Goal: Task Accomplishment & Management: Manage account settings

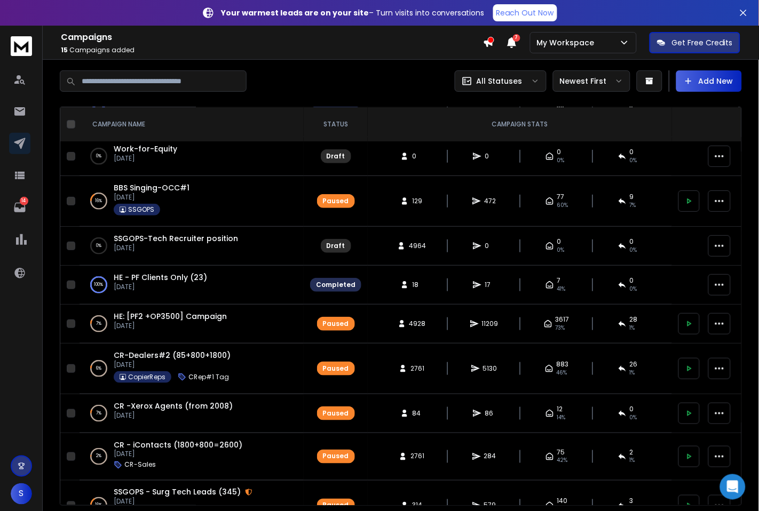
scroll to position [90, 0]
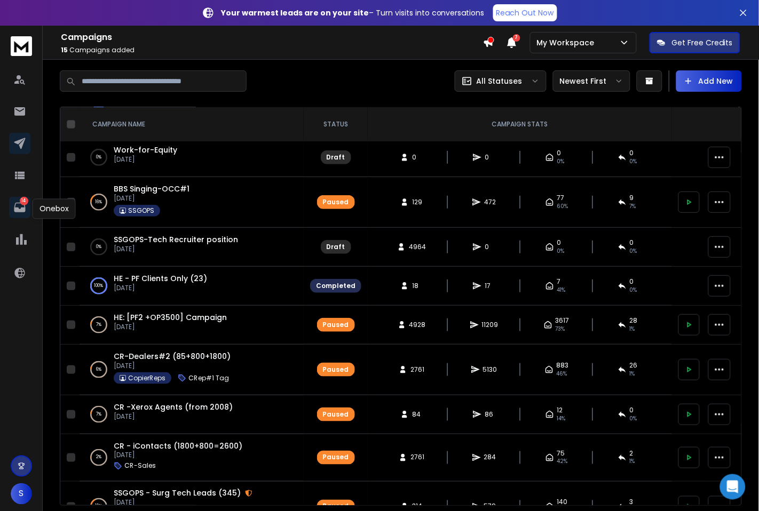
click at [20, 205] on p "14" at bounding box center [24, 201] width 9 height 9
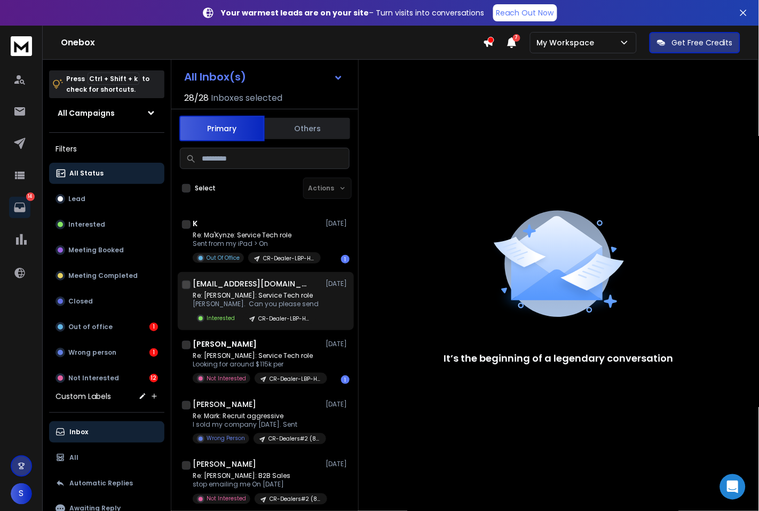
click at [253, 301] on p "[PERSON_NAME]. Can you please send" at bounding box center [256, 304] width 126 height 9
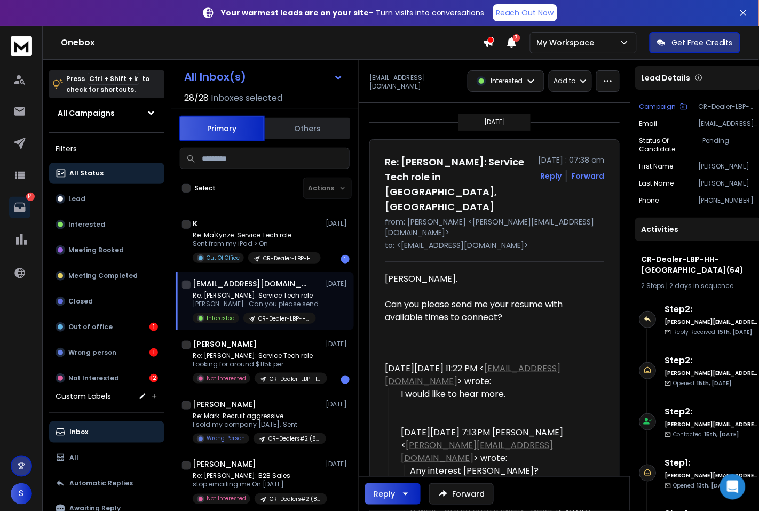
click at [74, 14] on div "Your warmest leads are on your site – Turn visits into conversations Reach Out …" at bounding box center [379, 13] width 759 height 26
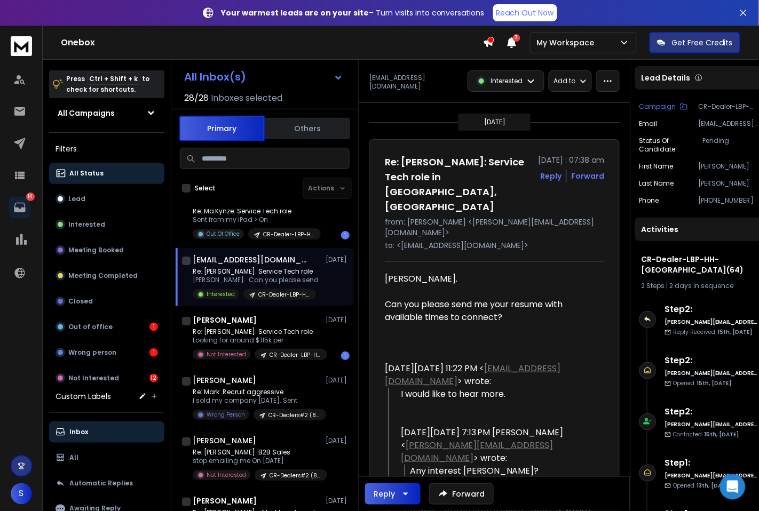
scroll to position [36, 0]
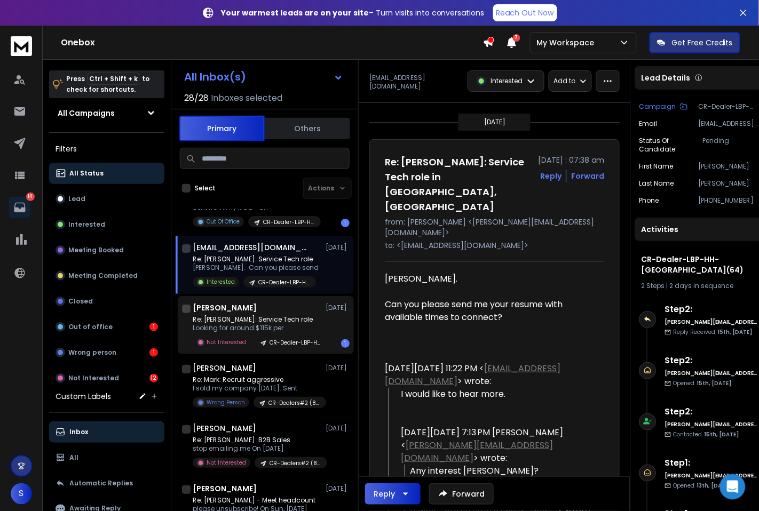
click at [257, 324] on p "Looking for around $115k per" at bounding box center [257, 328] width 128 height 9
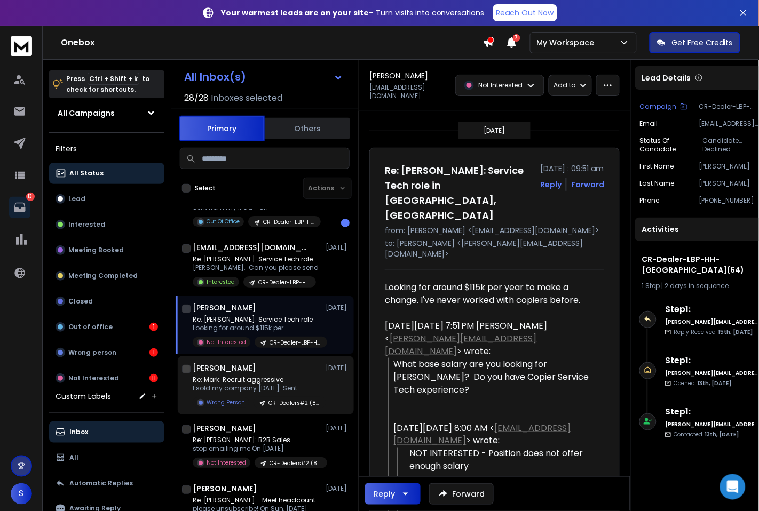
click at [245, 378] on p "Re: Mark: Recruit aggressive" at bounding box center [257, 380] width 128 height 9
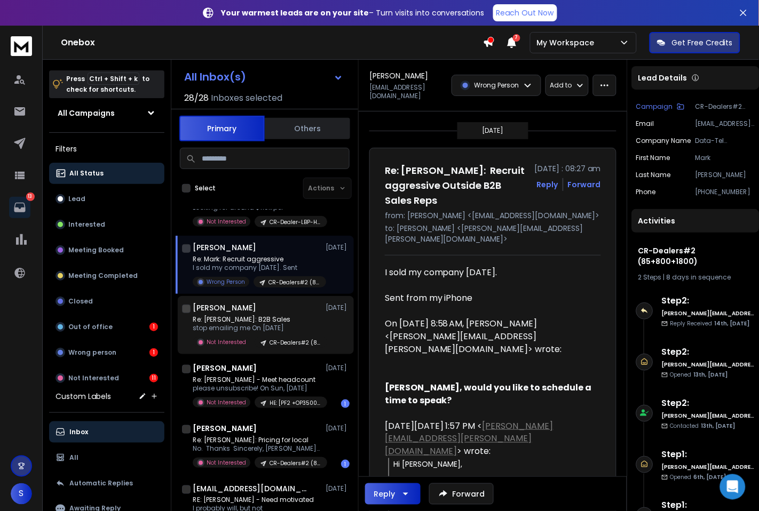
scroll to position [201, 0]
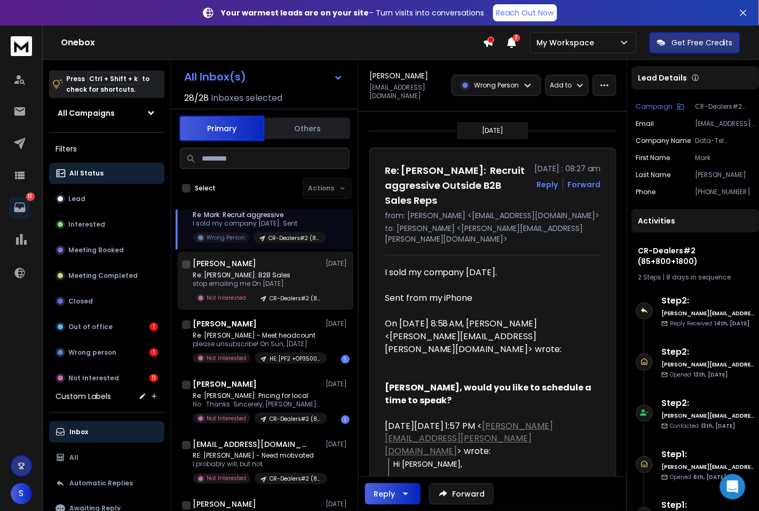
click at [217, 277] on p "Re: [PERSON_NAME]: B2B Sales" at bounding box center [257, 275] width 128 height 9
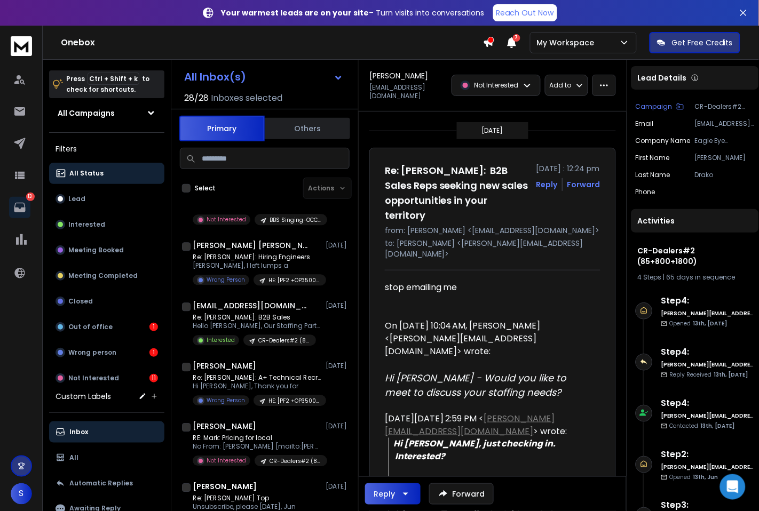
scroll to position [617, 0]
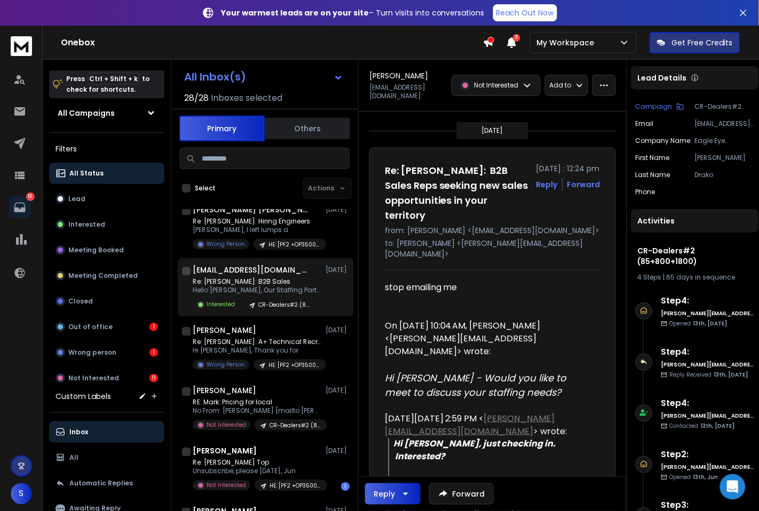
click at [241, 282] on p "Re: [PERSON_NAME]: B2B Sales" at bounding box center [257, 281] width 128 height 9
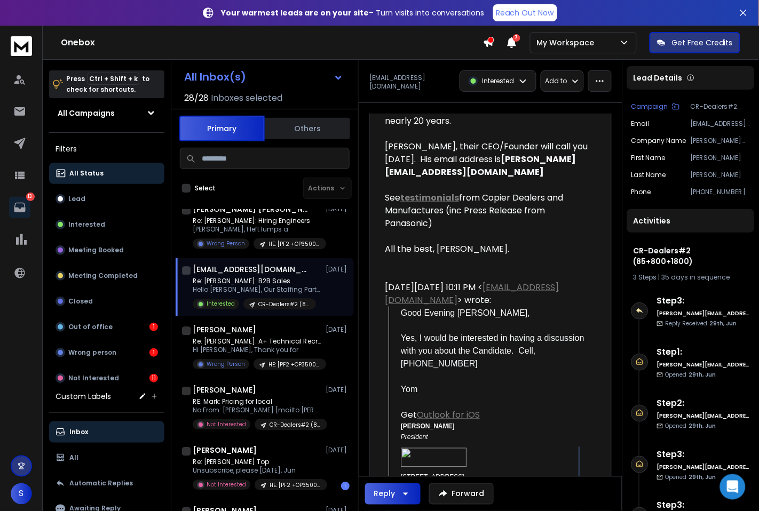
scroll to position [222, 0]
click at [492, 370] on div at bounding box center [494, 376] width 187 height 13
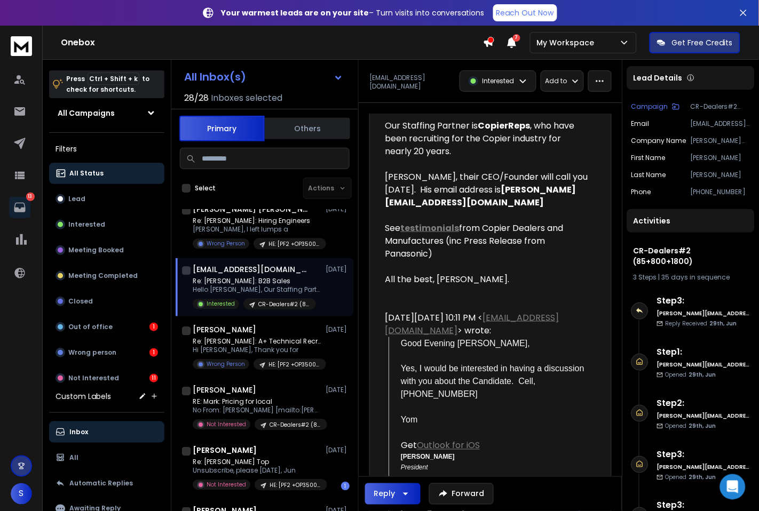
scroll to position [0, 0]
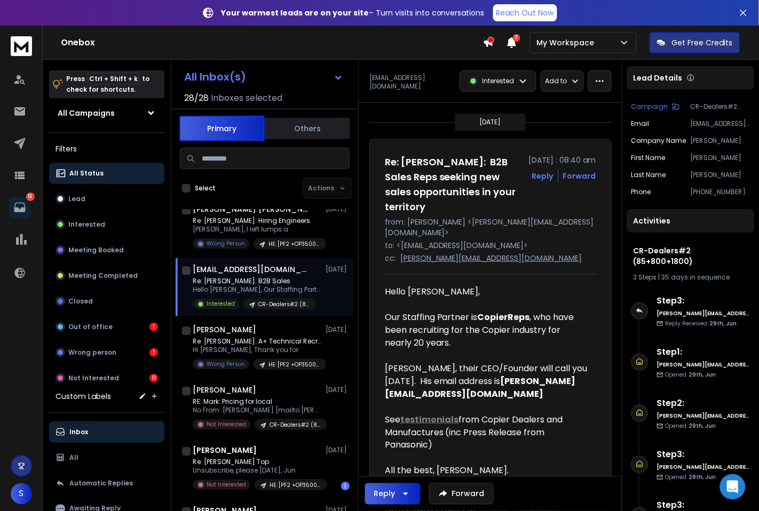
click at [596, 176] on div "Forward" at bounding box center [579, 176] width 33 height 11
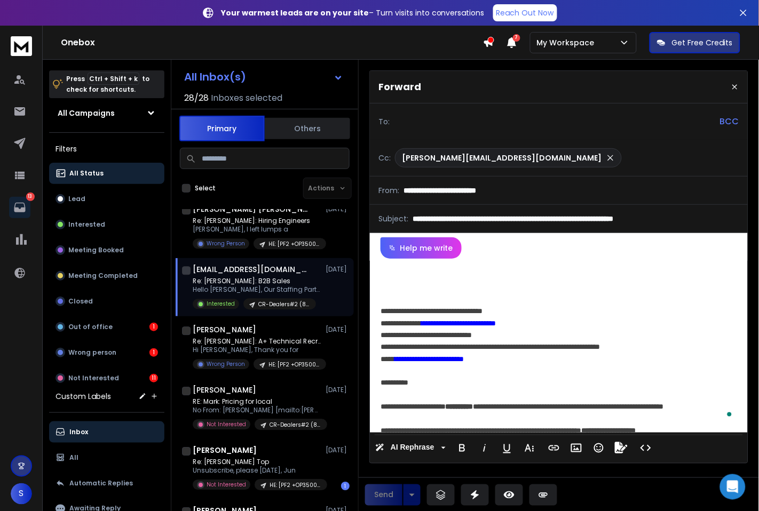
click at [468, 118] on input at bounding box center [431, 121] width 75 height 19
drag, startPoint x: 502, startPoint y: 124, endPoint x: 385, endPoint y: 123, distance: 116.8
click at [384, 123] on div "**********" at bounding box center [546, 121] width 337 height 19
click at [396, 123] on input "**********" at bounding box center [431, 121] width 75 height 19
drag, startPoint x: 505, startPoint y: 125, endPoint x: 390, endPoint y: 122, distance: 114.2
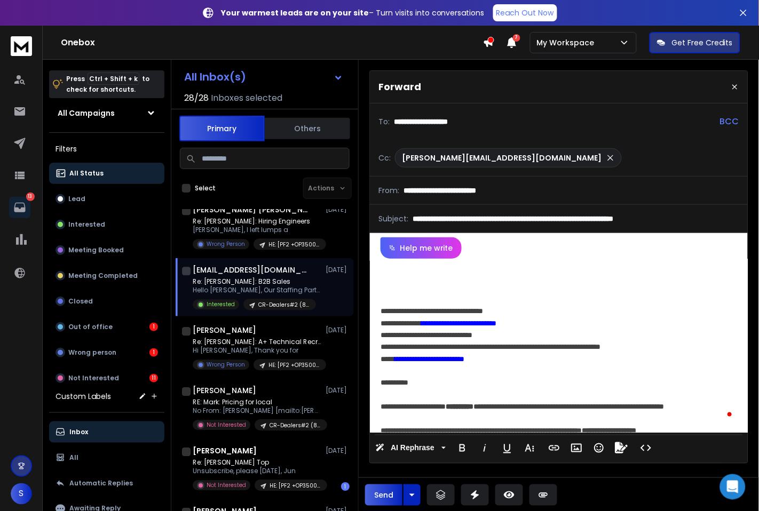
click at [390, 122] on div "**********" at bounding box center [546, 121] width 337 height 19
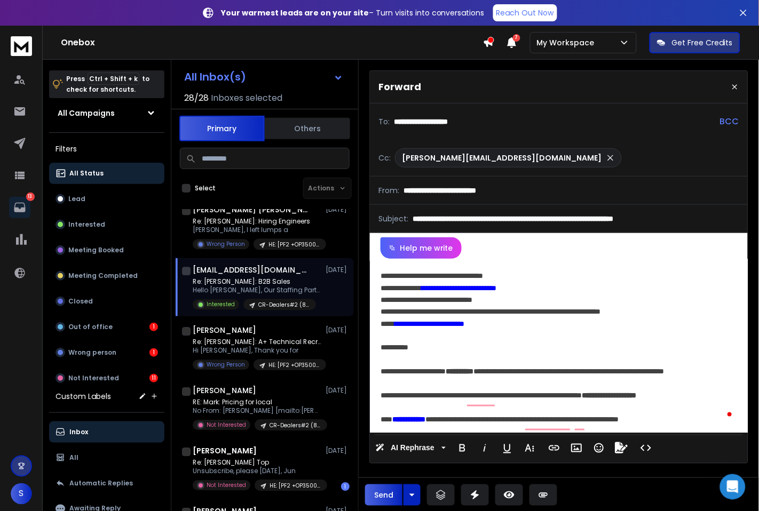
scroll to position [35, 0]
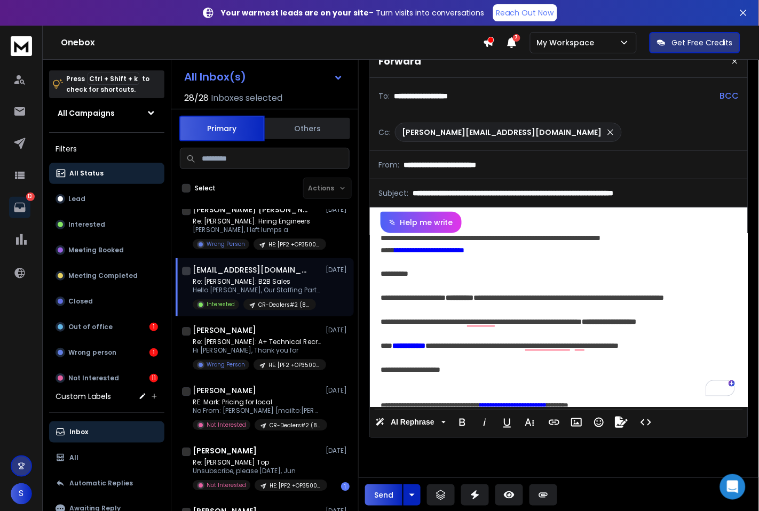
type input "**********"
click at [385, 496] on button "Send" at bounding box center [383, 494] width 37 height 21
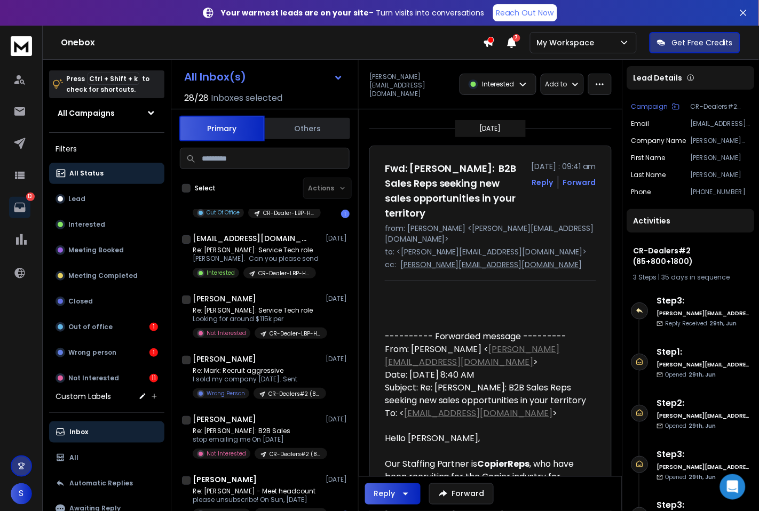
click at [505, 80] on p "Interested" at bounding box center [498, 84] width 32 height 9
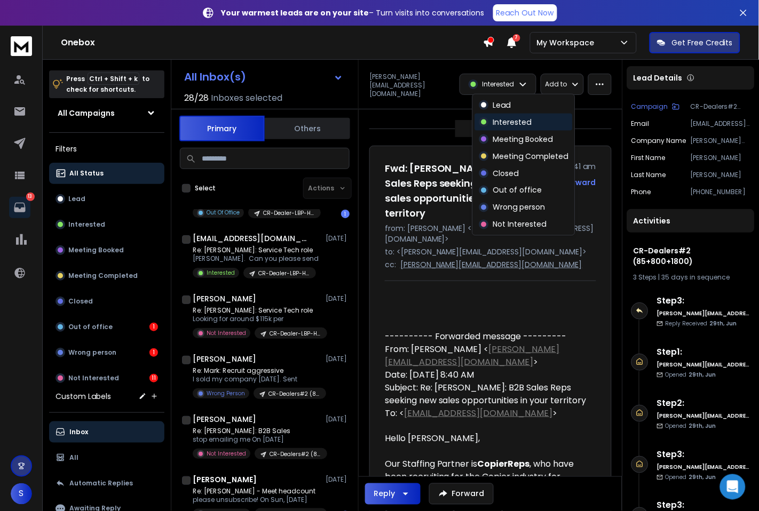
click at [500, 121] on p "Interested" at bounding box center [512, 122] width 38 height 11
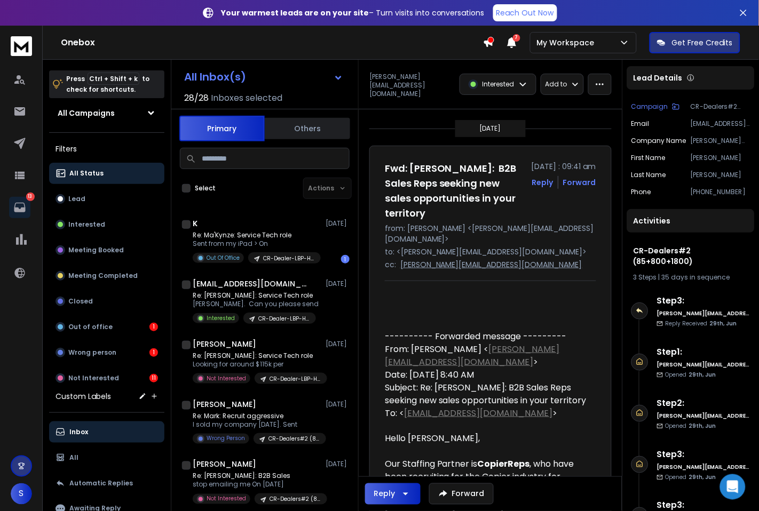
click at [322, 188] on div "Actions" at bounding box center [327, 188] width 49 height 21
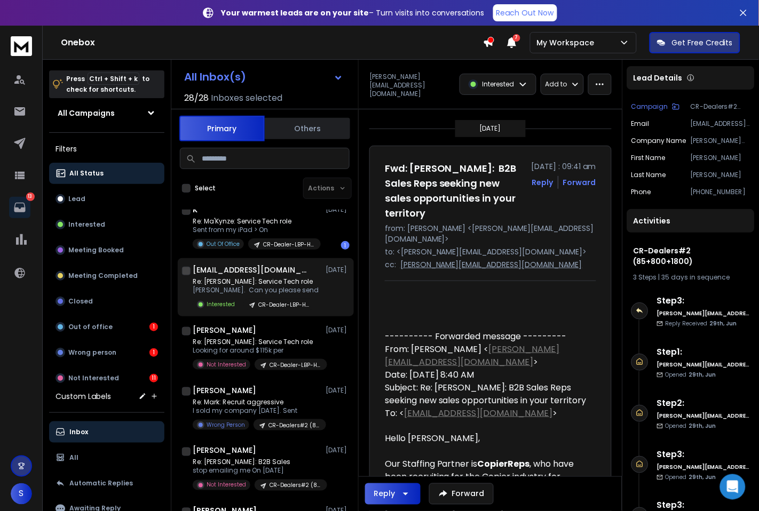
click at [234, 272] on h1 "[EMAIL_ADDRESS][DOMAIN_NAME]" at bounding box center [251, 270] width 117 height 11
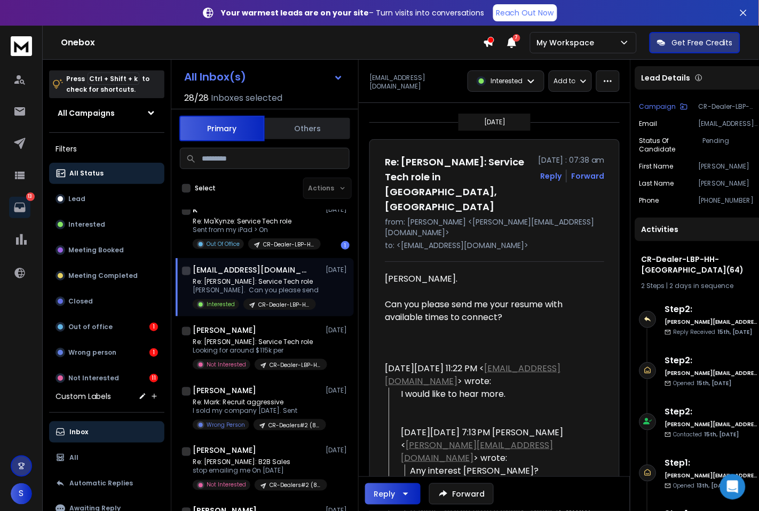
click at [604, 177] on div "Forward" at bounding box center [587, 176] width 33 height 11
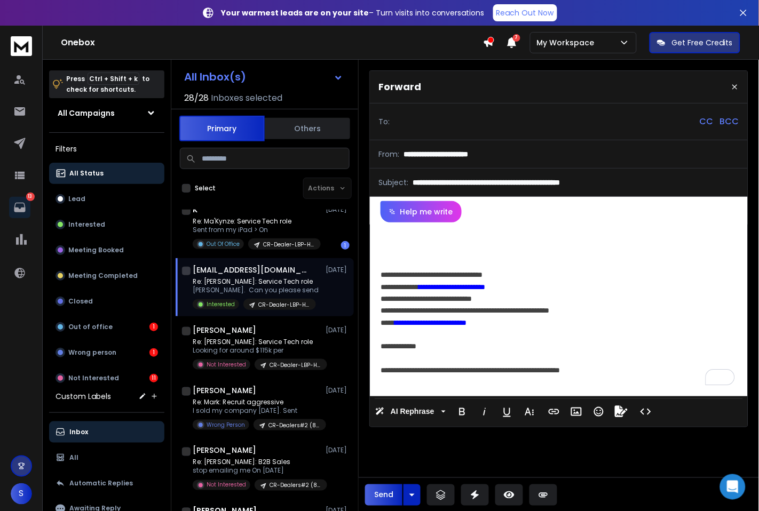
click at [465, 126] on input at bounding box center [431, 121] width 75 height 19
paste input "**********"
type input "**********"
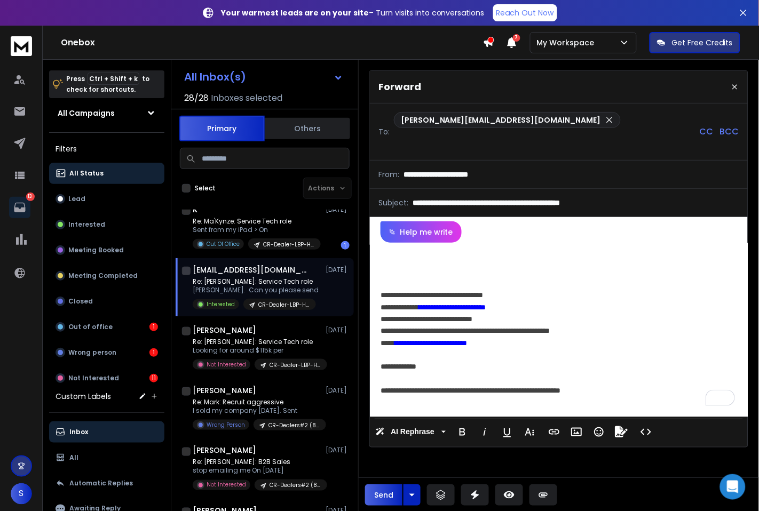
click at [380, 498] on button "Send" at bounding box center [383, 494] width 37 height 21
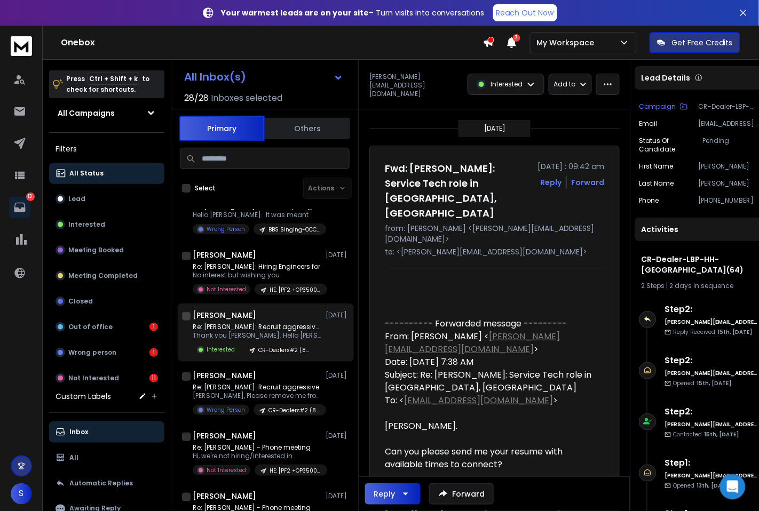
scroll to position [1855, 0]
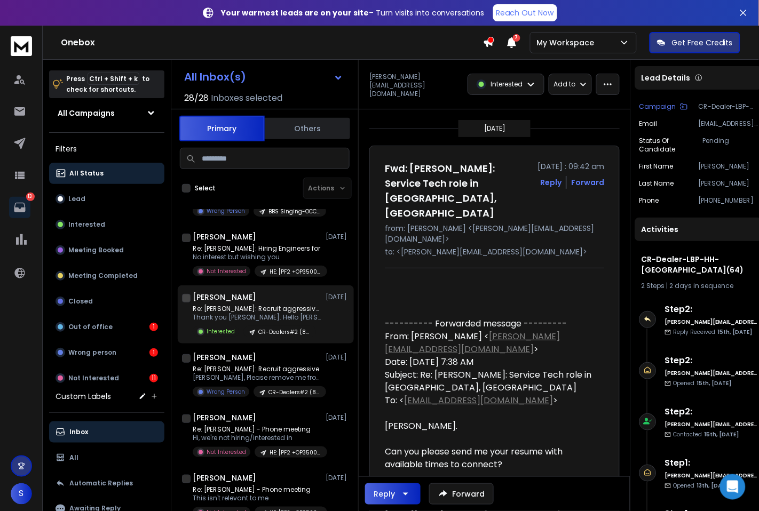
click at [226, 315] on p "Thank you [PERSON_NAME]. Hello [PERSON_NAME]" at bounding box center [257, 317] width 128 height 9
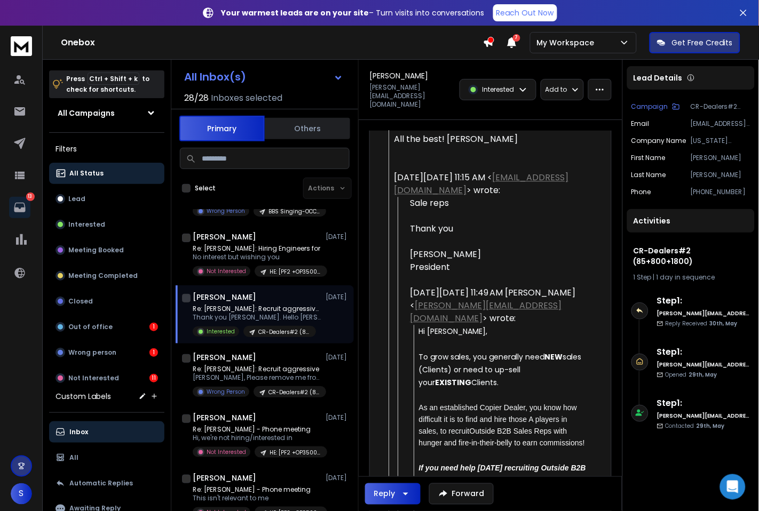
scroll to position [578, 0]
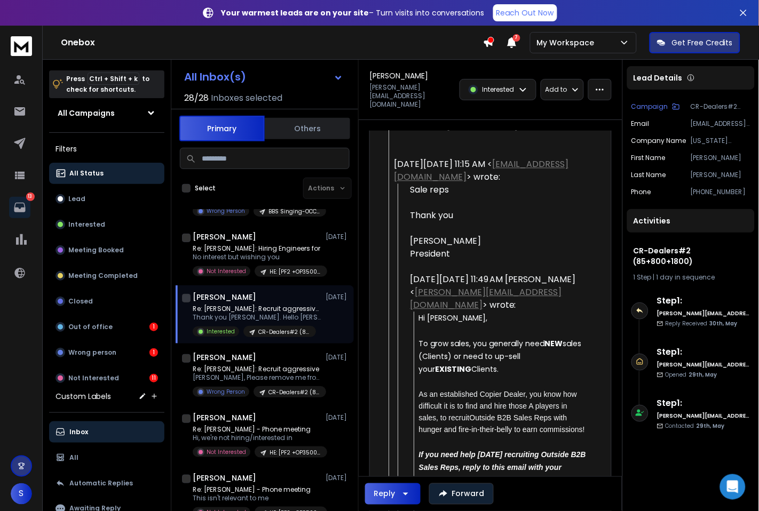
click at [467, 492] on button "Forward" at bounding box center [461, 493] width 65 height 21
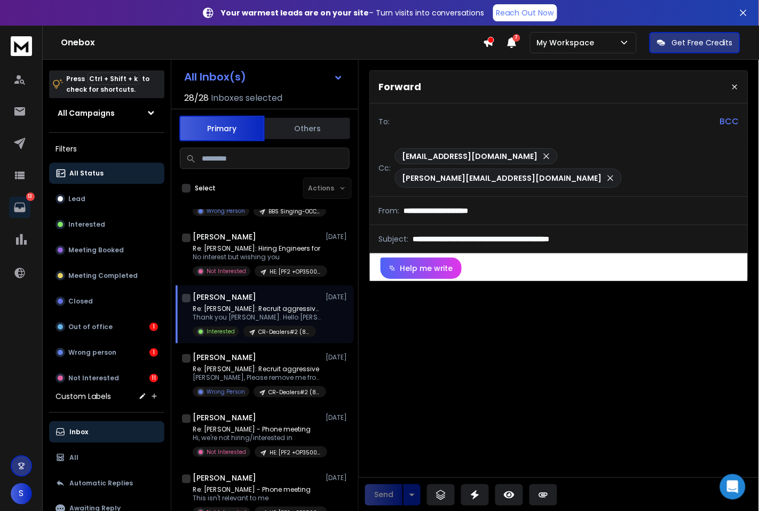
scroll to position [0, 0]
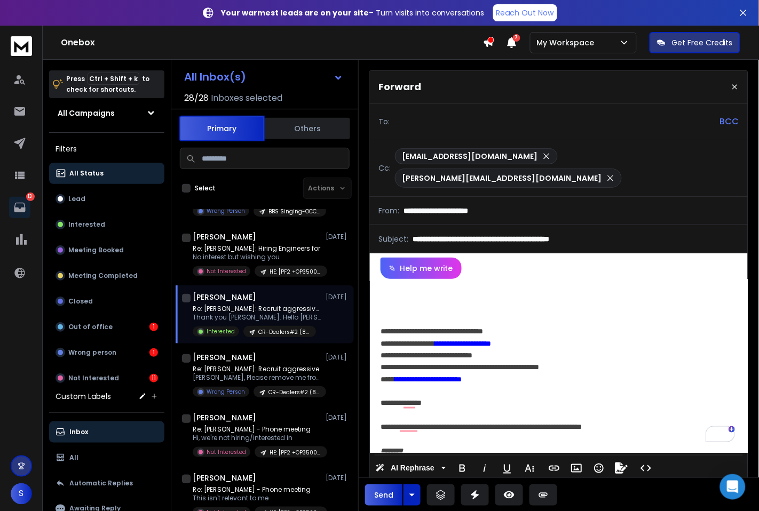
click at [468, 117] on input at bounding box center [431, 121] width 75 height 19
paste input "**********"
type input "**********"
click at [542, 155] on icon at bounding box center [546, 156] width 9 height 9
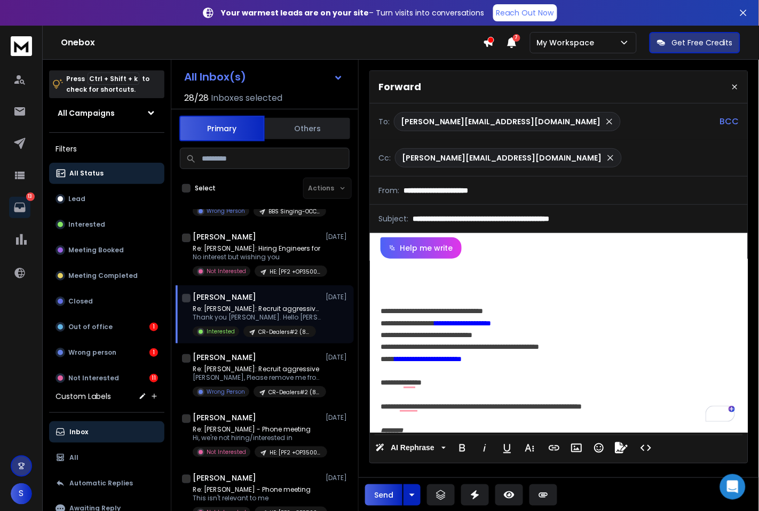
click at [606, 157] on icon at bounding box center [610, 158] width 9 height 9
click at [386, 494] on button "Send" at bounding box center [383, 494] width 37 height 21
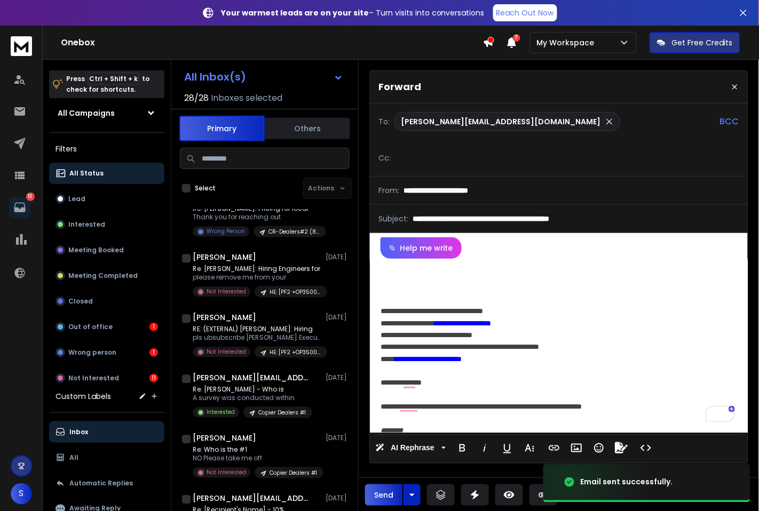
scroll to position [2301, 0]
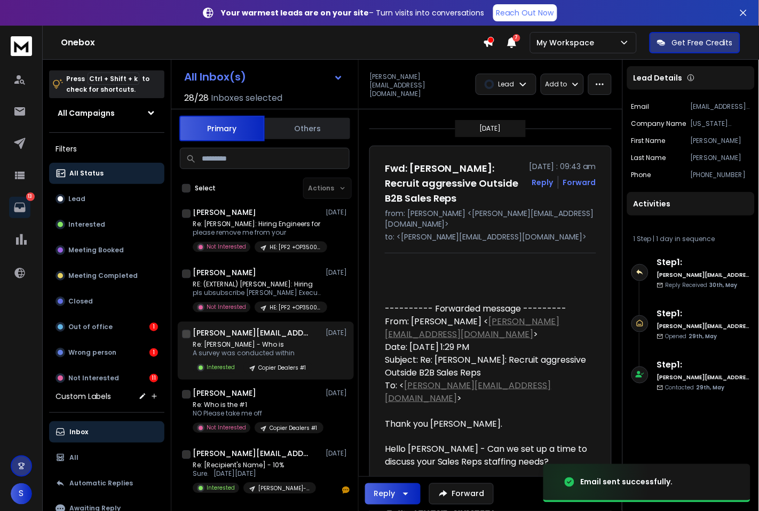
click at [239, 341] on p "Re: [PERSON_NAME] - Who is" at bounding box center [252, 345] width 119 height 9
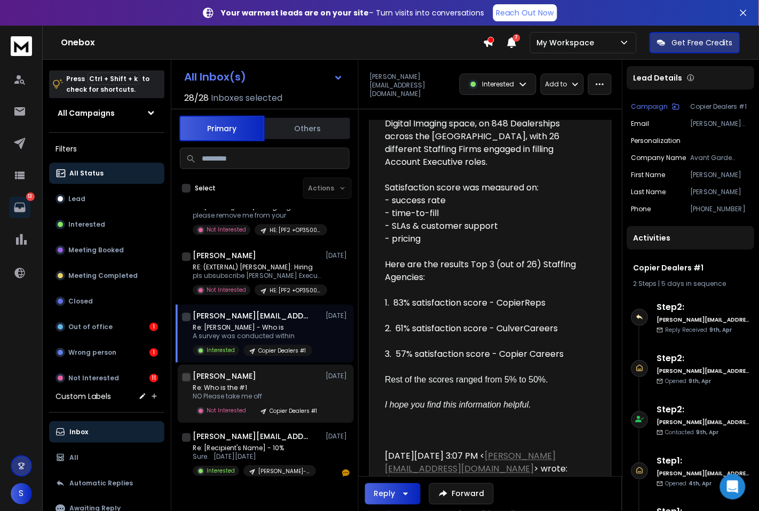
scroll to position [2325, 0]
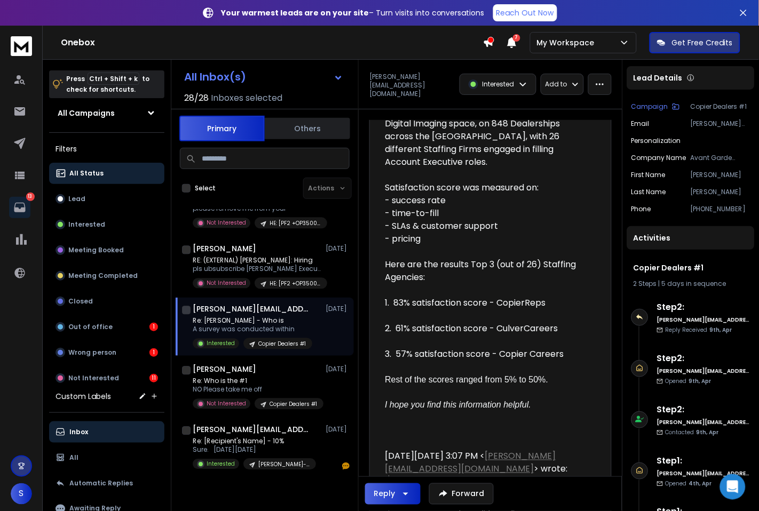
click at [232, 317] on p "Re: [PERSON_NAME] - Who is" at bounding box center [252, 321] width 119 height 9
click at [464, 496] on button "Forward" at bounding box center [461, 493] width 65 height 21
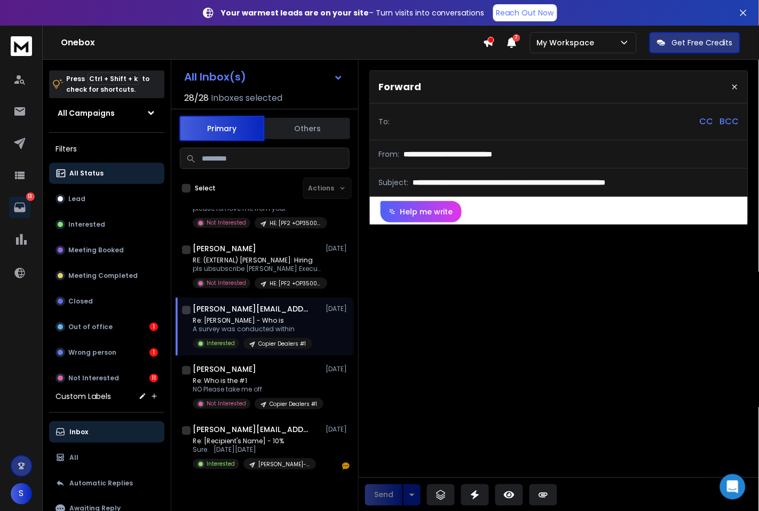
scroll to position [0, 0]
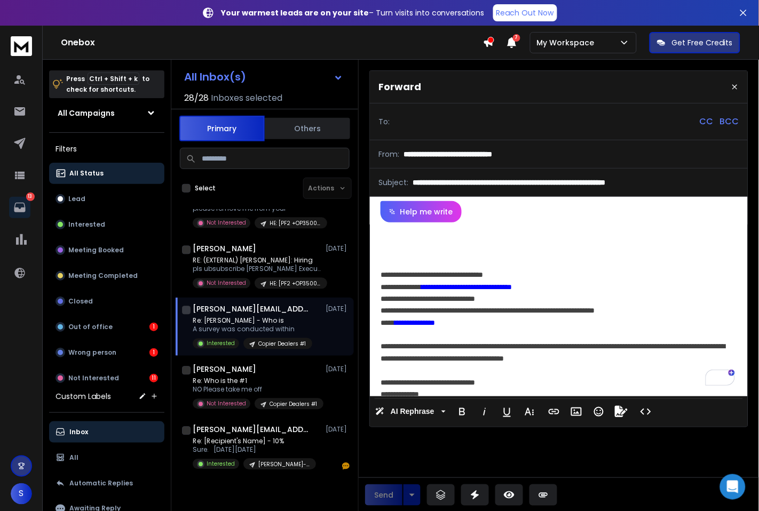
click at [468, 117] on input at bounding box center [431, 121] width 75 height 19
paste input "**********"
type input "**********"
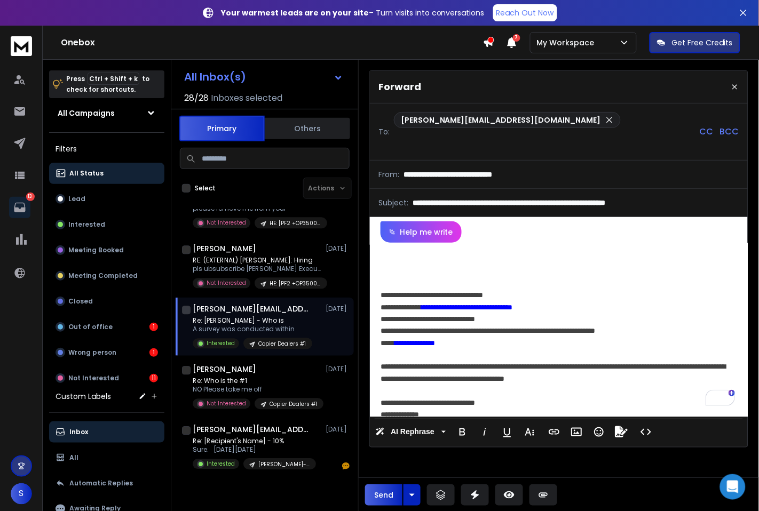
click at [381, 497] on button "Send" at bounding box center [383, 494] width 37 height 21
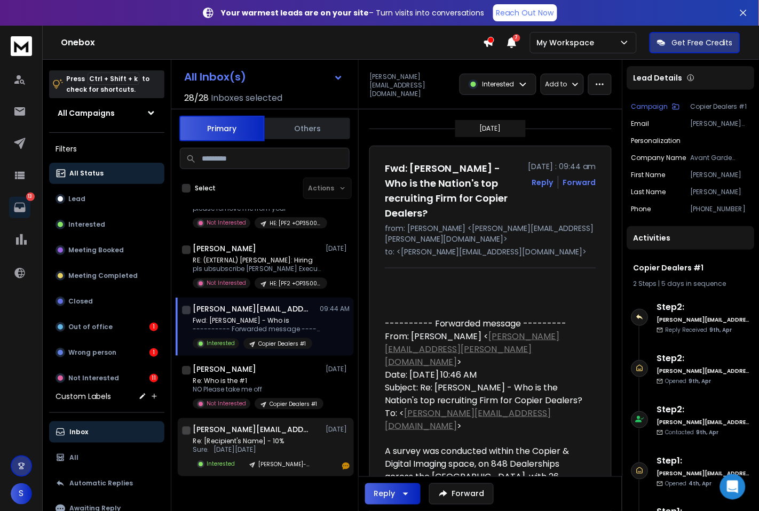
click at [246, 446] on p "Sure. [DATE][DATE]" at bounding box center [254, 450] width 123 height 9
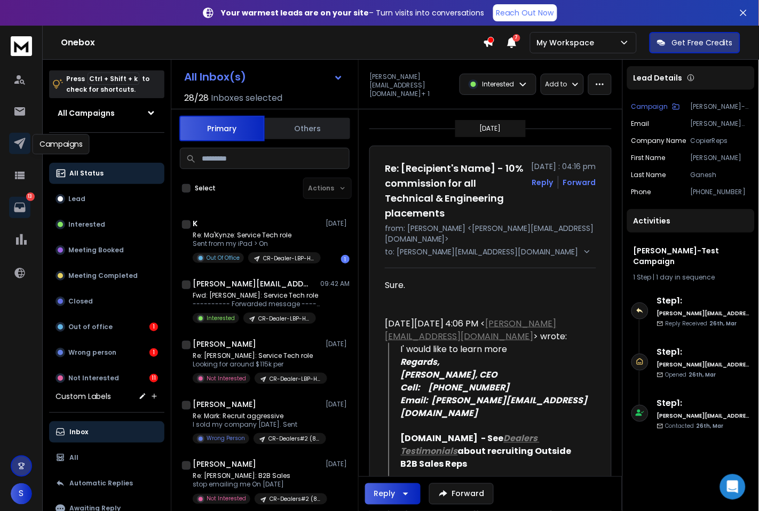
click at [20, 149] on icon at bounding box center [19, 143] width 11 height 11
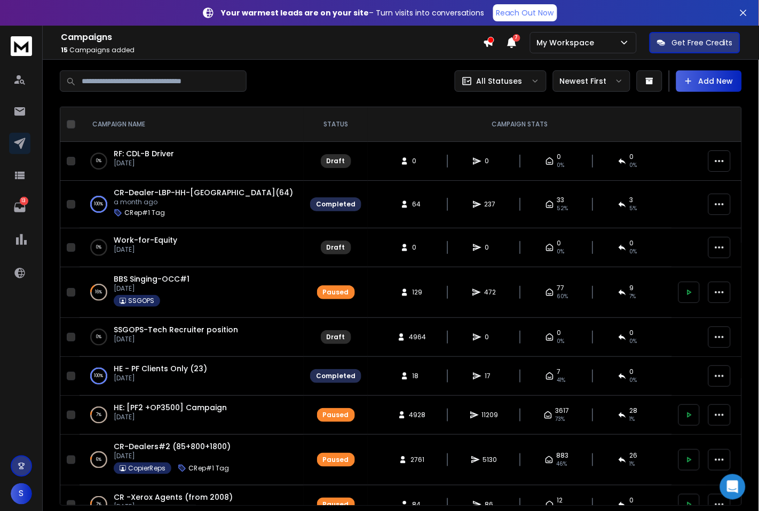
click at [165, 285] on p "[DATE]" at bounding box center [152, 288] width 76 height 9
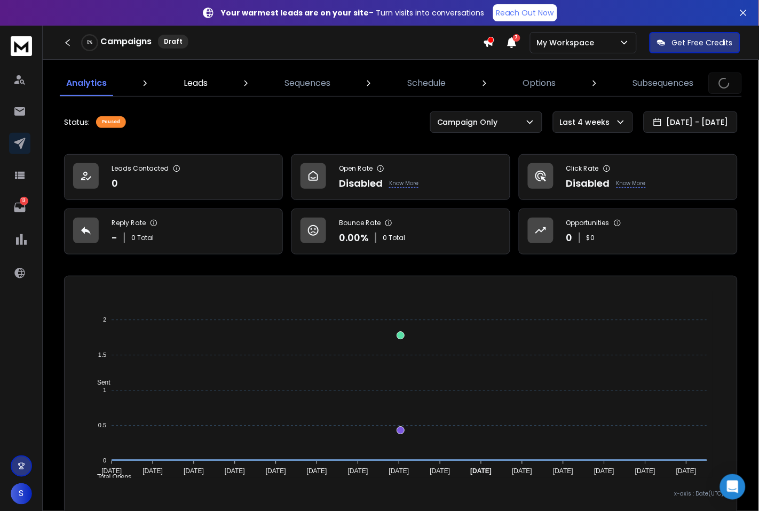
click at [199, 84] on p "Leads" at bounding box center [196, 83] width 24 height 13
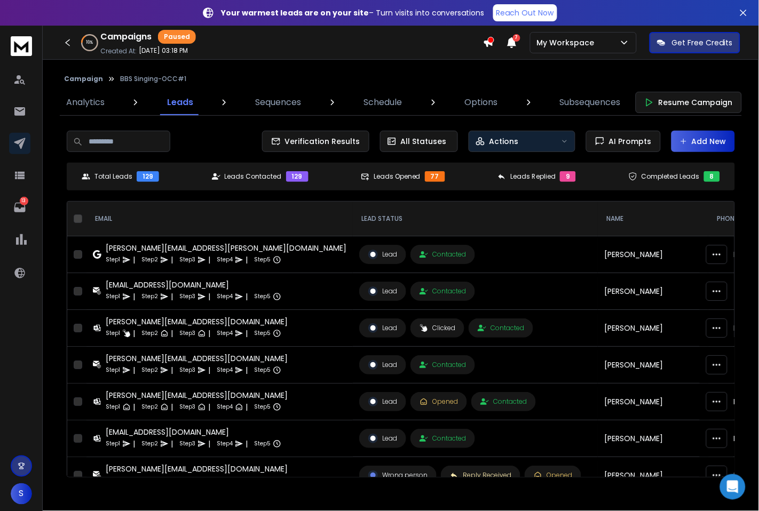
click at [566, 142] on icon "button" at bounding box center [564, 141] width 7 height 9
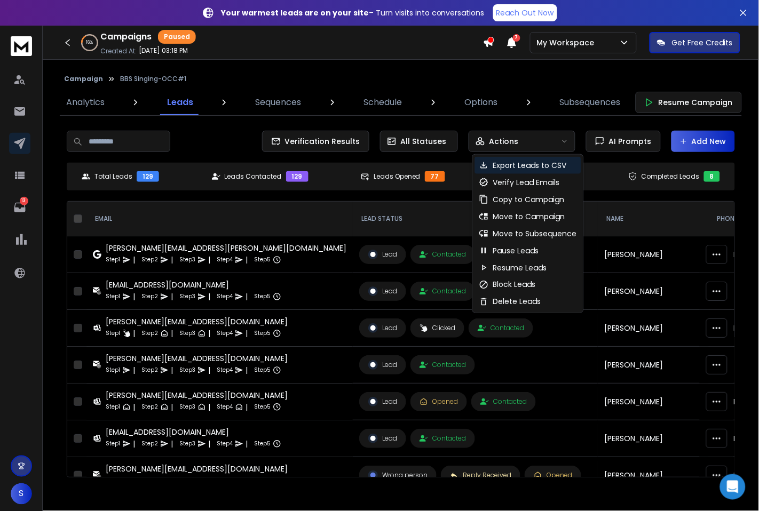
click at [404, 73] on div "Campaign BBS Singing-OCC#1" at bounding box center [401, 78] width 682 height 17
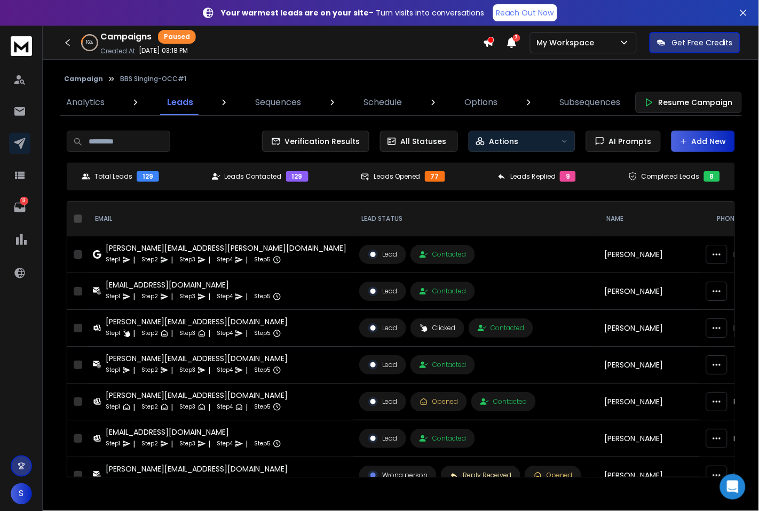
click at [563, 138] on button "Actions" at bounding box center [521, 141] width 107 height 21
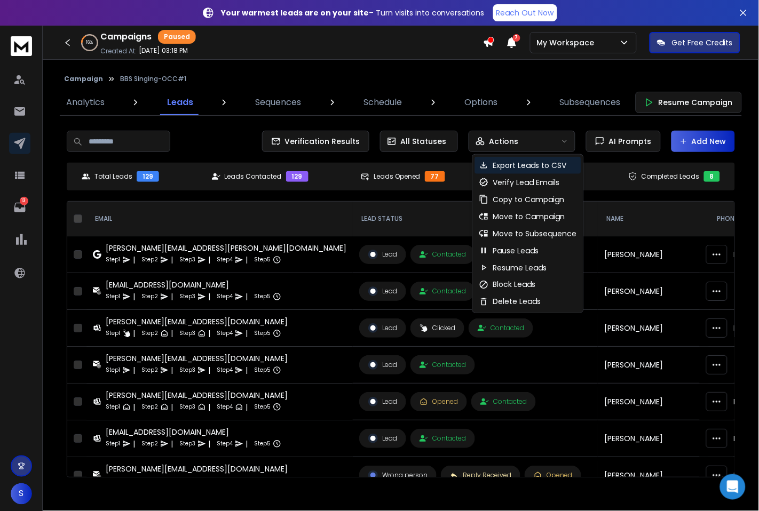
click at [412, 75] on div "Campaign BBS Singing-OCC#1" at bounding box center [401, 78] width 682 height 17
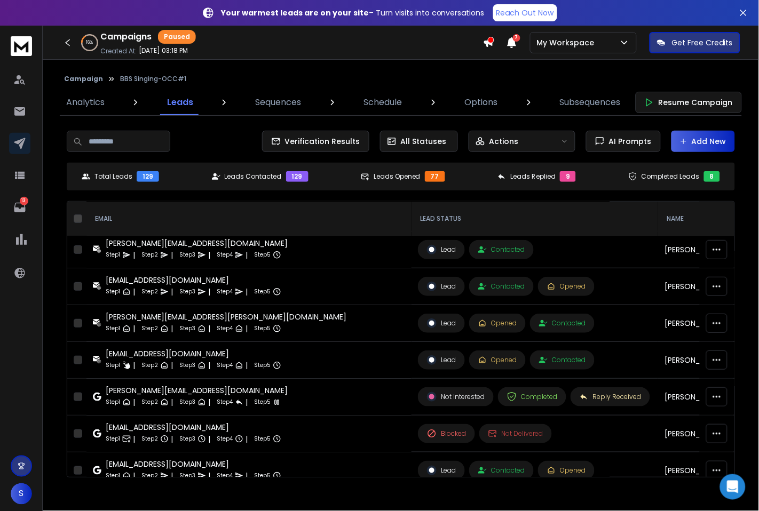
scroll to position [1017, 0]
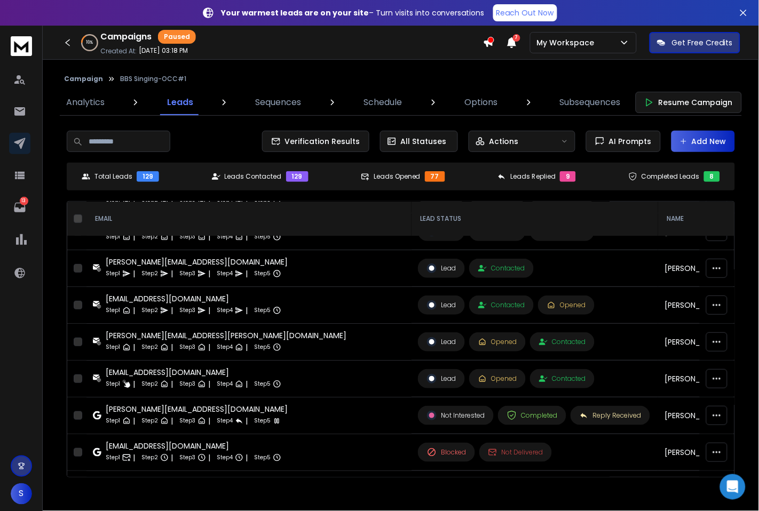
click at [178, 408] on div "[PERSON_NAME][EMAIL_ADDRESS][DOMAIN_NAME]" at bounding box center [197, 409] width 182 height 11
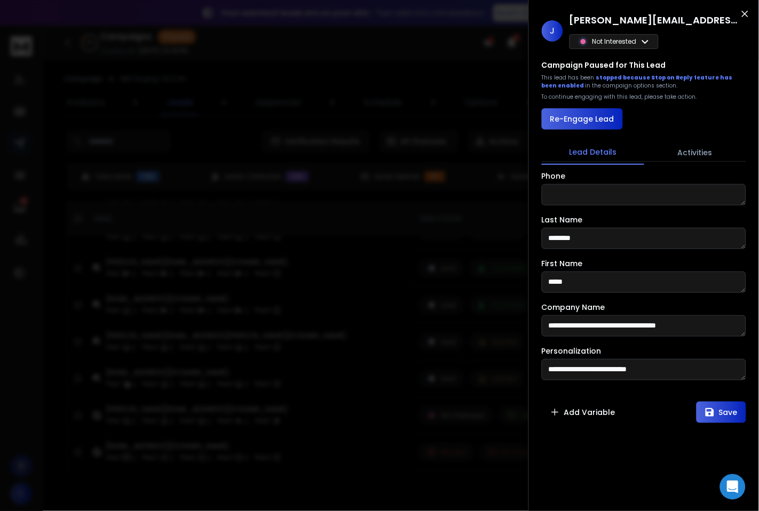
click at [748, 12] on icon "button" at bounding box center [744, 14] width 11 height 11
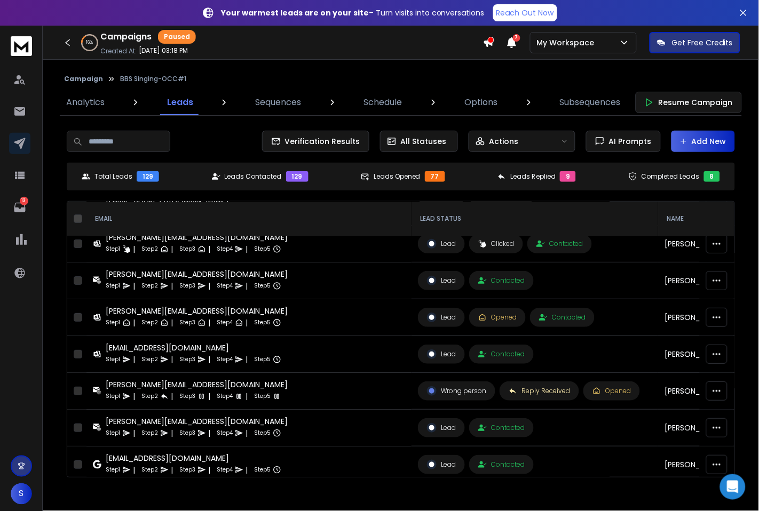
scroll to position [0, 0]
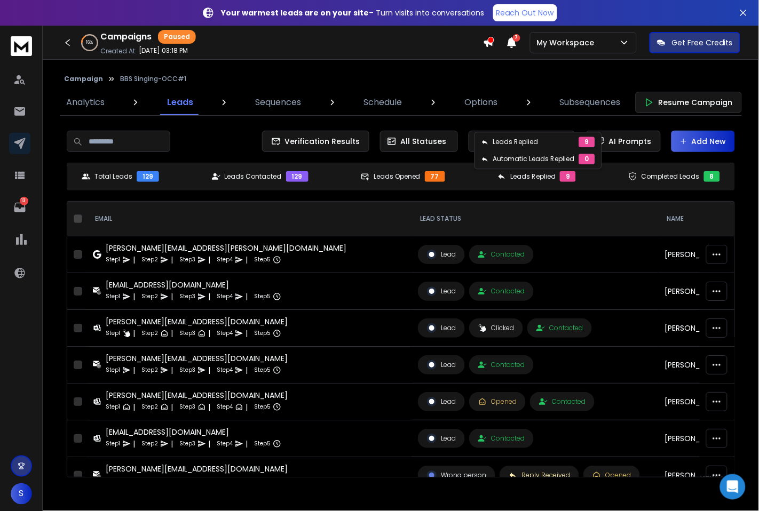
click at [553, 178] on p "Leads Replied" at bounding box center [532, 176] width 45 height 9
click at [17, 206] on icon at bounding box center [19, 207] width 13 height 13
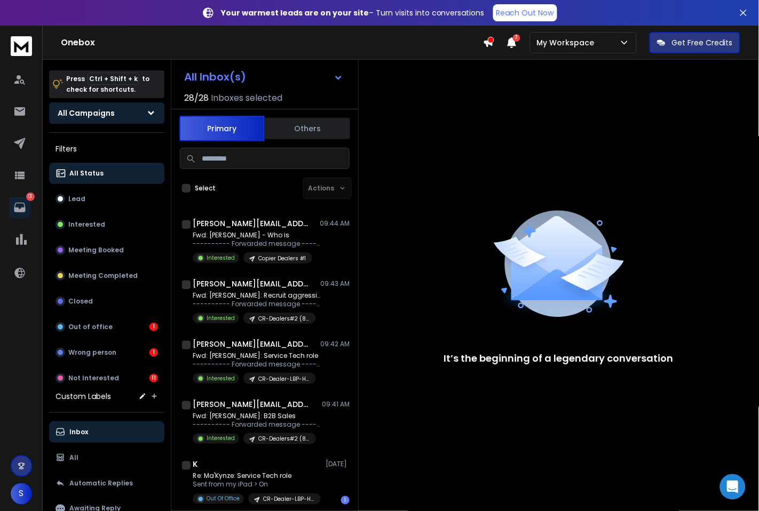
click at [149, 109] on icon at bounding box center [151, 113] width 10 height 10
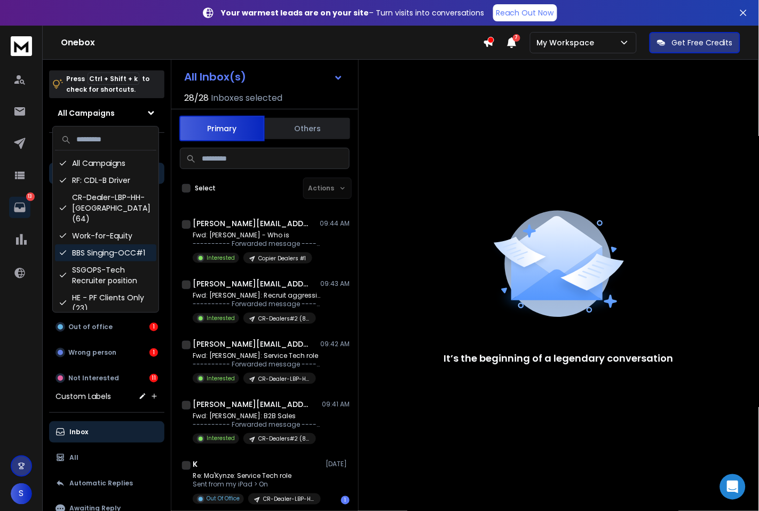
click at [100, 245] on div "BBS Singing-OCC#1" at bounding box center [105, 252] width 101 height 17
click at [103, 245] on div "BBS Singing-OCC#1" at bounding box center [105, 252] width 101 height 17
click at [101, 165] on div "All Campaigns" at bounding box center [105, 163] width 101 height 17
click at [98, 244] on div "BBS Singing-OCC#1" at bounding box center [105, 252] width 101 height 17
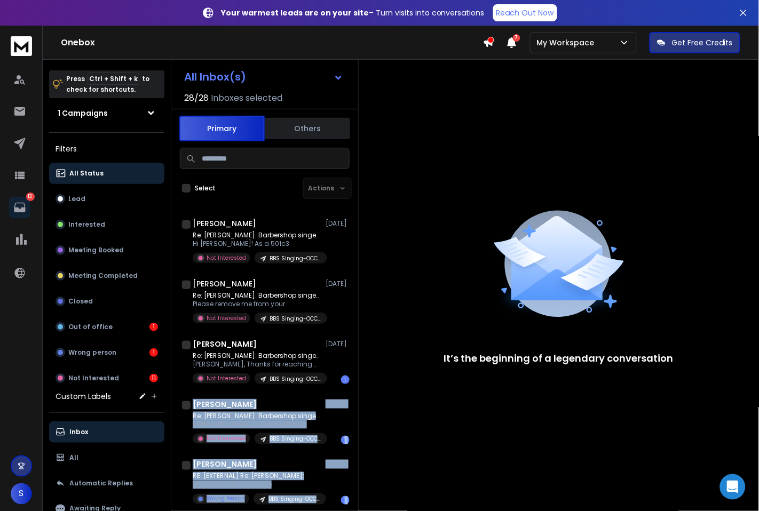
drag, startPoint x: 358, startPoint y: 345, endPoint x: 356, endPoint y: 380, distance: 35.3
click at [356, 380] on div "All Inbox(s) 28 / 28 Inboxes selected Primary Others Select Actions [PERSON_NAM…" at bounding box center [465, 315] width 588 height 511
click at [389, 369] on div "It’s the beginning of a legendary conversation" at bounding box center [558, 277] width 400 height 434
drag, startPoint x: 358, startPoint y: 311, endPoint x: 357, endPoint y: 330, distance: 19.2
click at [357, 330] on div "All Inbox(s) 28 / 28 Inboxes selected Primary Others Select Actions [PERSON_NAM…" at bounding box center [465, 315] width 588 height 511
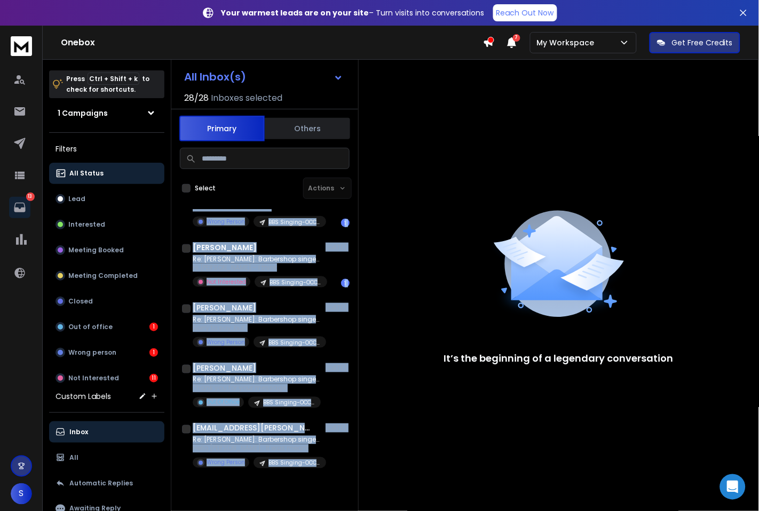
scroll to position [277, 0]
click at [388, 399] on div "It’s the beginning of a legendary conversation" at bounding box center [558, 277] width 400 height 434
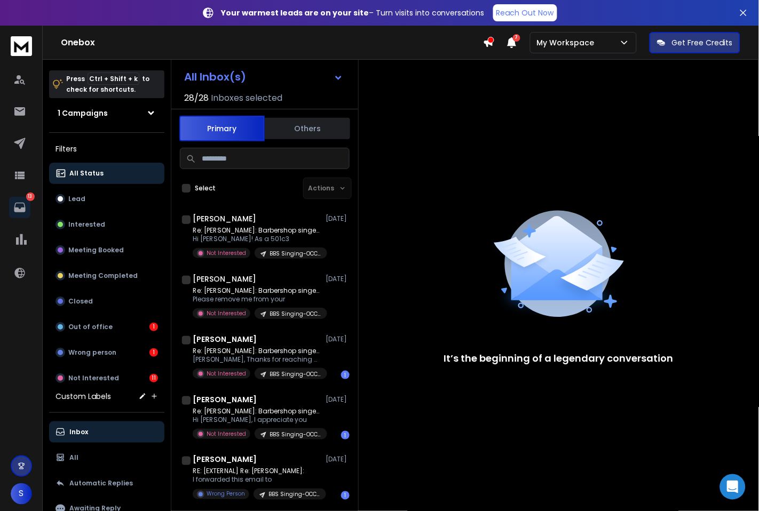
scroll to position [0, 0]
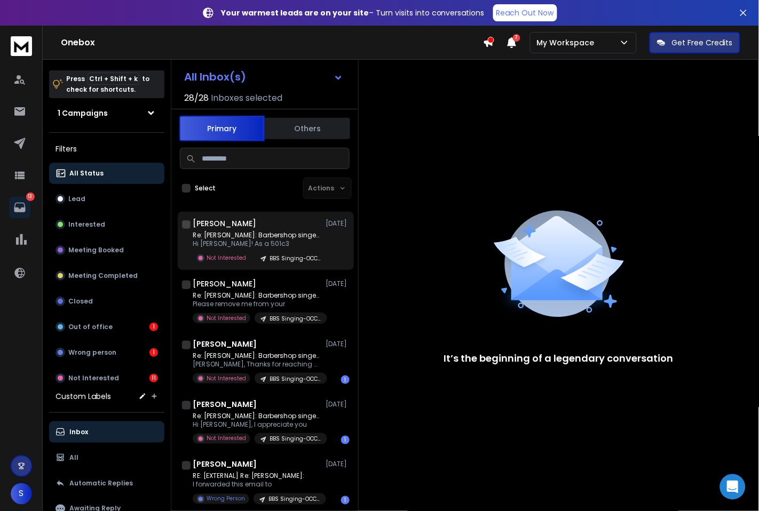
click at [231, 237] on p "Re: [PERSON_NAME]: Barbershop singers in" at bounding box center [257, 235] width 128 height 9
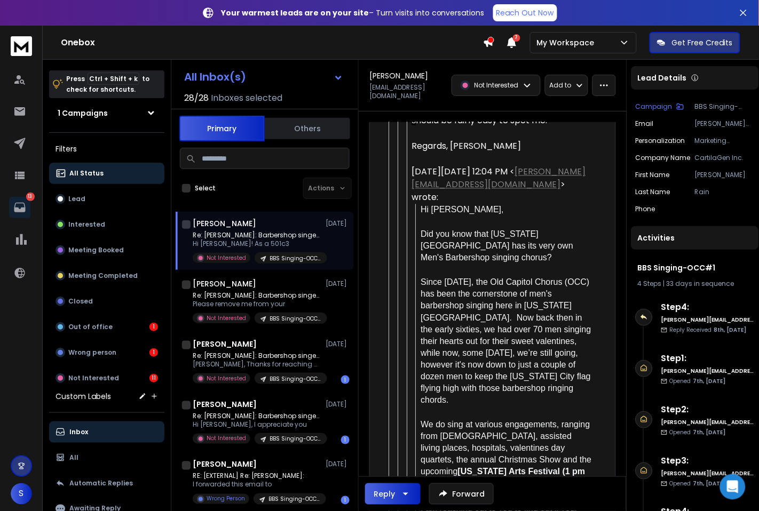
scroll to position [1377, 0]
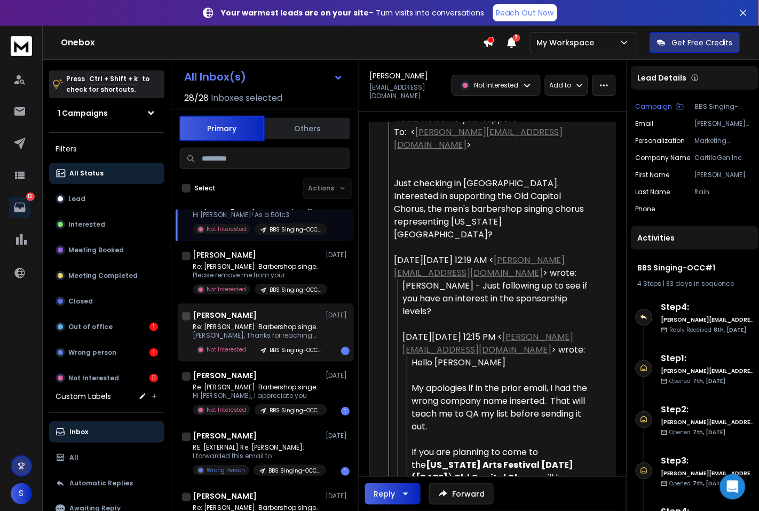
scroll to position [37, 0]
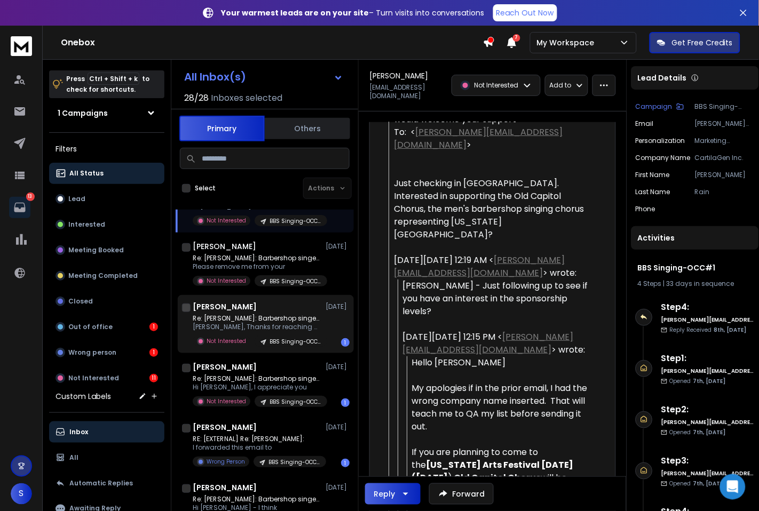
click at [238, 325] on p "[PERSON_NAME], Thanks for reaching out." at bounding box center [257, 327] width 128 height 9
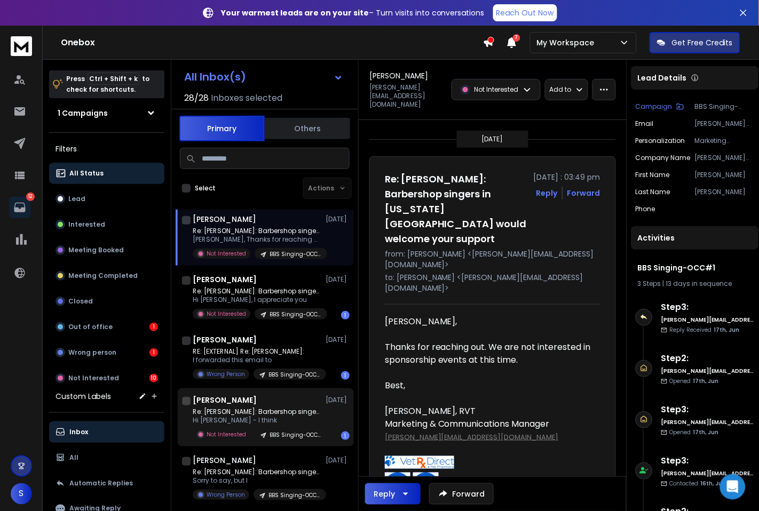
scroll to position [125, 0]
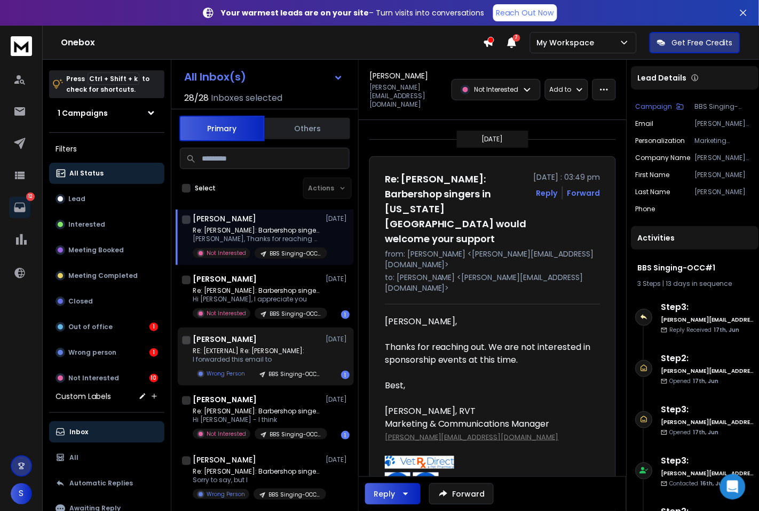
click at [236, 343] on div "[PERSON_NAME] [DATE]" at bounding box center [271, 339] width 157 height 11
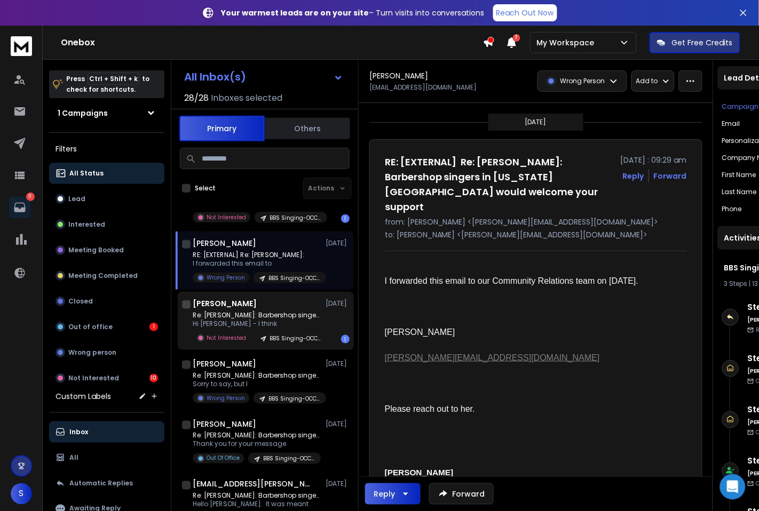
scroll to position [222, 0]
click at [226, 319] on p "Hi [PERSON_NAME] - I think" at bounding box center [257, 323] width 128 height 9
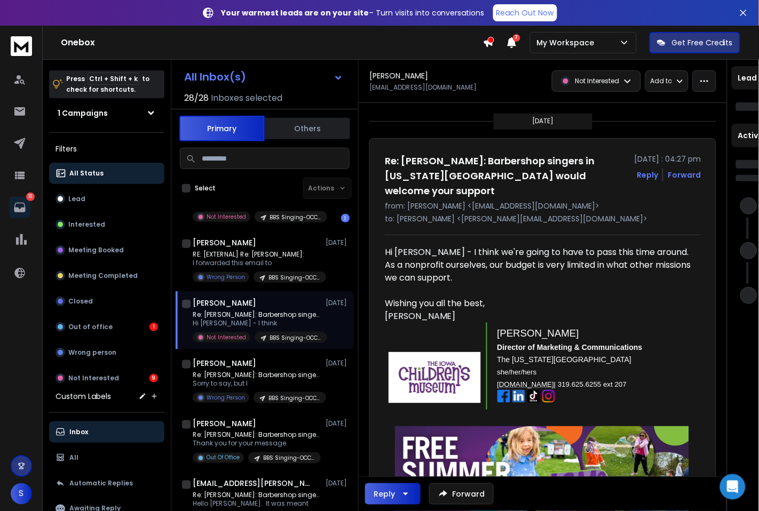
scroll to position [0, 0]
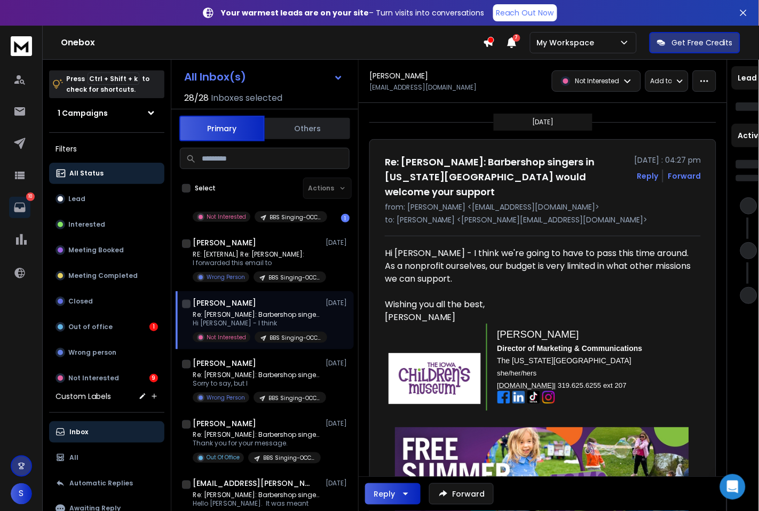
click at [649, 176] on button "Reply" at bounding box center [646, 176] width 21 height 11
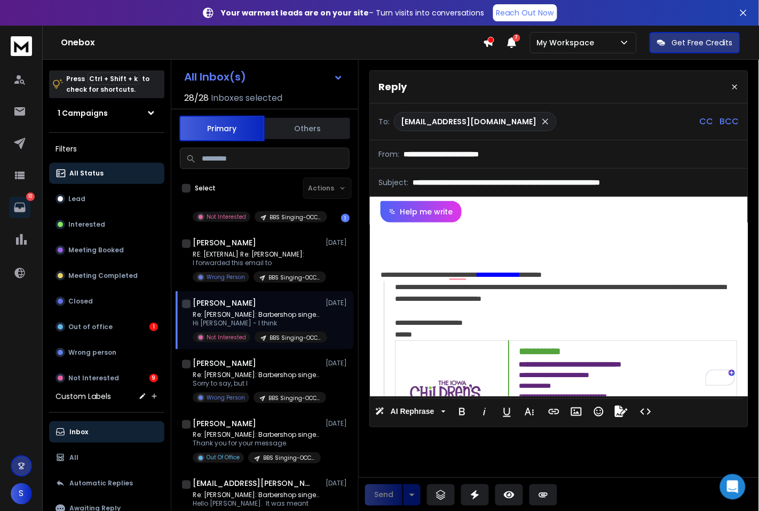
click at [421, 214] on button "Help me write" at bounding box center [420, 211] width 81 height 21
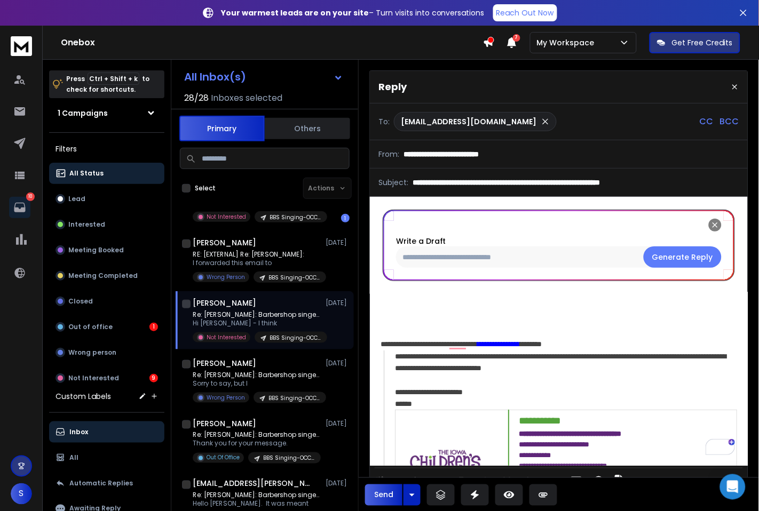
scroll to position [59, 0]
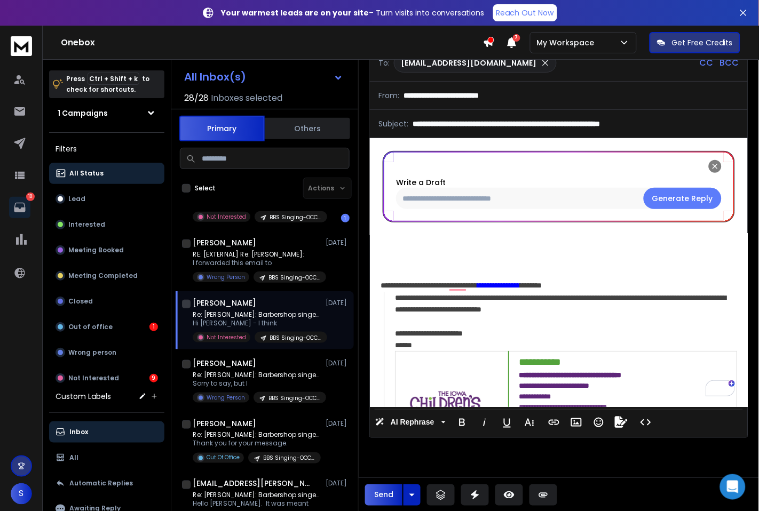
click at [557, 170] on div "Write a Draft Generate Reply" at bounding box center [558, 186] width 325 height 45
click at [508, 214] on div "Write a Draft Generate Reply" at bounding box center [558, 186] width 352 height 71
click at [499, 197] on input "text" at bounding box center [558, 198] width 325 height 21
type input "**********"
click button "Generate Reply" at bounding box center [682, 198] width 78 height 21
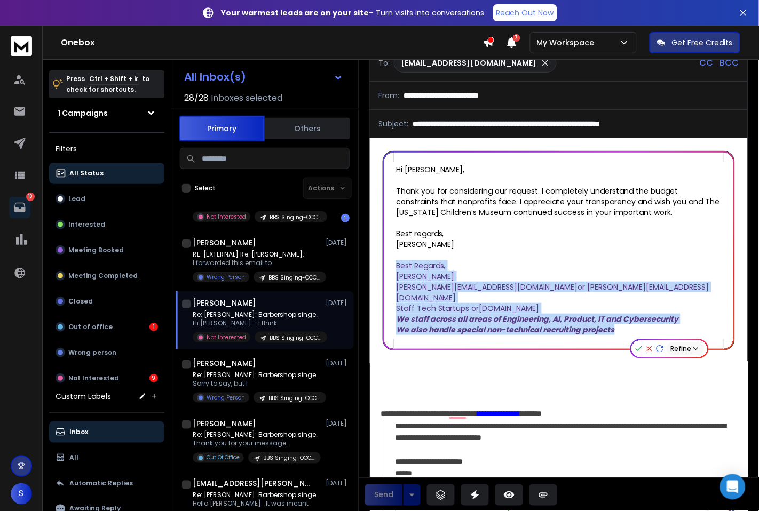
drag, startPoint x: 619, startPoint y: 319, endPoint x: 377, endPoint y: 269, distance: 247.3
click at [377, 269] on div "Hi [PERSON_NAME], Thank you for considering our request. I completely understan…" at bounding box center [559, 250] width 378 height 225
click at [635, 324] on div "We also handle special non-technical recruiting projects" at bounding box center [558, 329] width 325 height 11
drag, startPoint x: 623, startPoint y: 322, endPoint x: 393, endPoint y: 271, distance: 235.4
click at [389, 269] on div "Hi [PERSON_NAME], Thank you for considering our request. I completely understan…" at bounding box center [558, 251] width 352 height 200
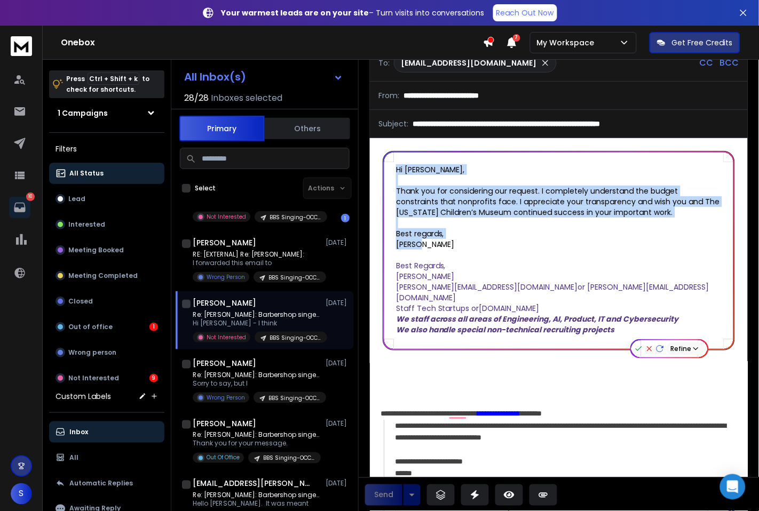
drag, startPoint x: 449, startPoint y: 243, endPoint x: 394, endPoint y: 169, distance: 93.0
click at [394, 169] on div "Hi [PERSON_NAME], Thank you for considering our request. I completely understan…" at bounding box center [558, 251] width 352 height 200
copy div "Hi [PERSON_NAME], Thank you for considering our request. I completely understan…"
click at [647, 345] on icon at bounding box center [649, 349] width 9 height 9
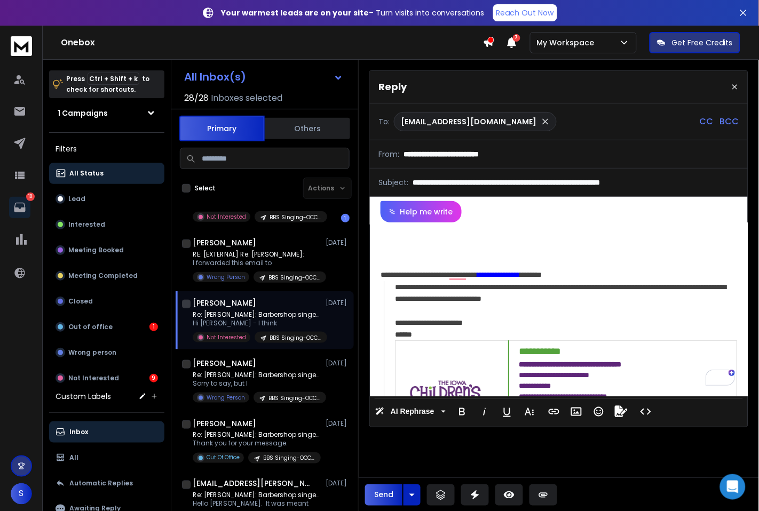
click at [496, 245] on div "To enrich screen reader interactions, please activate Accessibility in Grammarl…" at bounding box center [558, 251] width 356 height 12
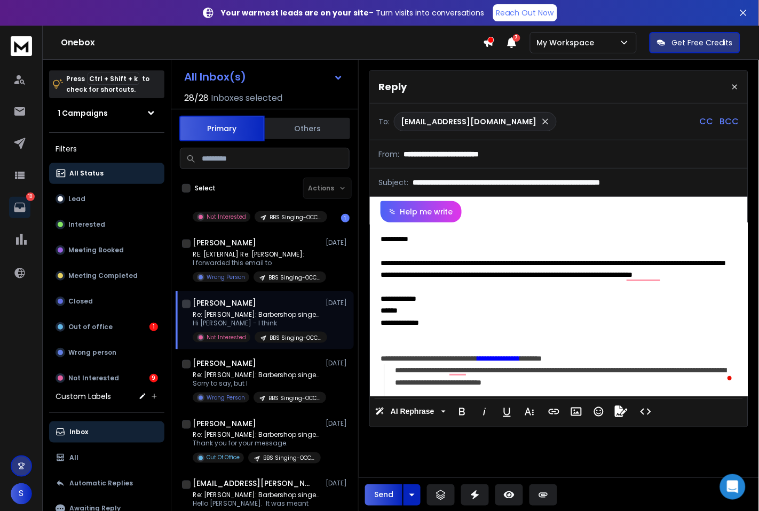
click at [423, 275] on div "**********" at bounding box center [559, 312] width 378 height 230
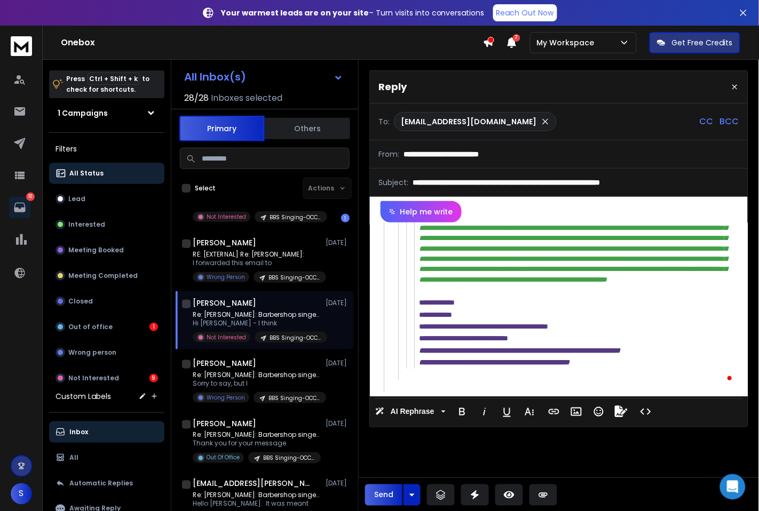
scroll to position [936, 0]
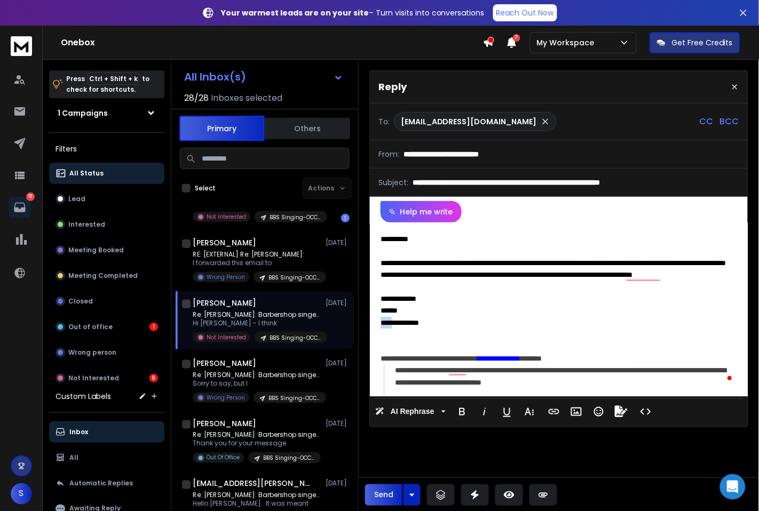
drag, startPoint x: 399, startPoint y: 336, endPoint x: 382, endPoint y: 336, distance: 17.1
click at [382, 326] on span "**********" at bounding box center [399, 322] width 38 height 7
click at [466, 329] on div "**********" at bounding box center [557, 323] width 354 height 12
click at [413, 317] on div "**********" at bounding box center [557, 275] width 354 height 84
click at [381, 262] on span "**********" at bounding box center [552, 268] width 345 height 19
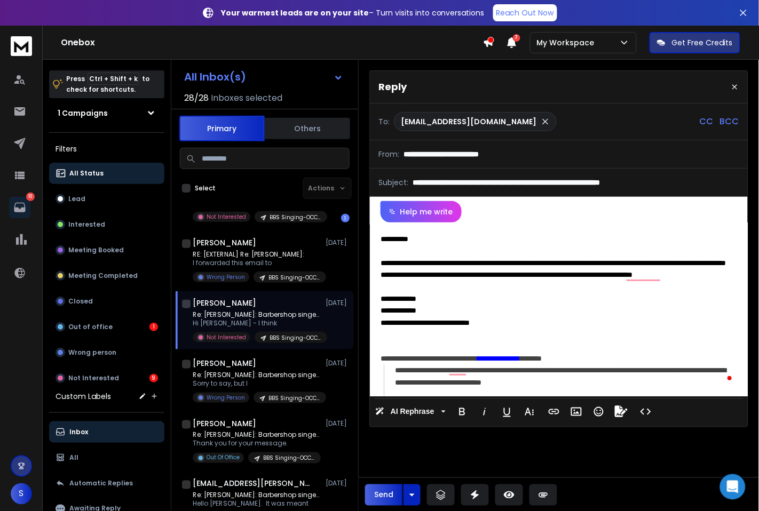
click at [394, 249] on div "**********" at bounding box center [557, 275] width 354 height 84
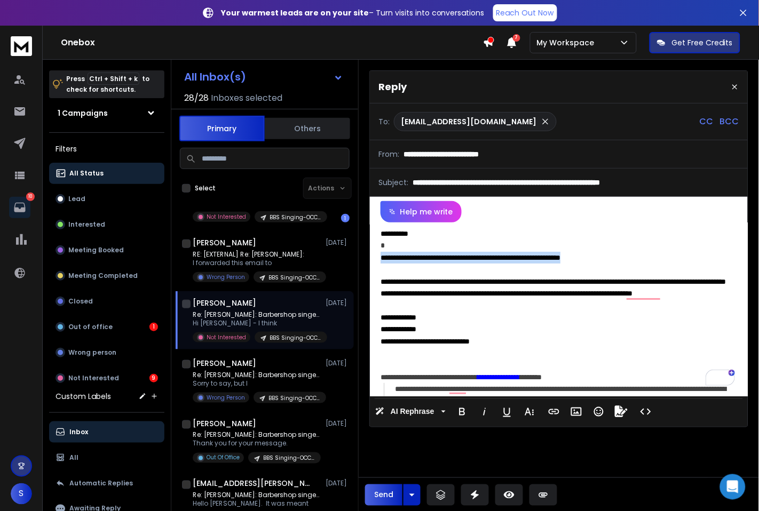
drag, startPoint x: 635, startPoint y: 261, endPoint x: 370, endPoint y: 253, distance: 265.8
click at [370, 253] on div "**********" at bounding box center [558, 309] width 376 height 174
copy span "**********"
click at [556, 321] on div "**********" at bounding box center [557, 306] width 354 height 60
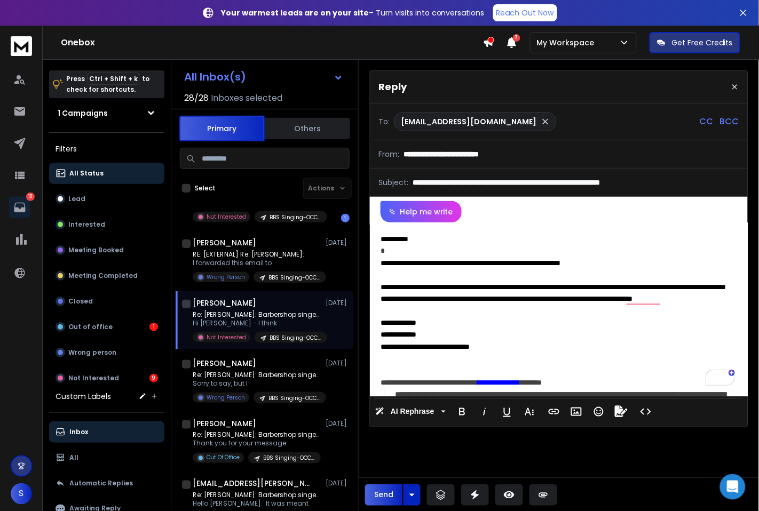
click at [382, 496] on button "Send" at bounding box center [383, 494] width 37 height 21
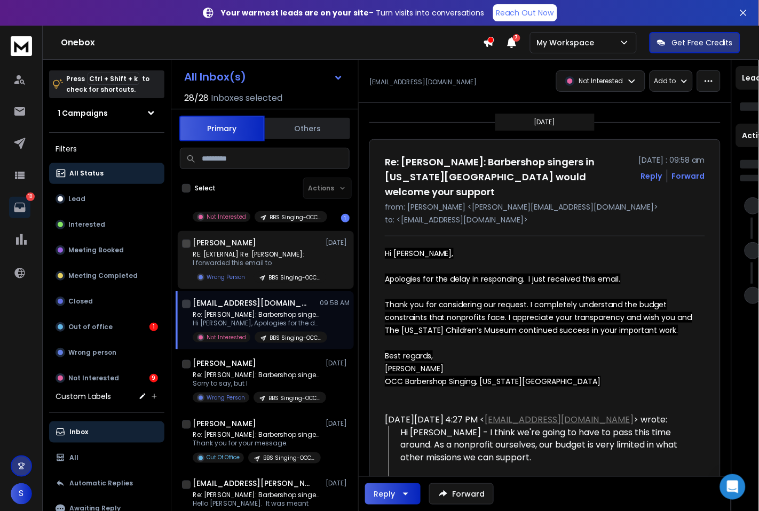
click at [238, 261] on p "I forwarded this email to" at bounding box center [257, 263] width 128 height 9
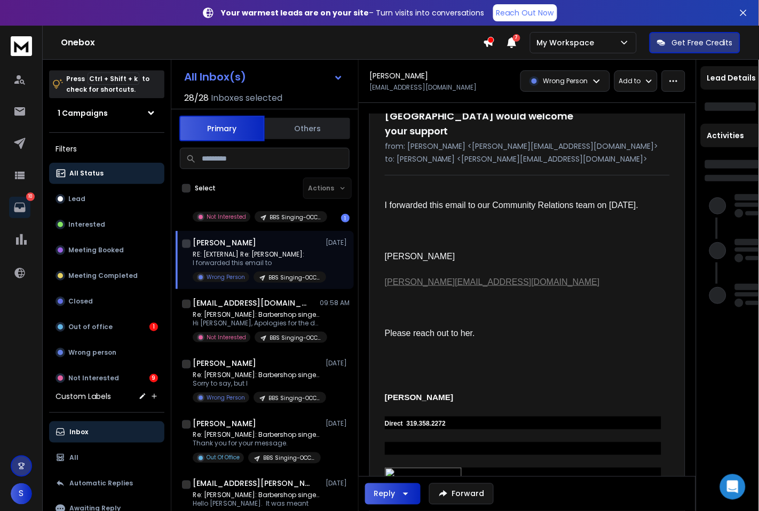
click at [381, 490] on div "Reply" at bounding box center [383, 494] width 21 height 11
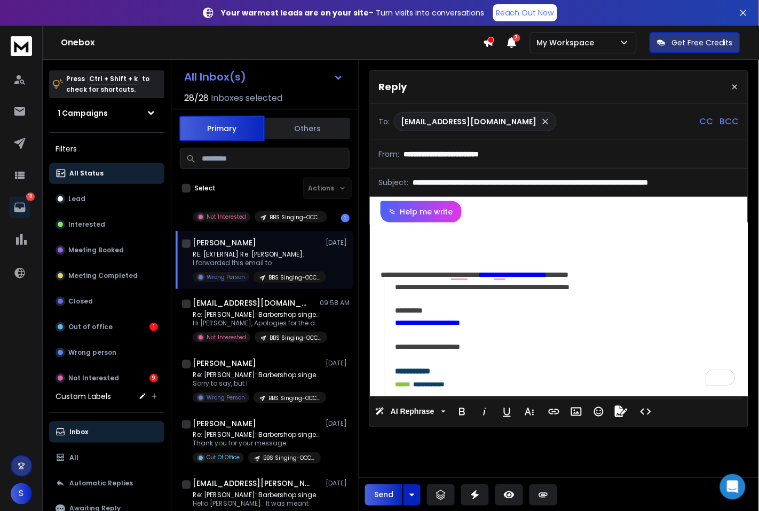
click at [429, 212] on button "Help me write" at bounding box center [420, 211] width 81 height 21
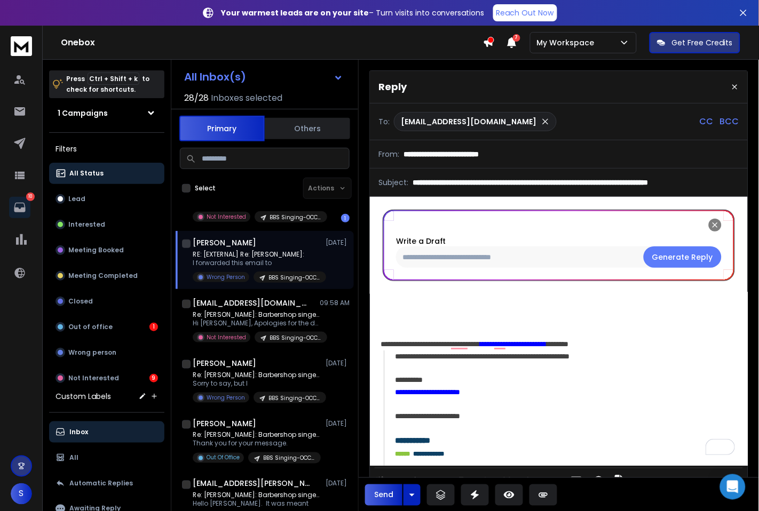
click at [448, 260] on input "text" at bounding box center [558, 256] width 325 height 21
type input "******"
click button "Generate Reply" at bounding box center [682, 256] width 78 height 21
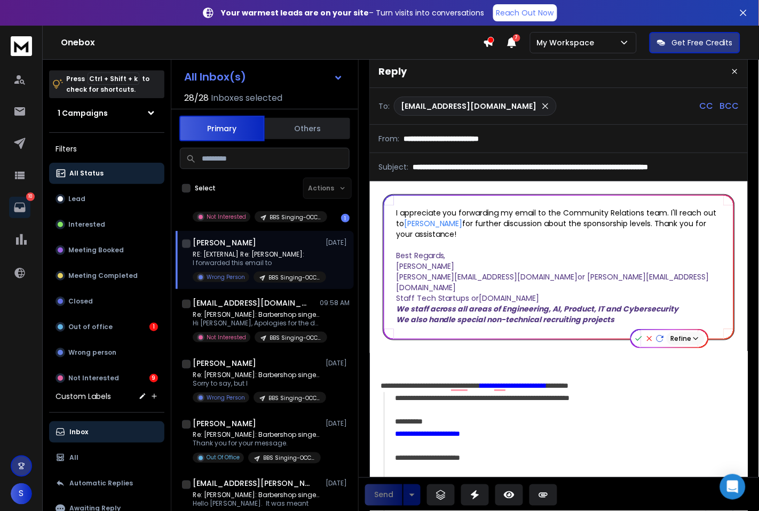
scroll to position [18, 0]
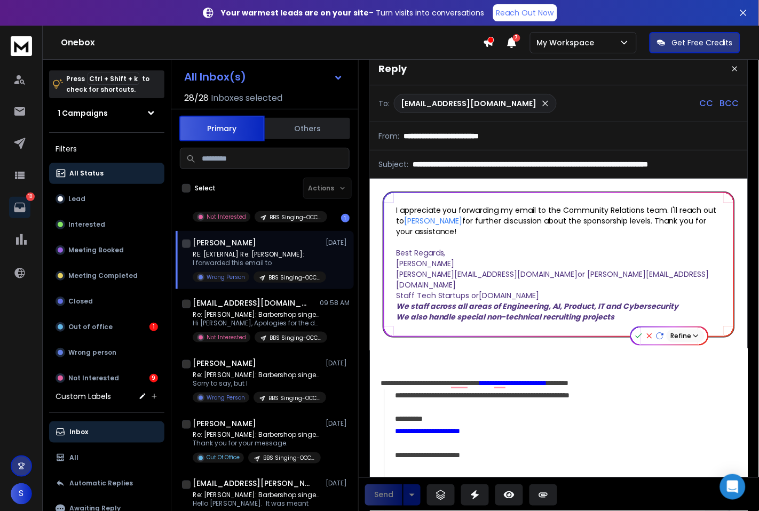
click at [650, 332] on icon at bounding box center [649, 336] width 9 height 9
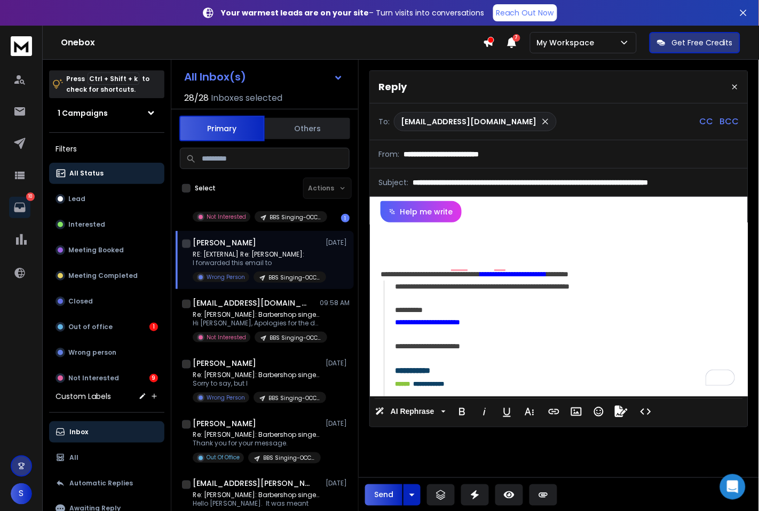
scroll to position [1, 0]
click at [543, 121] on icon at bounding box center [546, 122] width 6 height 6
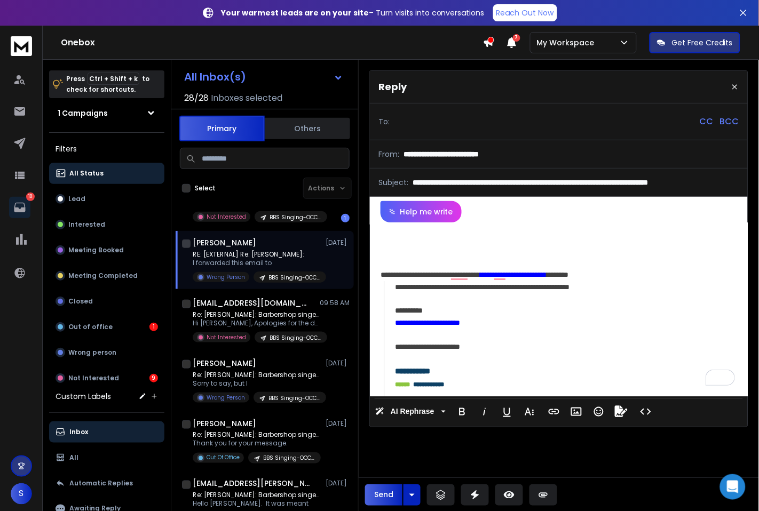
click at [214, 250] on p "RE: [EXTERNAL] Re: [PERSON_NAME]:" at bounding box center [257, 254] width 128 height 9
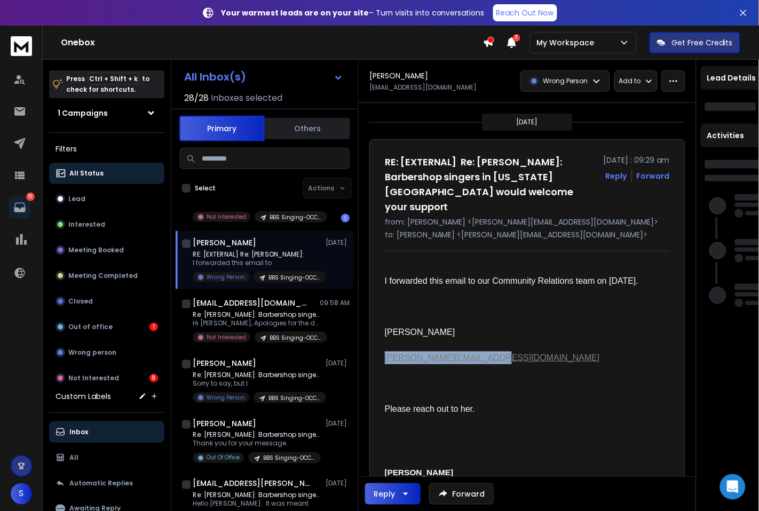
drag, startPoint x: 508, startPoint y: 348, endPoint x: 382, endPoint y: 346, distance: 125.4
copy link "[PERSON_NAME][EMAIL_ADDRESS][DOMAIN_NAME]"
click at [464, 493] on button "Forward" at bounding box center [461, 493] width 65 height 21
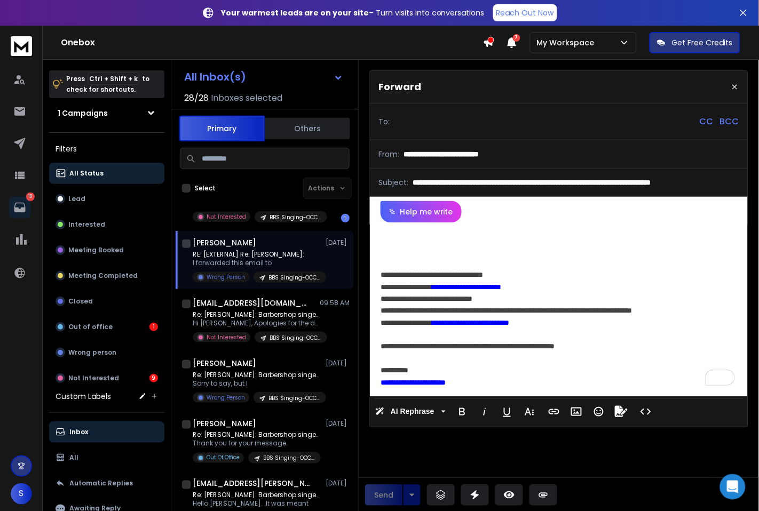
click at [468, 123] on input at bounding box center [431, 121] width 75 height 19
paste input "**********"
type input "**********"
click at [476, 240] on div "To enrich screen reader interactions, please activate Accessibility in Grammarl…" at bounding box center [558, 239] width 356 height 12
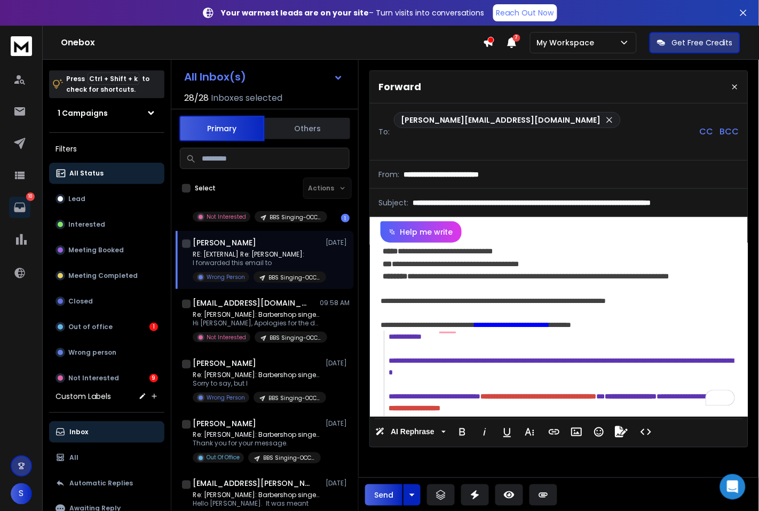
scroll to position [312, 0]
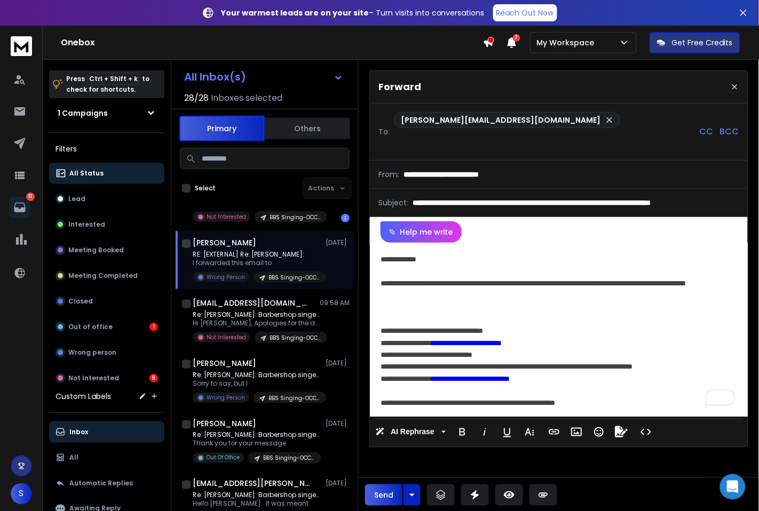
click at [596, 280] on div "**********" at bounding box center [557, 289] width 354 height 24
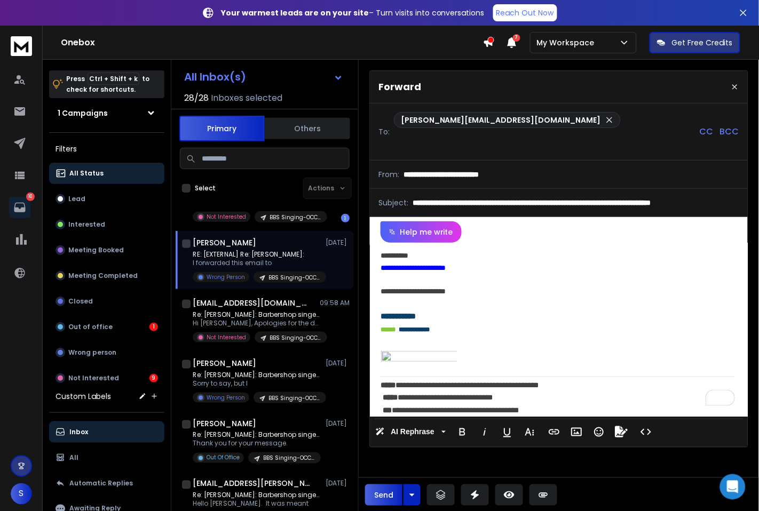
scroll to position [195, 0]
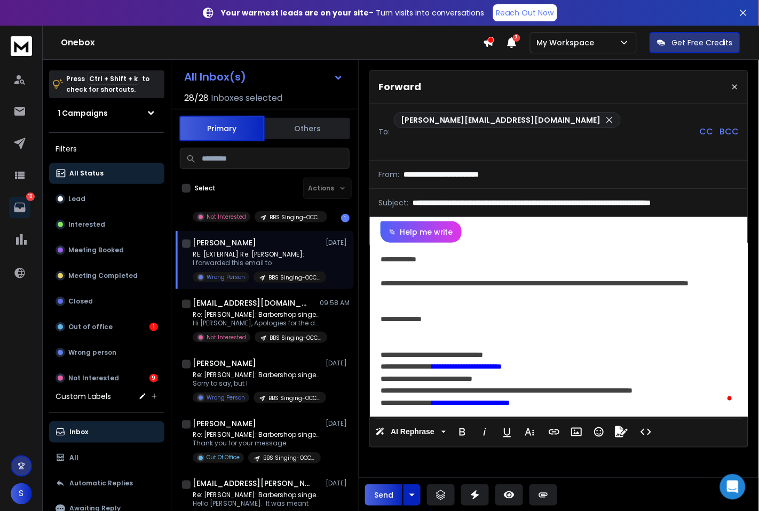
click at [552, 277] on div "**********" at bounding box center [557, 289] width 354 height 24
click at [381, 496] on button "Send" at bounding box center [383, 494] width 37 height 21
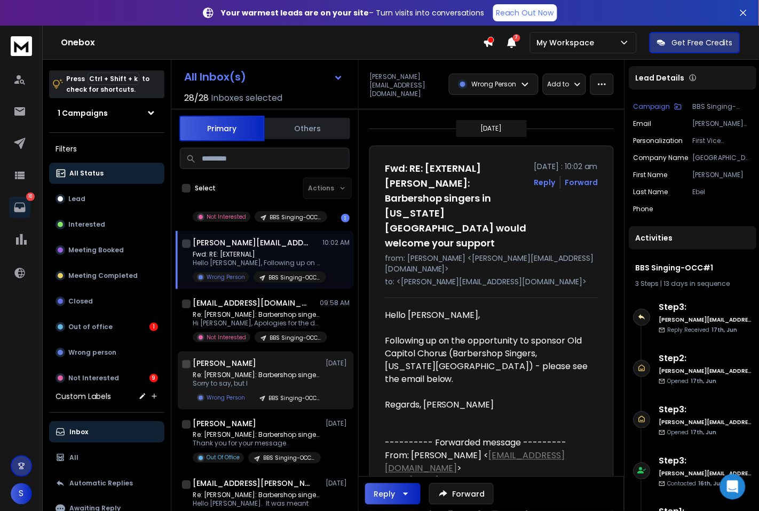
click at [249, 381] on p "Sorry to say, but I" at bounding box center [257, 383] width 128 height 9
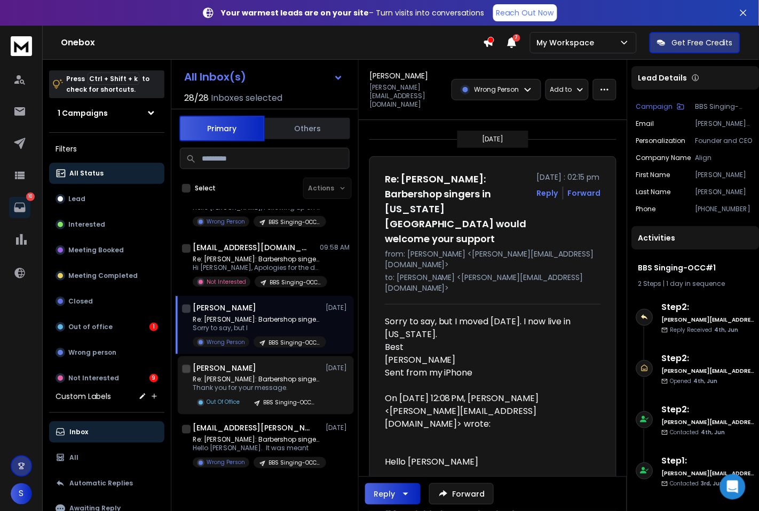
click at [235, 376] on p "Re: [PERSON_NAME]: Barbershop singers" at bounding box center [257, 380] width 128 height 9
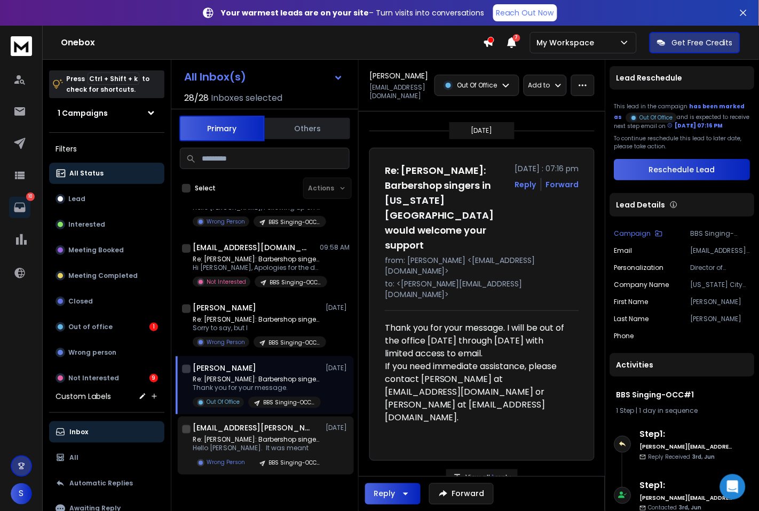
click at [233, 443] on p "Re: [PERSON_NAME]: Barbershop singers" at bounding box center [257, 440] width 128 height 9
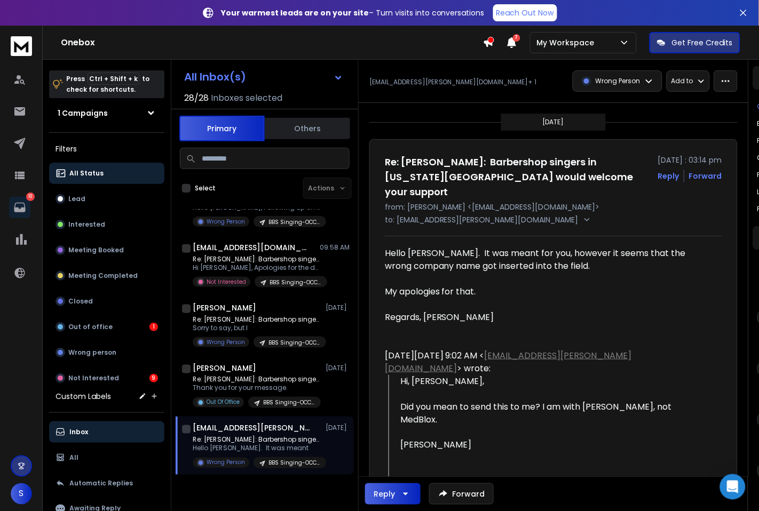
click at [260, 436] on p "Re: [PERSON_NAME]: Barbershop singers" at bounding box center [257, 440] width 128 height 9
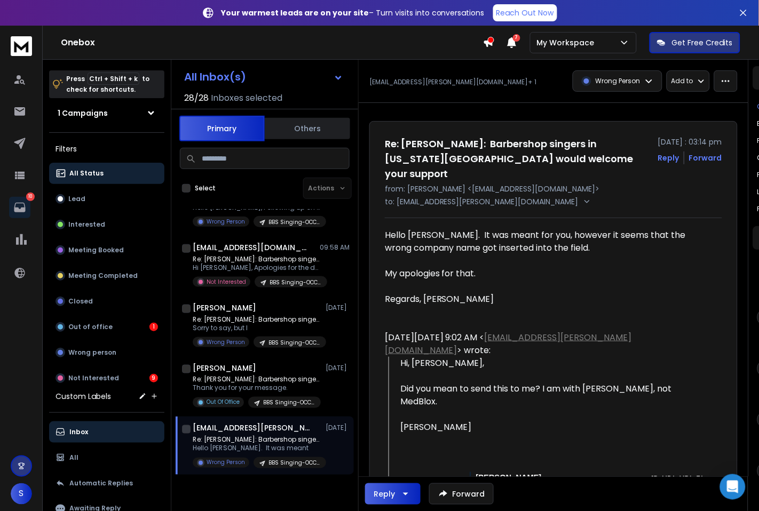
click at [242, 441] on p "Re: [PERSON_NAME]: Barbershop singers" at bounding box center [257, 440] width 128 height 9
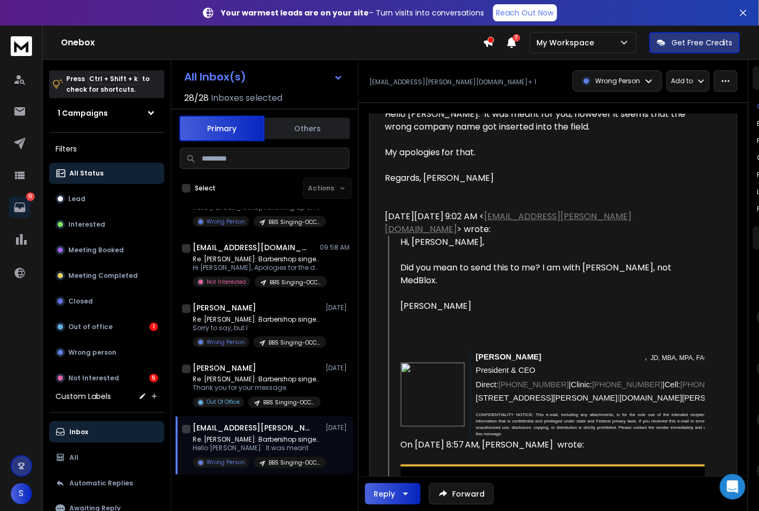
scroll to position [128, 0]
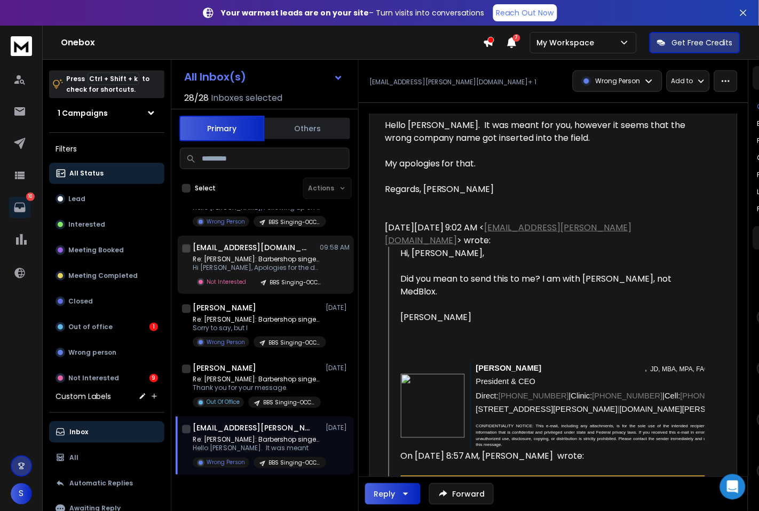
click at [246, 262] on p "Re: [PERSON_NAME]: Barbershop singers in" at bounding box center [257, 259] width 128 height 9
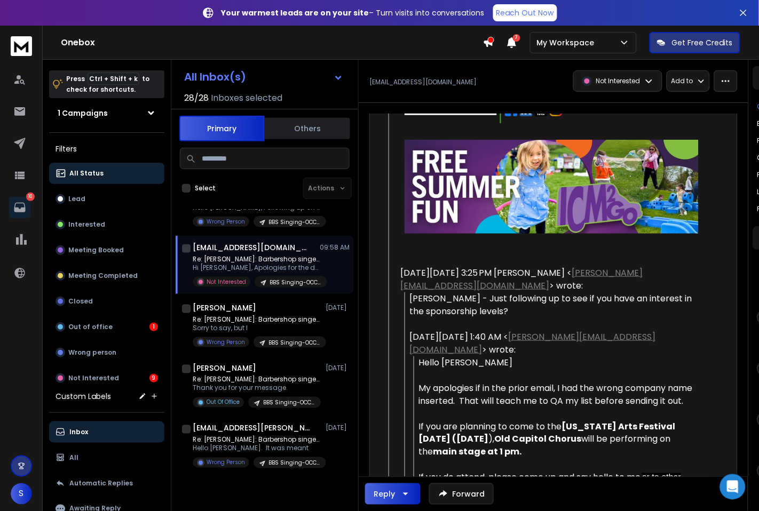
scroll to position [462, 0]
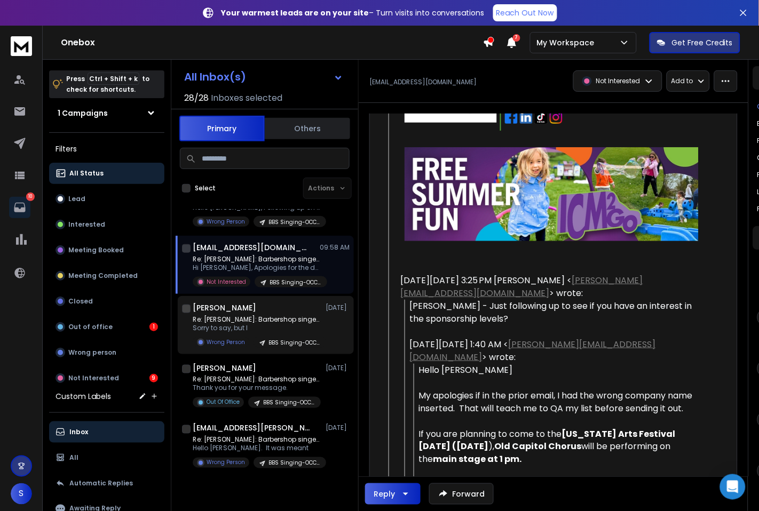
click at [243, 326] on p "Sorry to say, but I" at bounding box center [257, 328] width 128 height 9
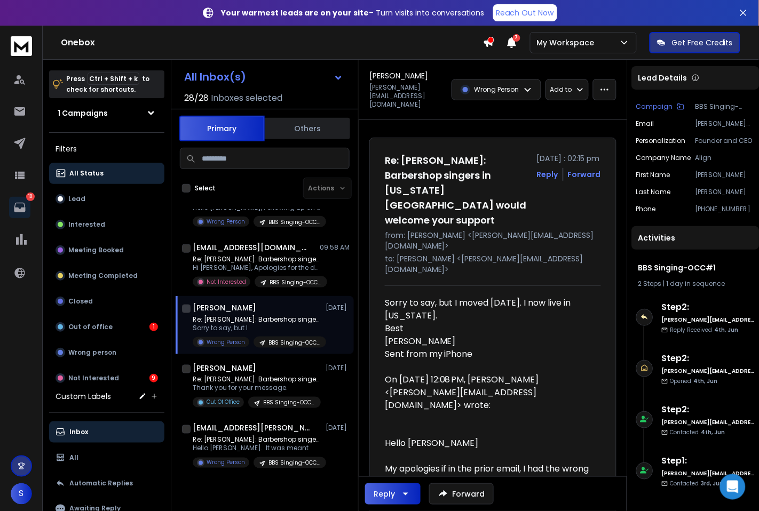
scroll to position [0, 0]
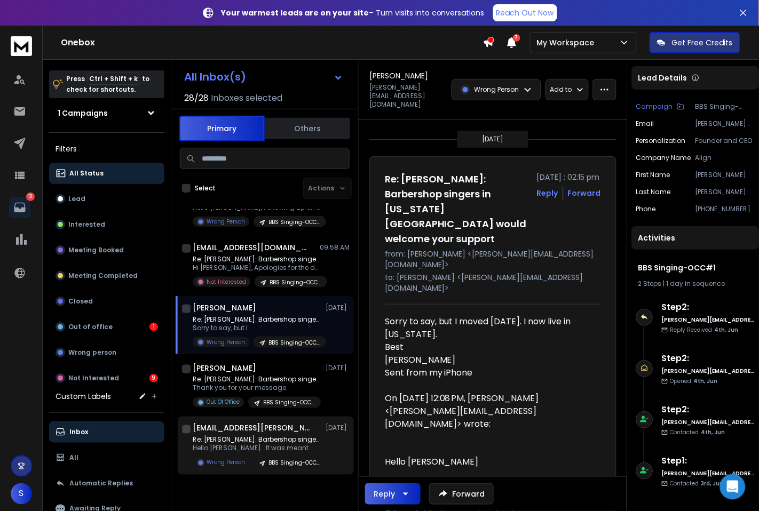
click at [253, 444] on p "Hello [PERSON_NAME]. It was meant" at bounding box center [257, 448] width 128 height 9
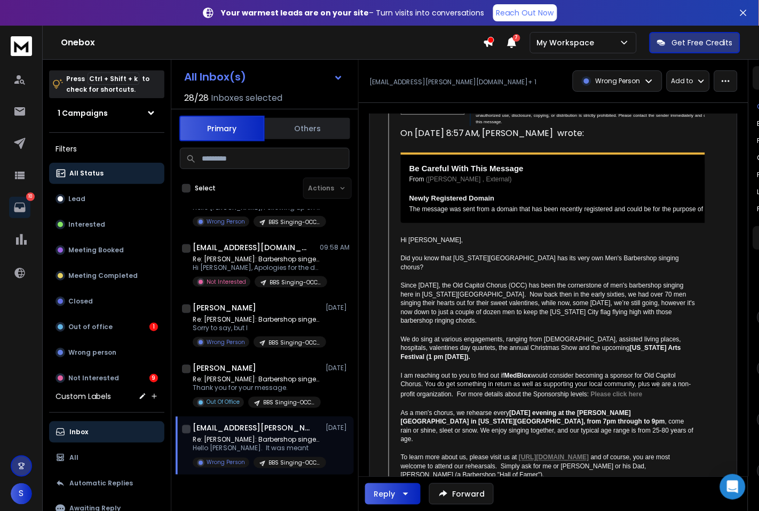
scroll to position [522, 0]
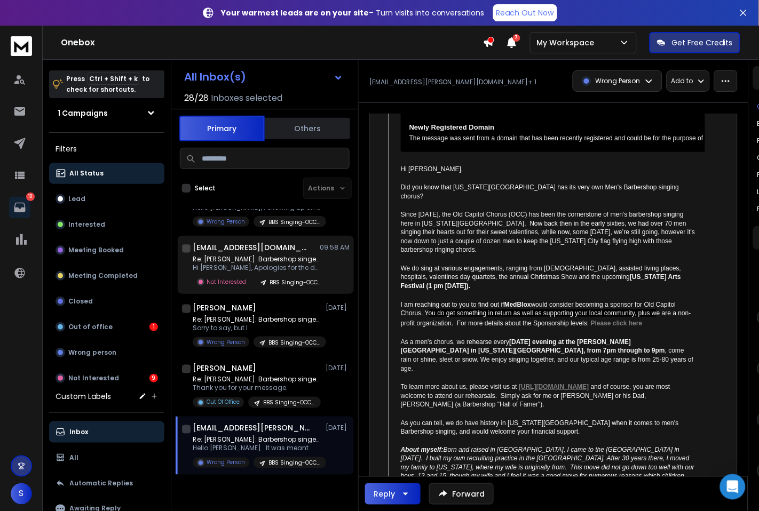
click at [262, 259] on p "Re: [PERSON_NAME]: Barbershop singers in" at bounding box center [257, 259] width 128 height 9
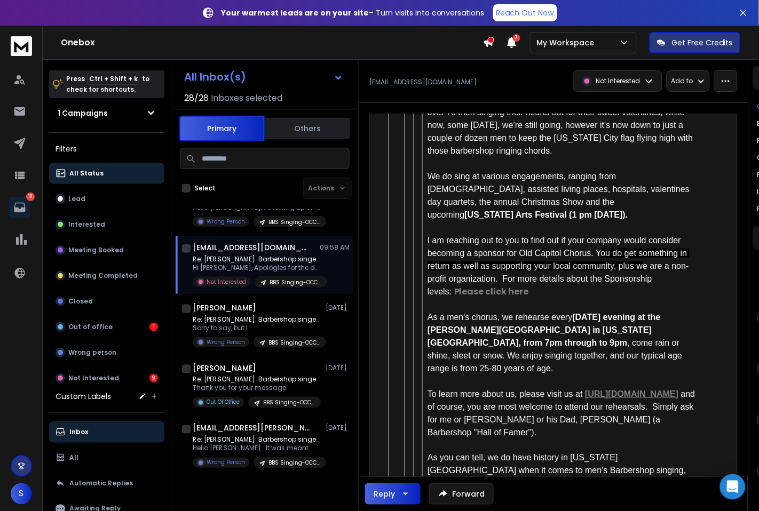
scroll to position [1099, 0]
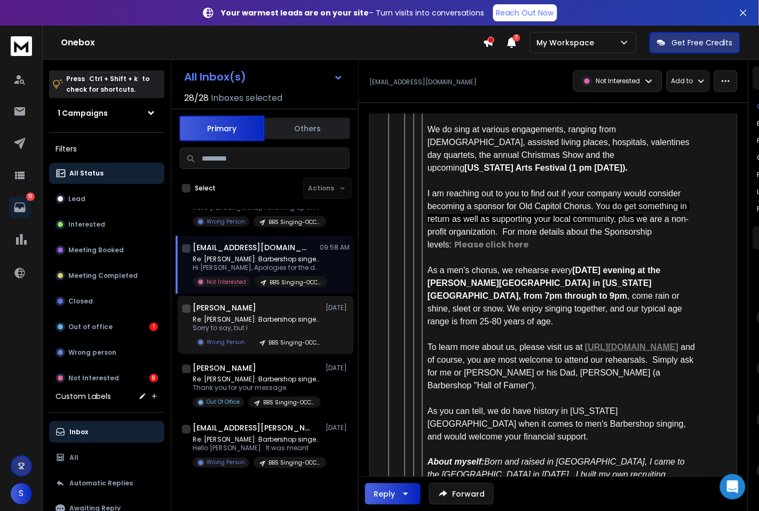
click at [240, 324] on p "Sorry to say, but I" at bounding box center [257, 328] width 128 height 9
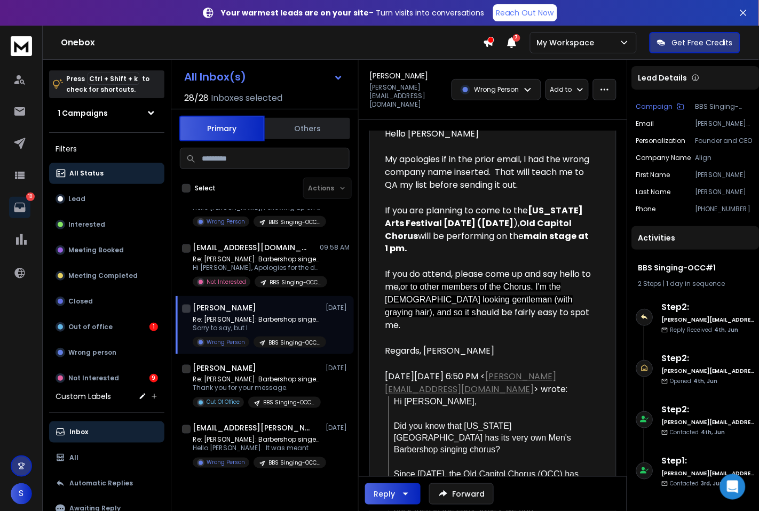
scroll to position [330, 0]
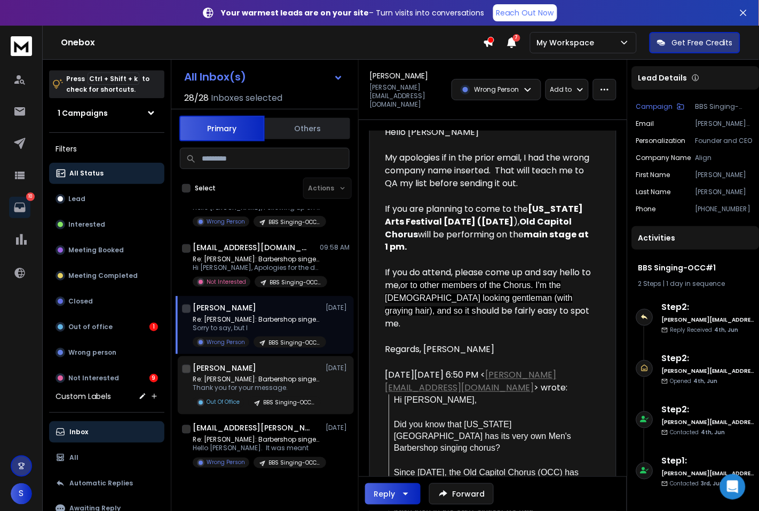
click at [233, 386] on p "Thank you for your message." at bounding box center [257, 388] width 128 height 9
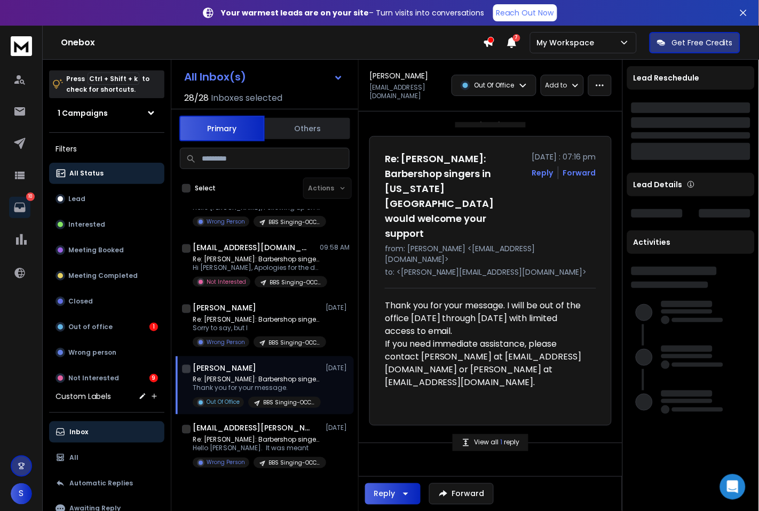
scroll to position [0, 0]
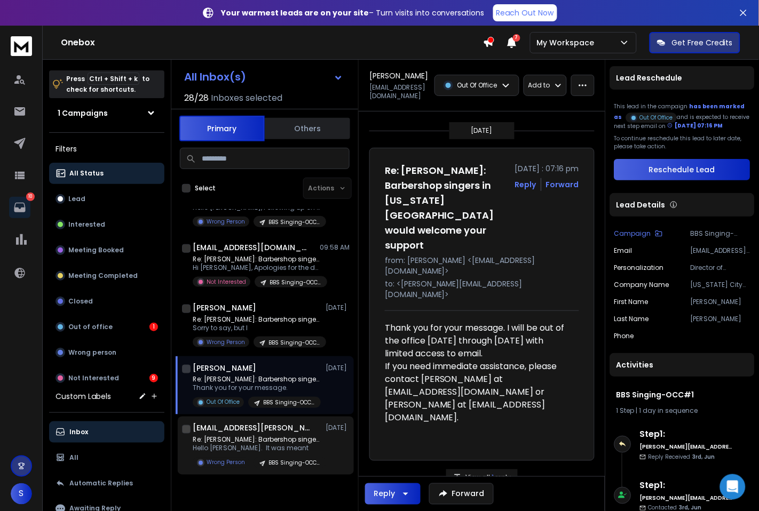
click at [237, 447] on p "Hello [PERSON_NAME]. It was meant" at bounding box center [257, 448] width 128 height 9
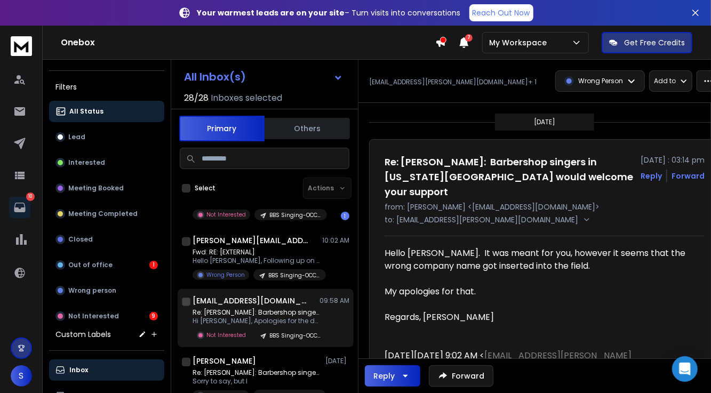
scroll to position [222, 0]
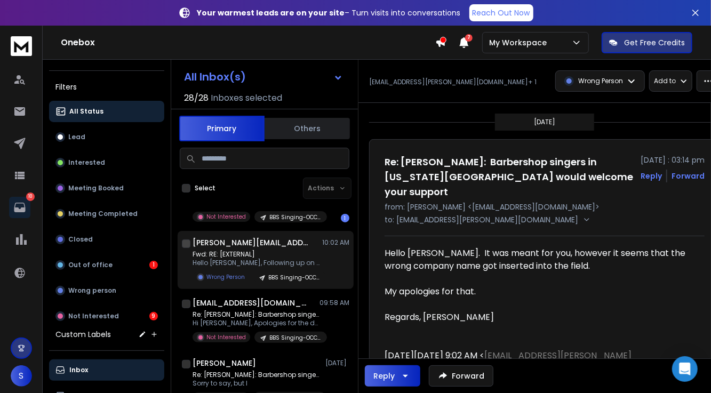
click at [220, 253] on p "Fwd: RE: [EXTERNAL]" at bounding box center [257, 254] width 128 height 9
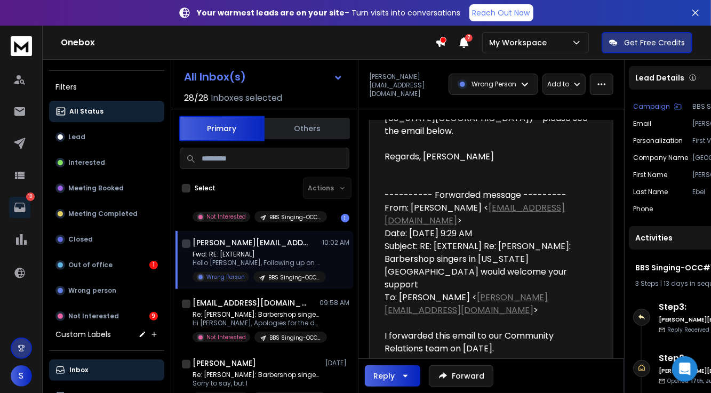
scroll to position [254, 0]
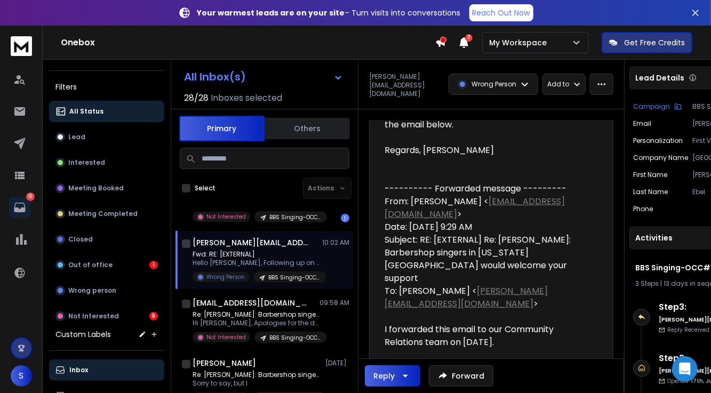
drag, startPoint x: 518, startPoint y: 268, endPoint x: 387, endPoint y: 273, distance: 131.3
click at [387, 374] on div "[PERSON_NAME][EMAIL_ADDRESS][DOMAIN_NAME]" at bounding box center [487, 387] width 205 height 26
copy link "[PERSON_NAME][EMAIL_ADDRESS][DOMAIN_NAME]"
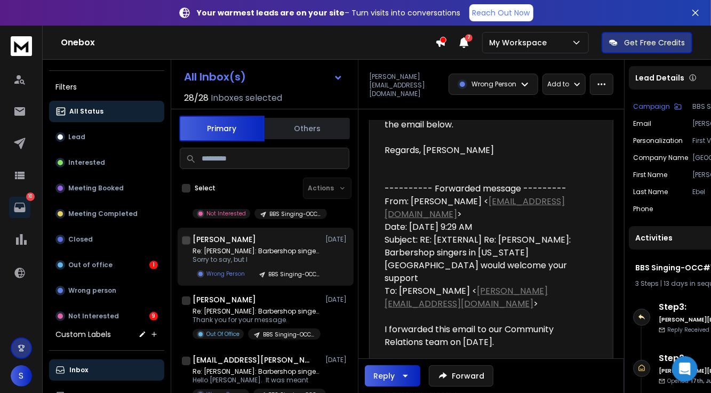
scroll to position [355, 0]
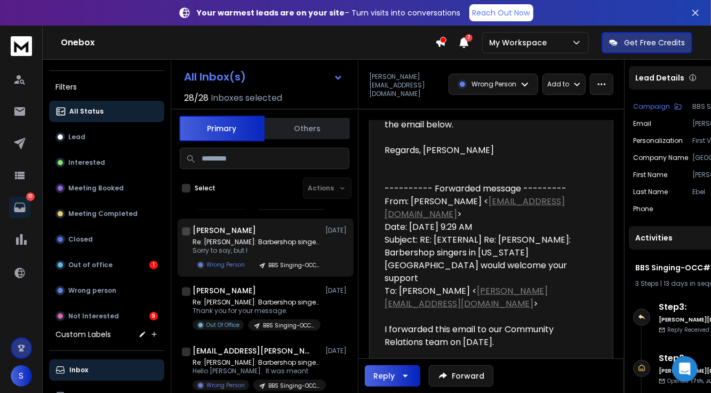
click at [245, 256] on div "Re: Ronald: Barbershop singers Sorry to say, but I Wrong Person BBS Singing-OCC…" at bounding box center [259, 254] width 133 height 33
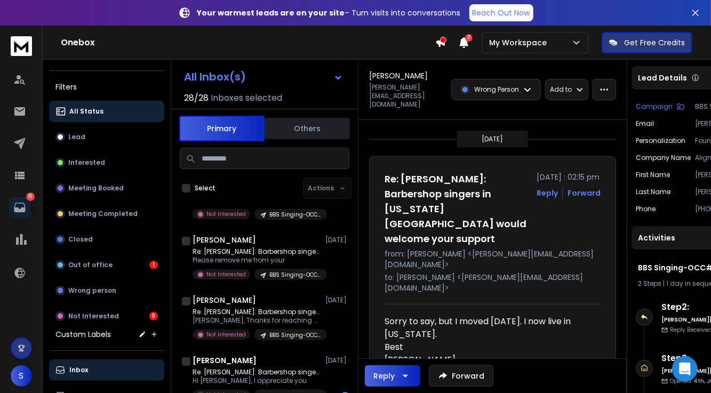
scroll to position [0, 0]
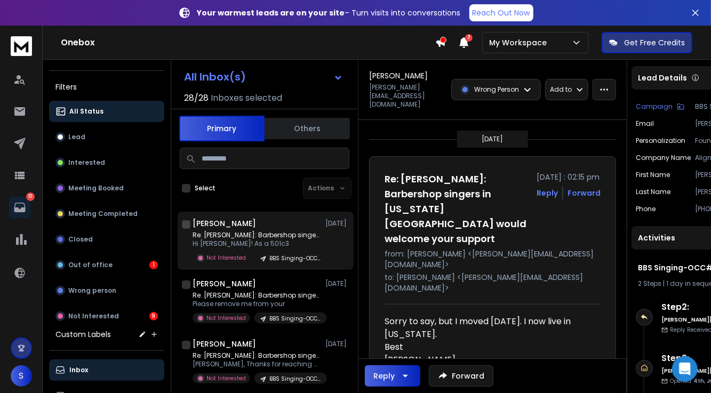
click at [241, 242] on p "Hi [PERSON_NAME]! As a 501c3" at bounding box center [257, 244] width 128 height 9
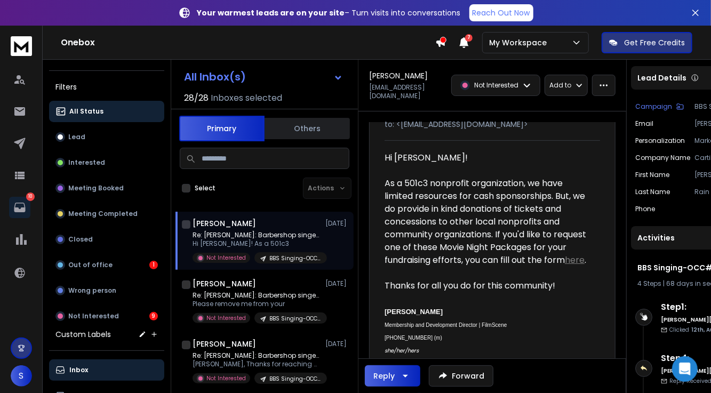
scroll to position [135, 0]
click at [565, 253] on link "here" at bounding box center [575, 259] width 20 height 12
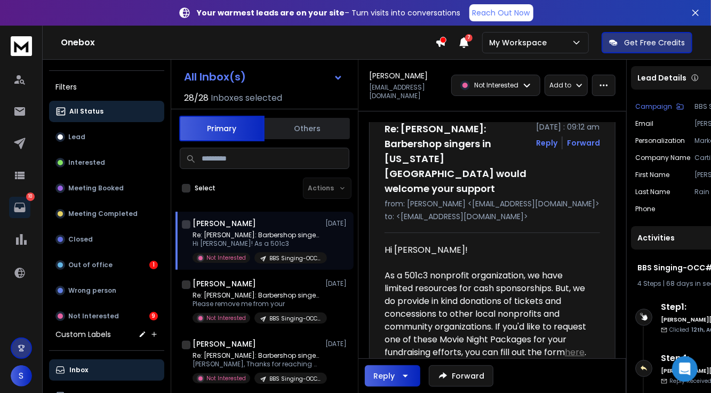
scroll to position [42, 0]
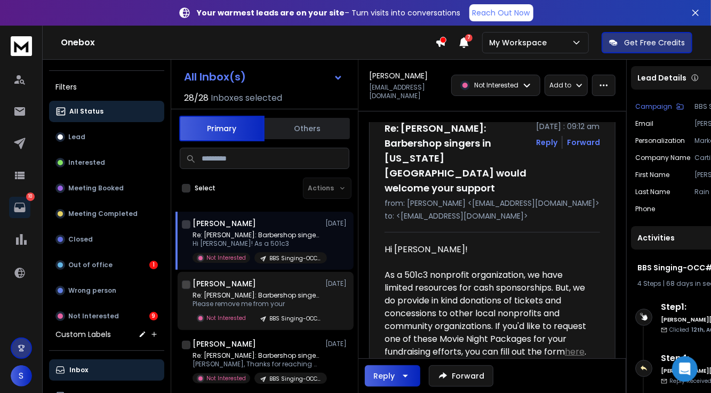
click at [251, 290] on div "Jason Woodruff 07 Jul Re: Jason: Barbershop singers in Please remove me from yo…" at bounding box center [271, 300] width 157 height 45
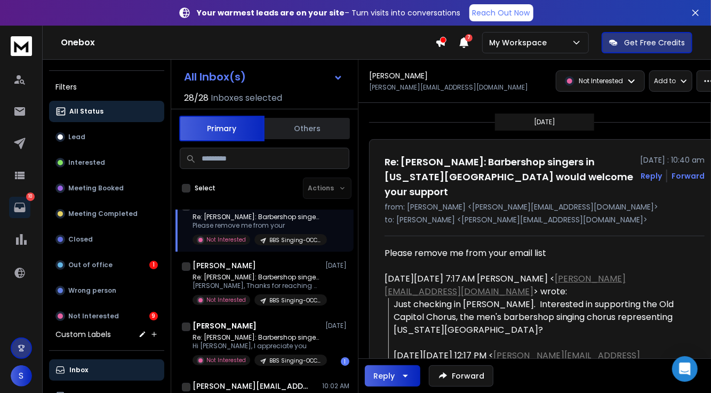
scroll to position [81, 0]
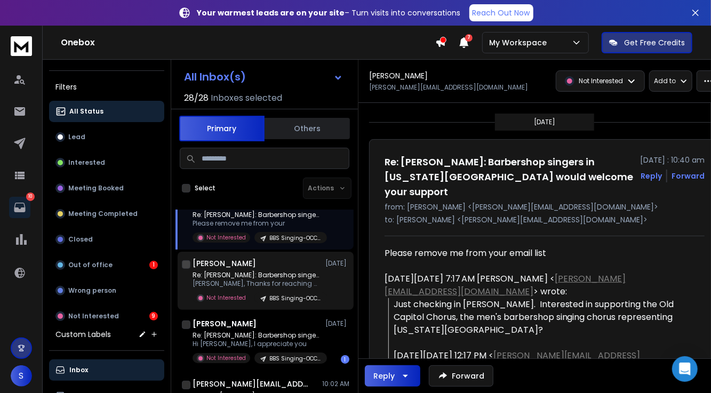
click at [236, 275] on p "Re: [PERSON_NAME]: Barbershop singers in" at bounding box center [257, 275] width 128 height 9
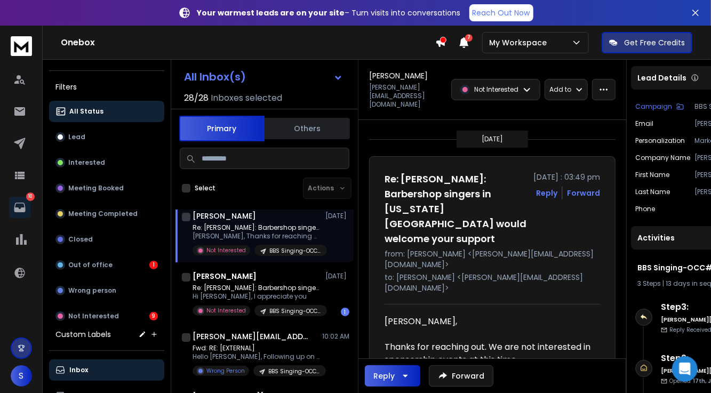
scroll to position [149, 0]
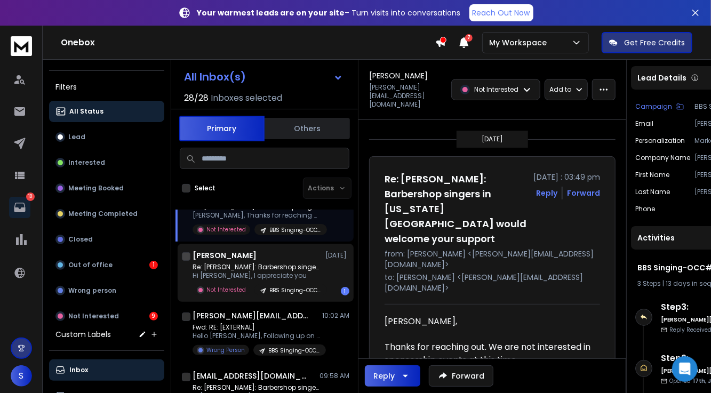
click at [262, 268] on p "Re: [PERSON_NAME]: Barbershop singers in" at bounding box center [257, 267] width 128 height 9
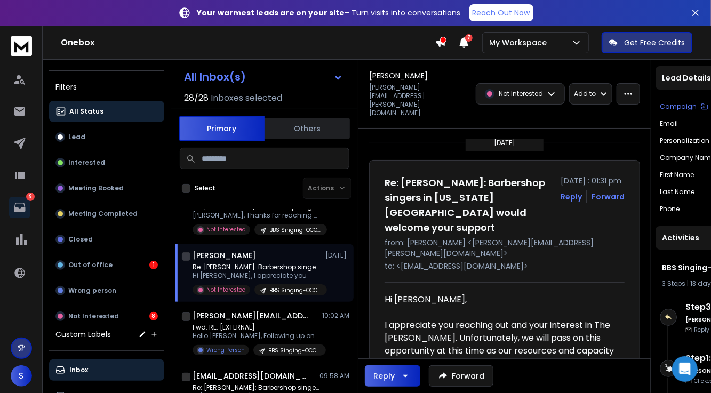
scroll to position [0, 0]
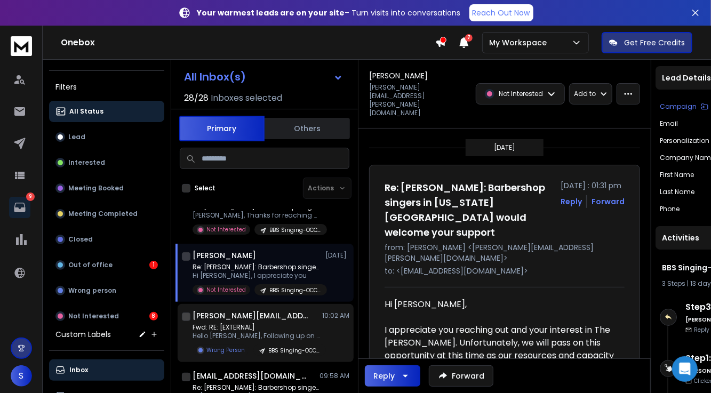
click at [266, 316] on h1 "[PERSON_NAME][EMAIL_ADDRESS][DOMAIN_NAME]" at bounding box center [251, 315] width 117 height 11
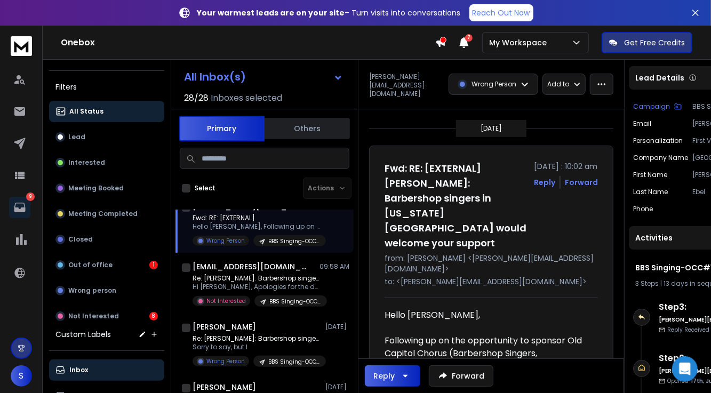
scroll to position [266, 0]
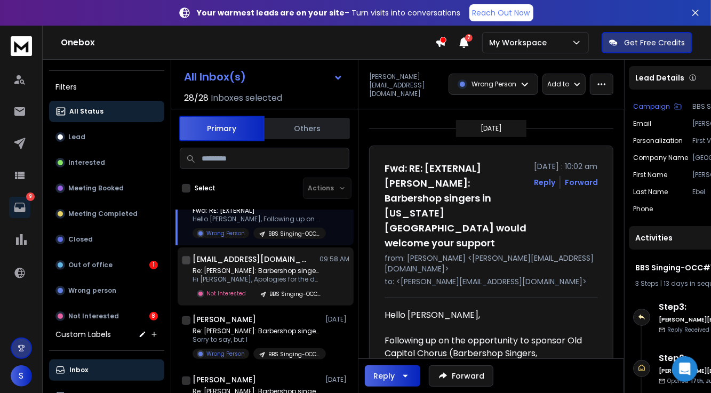
click at [258, 285] on div "Re: Amanda: Barbershop singers in Hi Amanda, Apologies for the delay Not Intere…" at bounding box center [260, 283] width 134 height 33
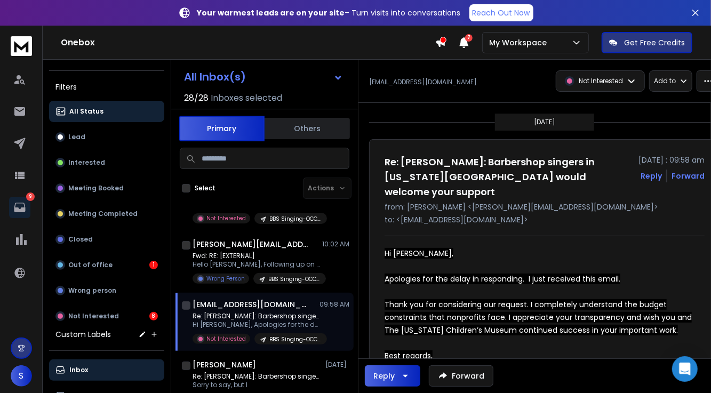
scroll to position [195, 0]
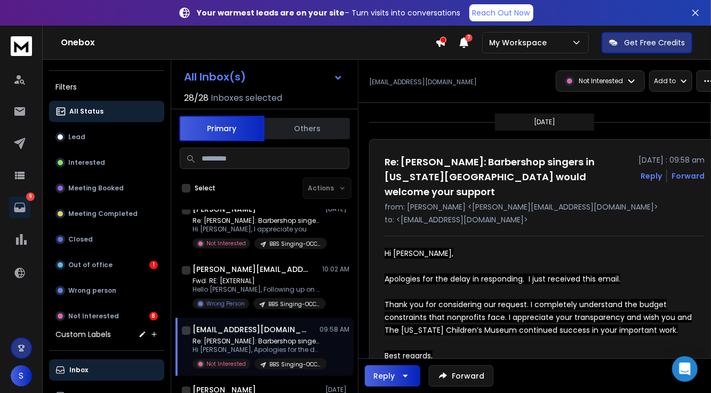
click at [259, 336] on div "athys@theicm.org 09:58 AM Re: Amanda: Barbershop singers in Hi Amanda, Apologie…" at bounding box center [271, 346] width 157 height 45
click at [223, 338] on p "Re: [PERSON_NAME]: Barbershop singers in" at bounding box center [257, 341] width 128 height 9
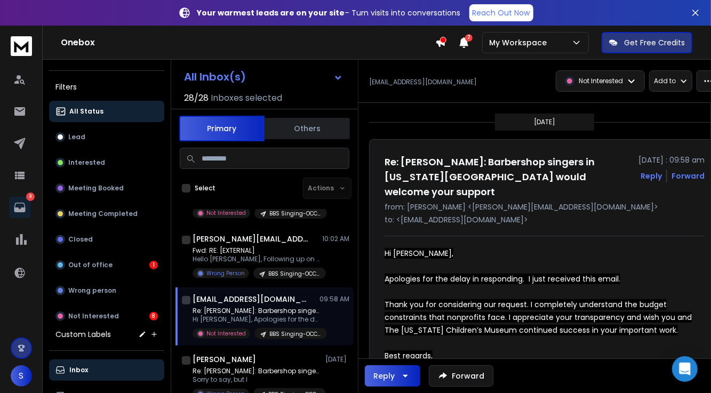
scroll to position [259, 0]
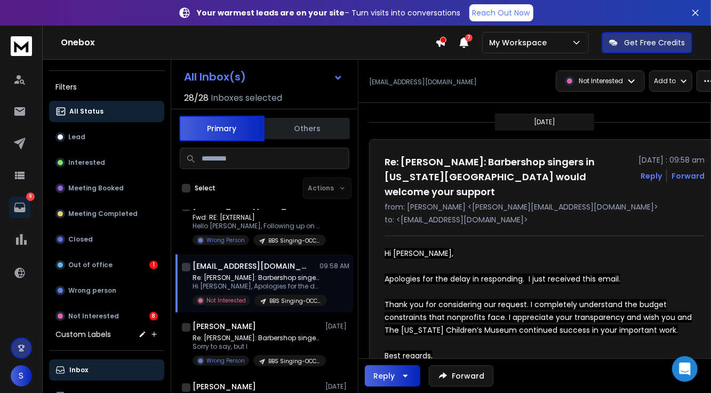
click at [227, 281] on p "Re: [PERSON_NAME]: Barbershop singers in" at bounding box center [257, 278] width 128 height 9
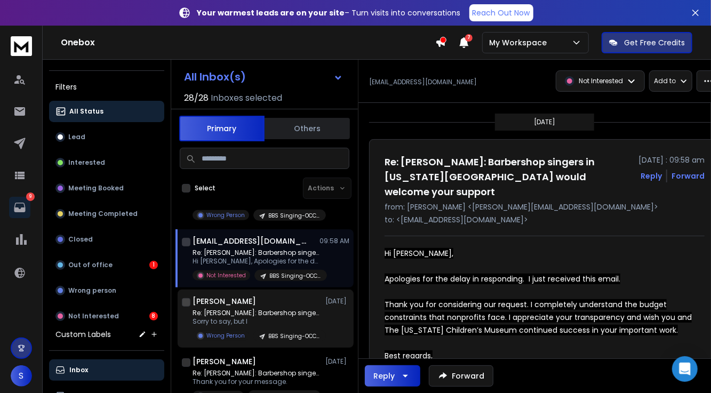
scroll to position [296, 0]
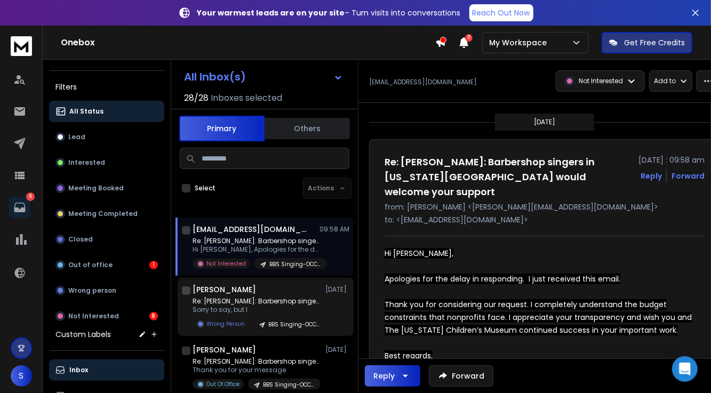
click at [233, 309] on p "Sorry to say, but I" at bounding box center [257, 310] width 128 height 9
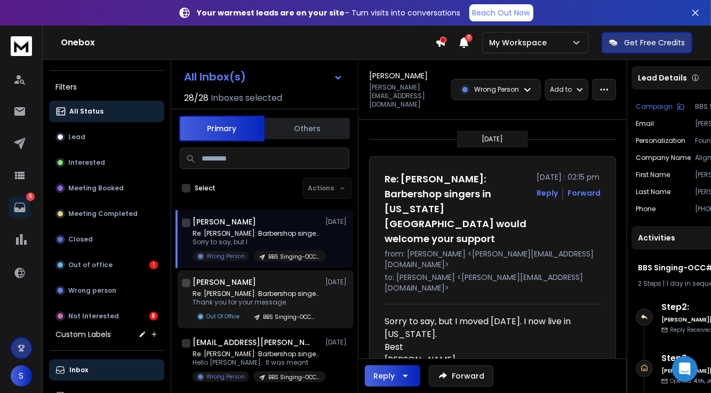
scroll to position [364, 0]
click at [234, 297] on p "Thank you for your message." at bounding box center [257, 301] width 128 height 9
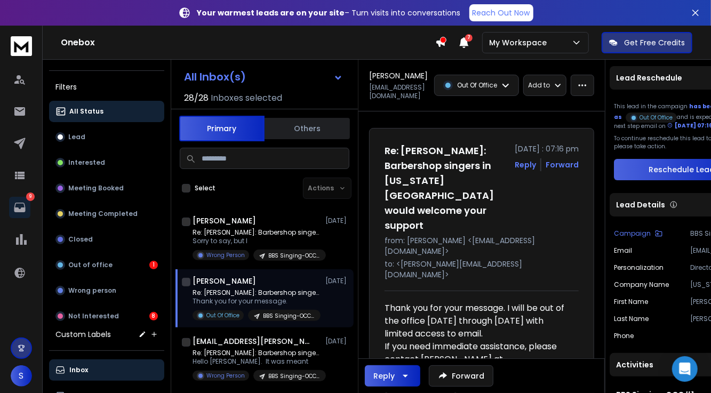
scroll to position [25, 0]
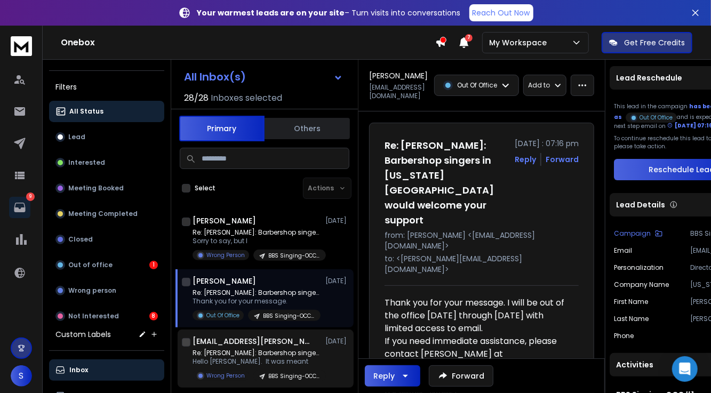
click at [238, 343] on h1 "[EMAIL_ADDRESS][PERSON_NAME][DOMAIN_NAME] +1" at bounding box center [251, 341] width 117 height 11
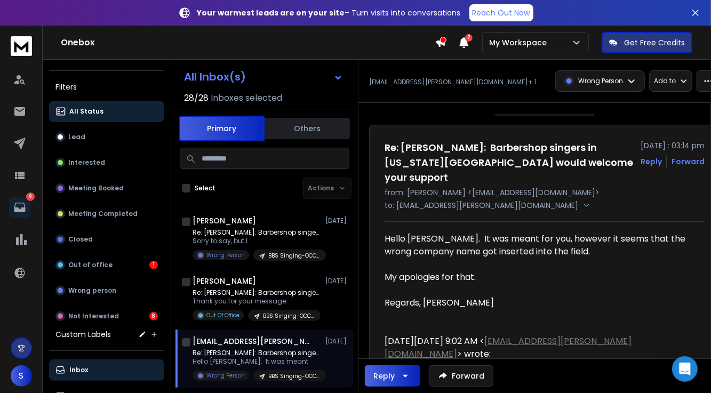
scroll to position [0, 0]
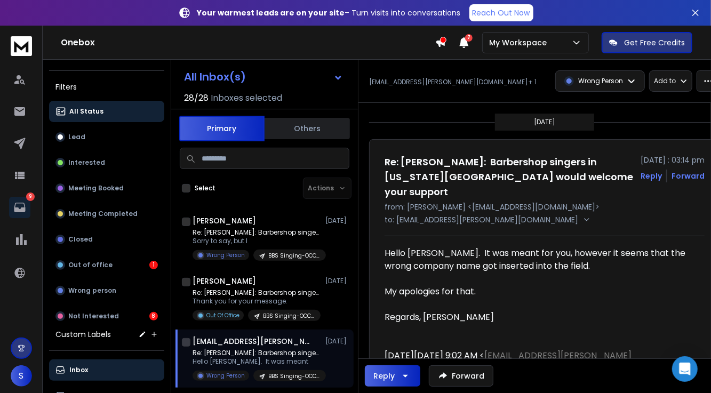
click at [649, 176] on button "Reply" at bounding box center [651, 176] width 21 height 11
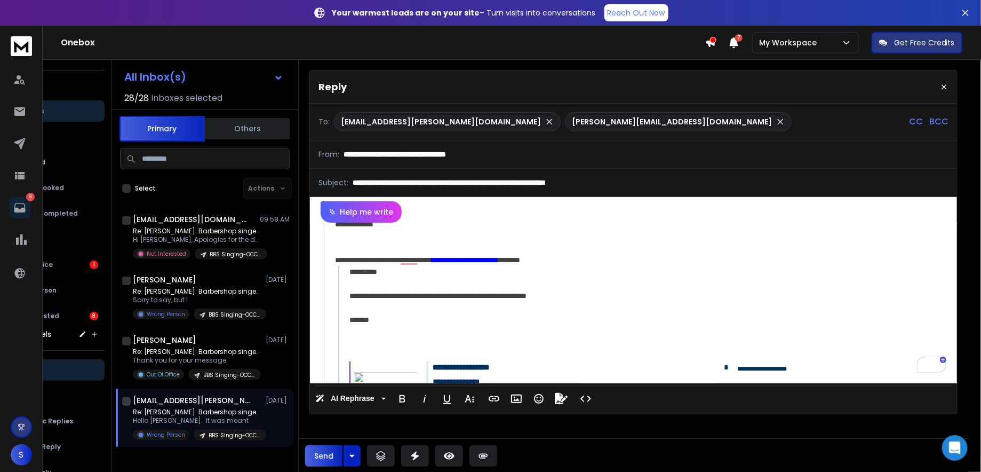
scroll to position [135, 0]
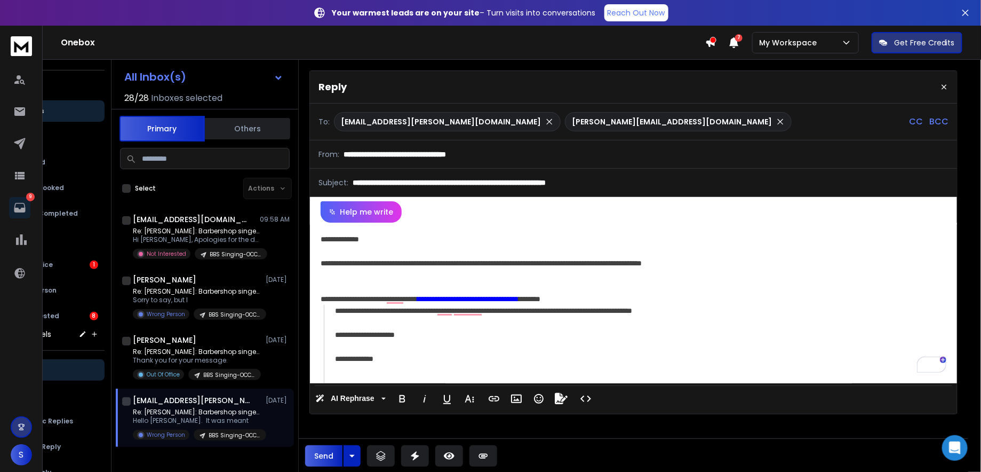
click at [754, 264] on div "**********" at bounding box center [634, 263] width 626 height 12
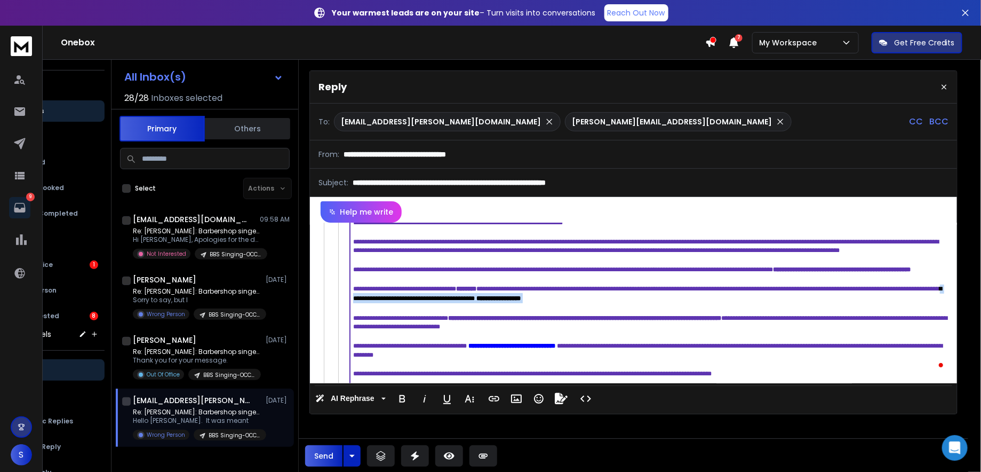
drag, startPoint x: 589, startPoint y: 307, endPoint x: 393, endPoint y: 305, distance: 196.9
click at [393, 304] on div "**********" at bounding box center [650, 293] width 594 height 19
copy div "**********"
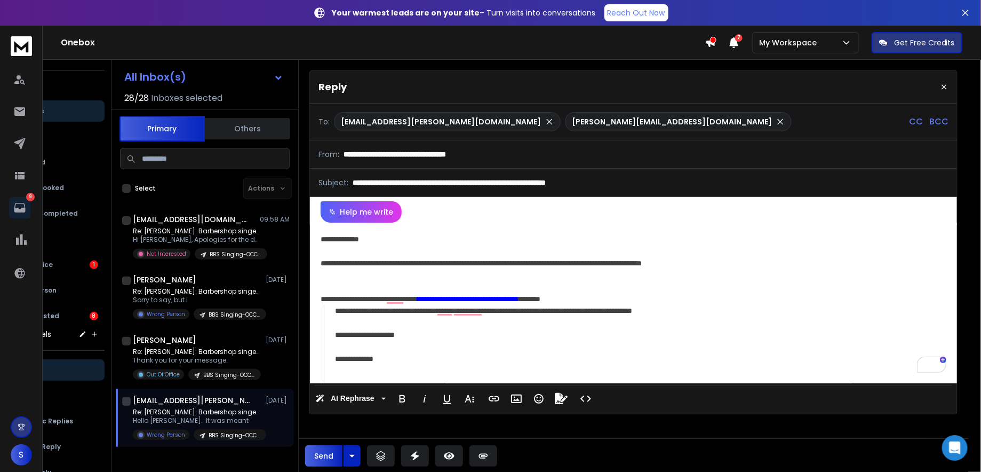
click at [745, 264] on div "**********" at bounding box center [634, 263] width 626 height 12
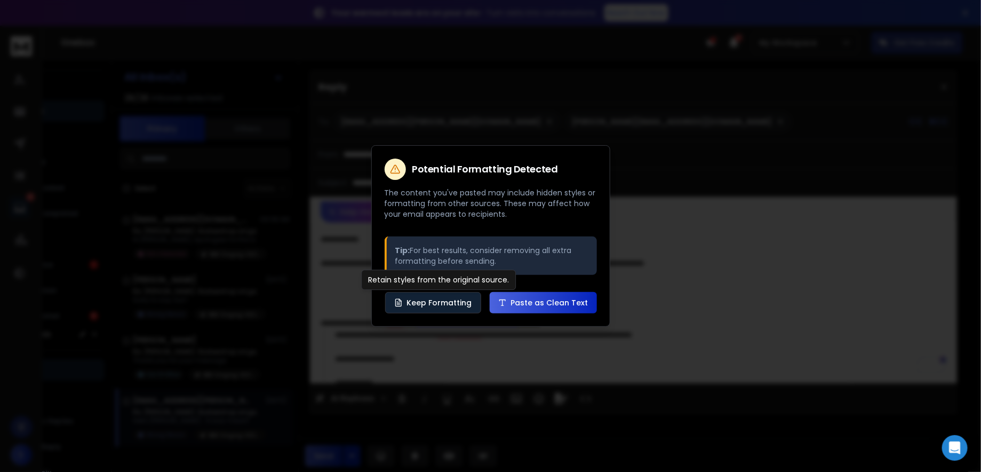
click at [456, 304] on button "Keep Formatting" at bounding box center [433, 302] width 96 height 21
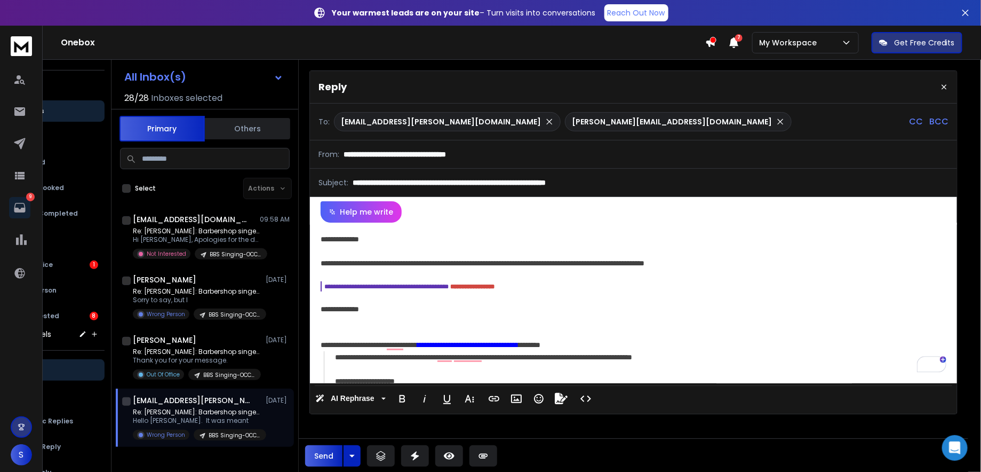
click at [495, 287] on span "**********" at bounding box center [472, 286] width 44 height 6
drag, startPoint x: 522, startPoint y: 287, endPoint x: 521, endPoint y: 296, distance: 9.1
click at [479, 287] on div "**********" at bounding box center [635, 286] width 622 height 10
click at [619, 303] on div "**********" at bounding box center [634, 309] width 626 height 12
click at [755, 261] on div "**********" at bounding box center [634, 263] width 626 height 12
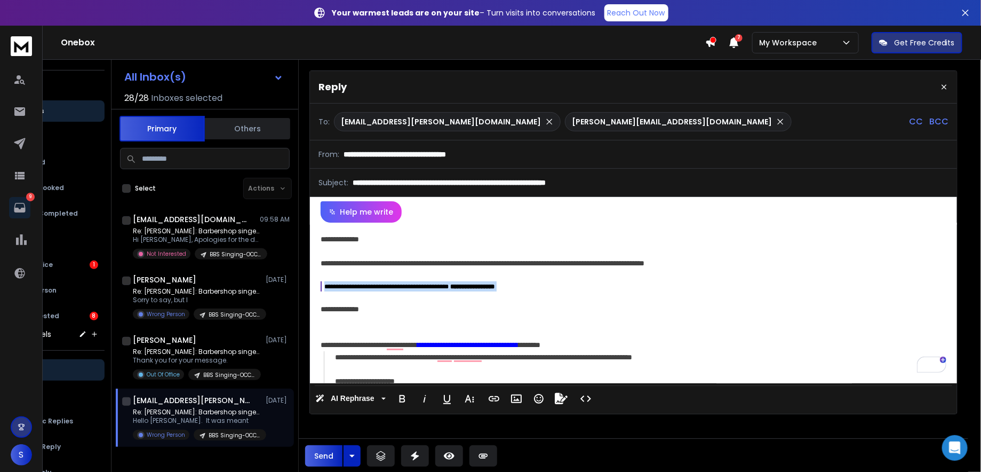
drag, startPoint x: 553, startPoint y: 286, endPoint x: 313, endPoint y: 292, distance: 240.1
click at [307, 291] on div "**********" at bounding box center [634, 304] width 670 height 488
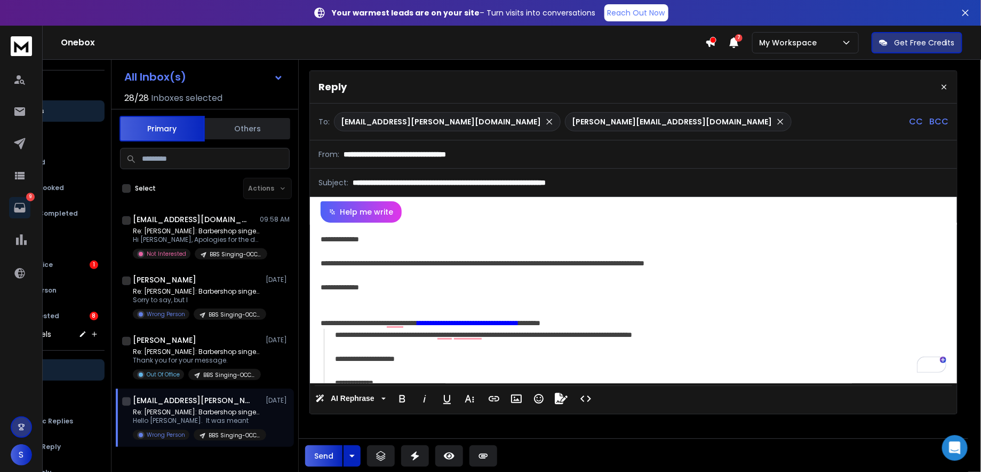
click at [756, 263] on div "**********" at bounding box center [634, 263] width 626 height 12
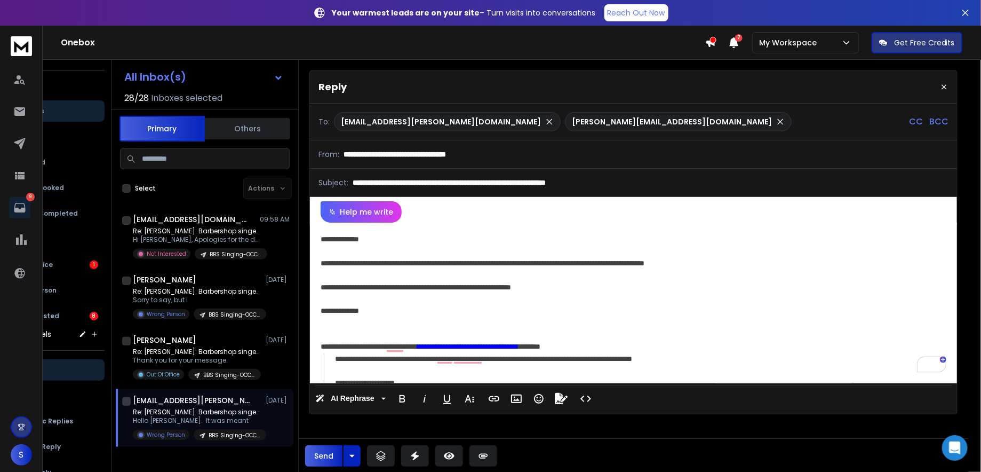
click at [458, 284] on div "**********" at bounding box center [634, 287] width 626 height 12
click at [572, 292] on div "**********" at bounding box center [634, 287] width 626 height 12
click at [758, 261] on div "**********" at bounding box center [634, 263] width 626 height 12
click at [323, 454] on button "Send" at bounding box center [323, 455] width 37 height 21
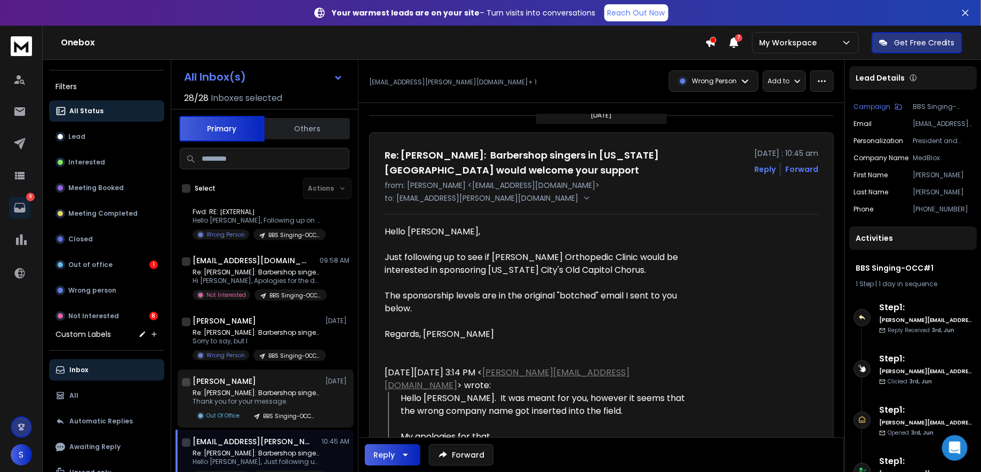
scroll to position [306, 0]
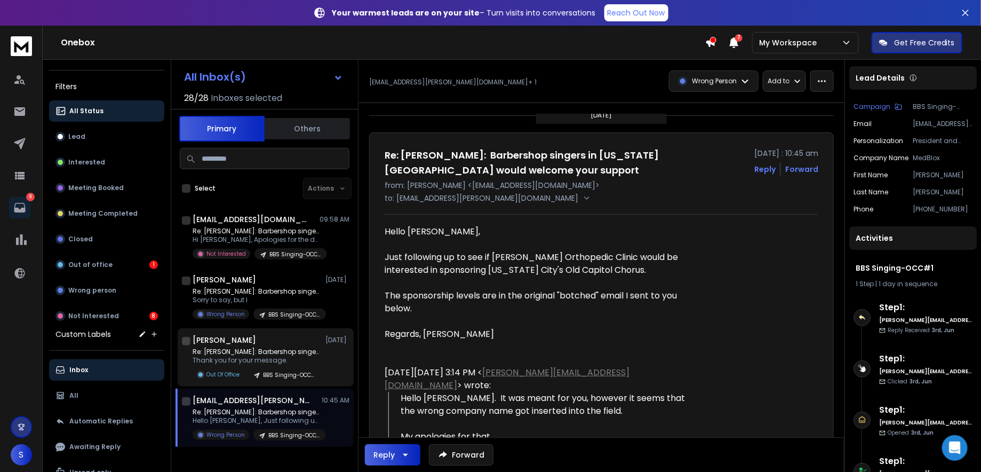
click at [240, 358] on p "Thank you for your message." at bounding box center [257, 360] width 128 height 9
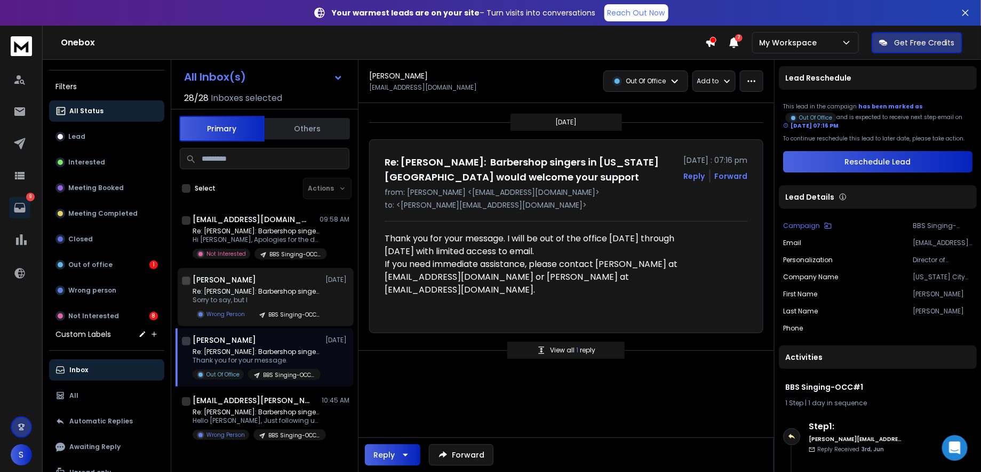
click at [245, 298] on p "Sorry to say, but I" at bounding box center [257, 300] width 128 height 9
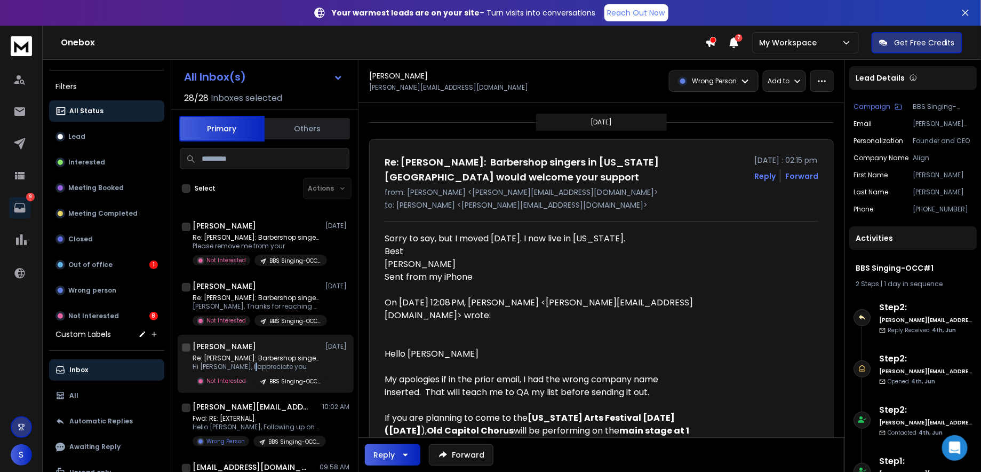
click at [251, 367] on p "Hi [PERSON_NAME], I appreciate you" at bounding box center [257, 366] width 128 height 9
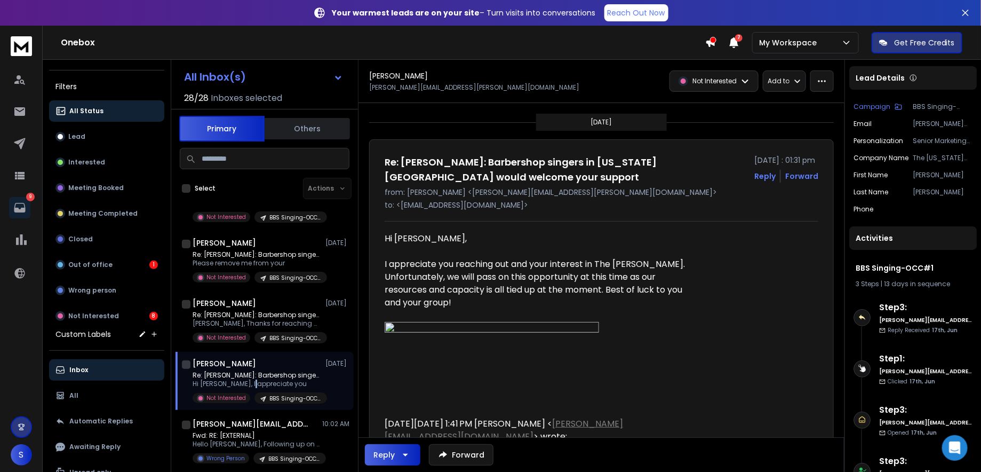
scroll to position [20, 0]
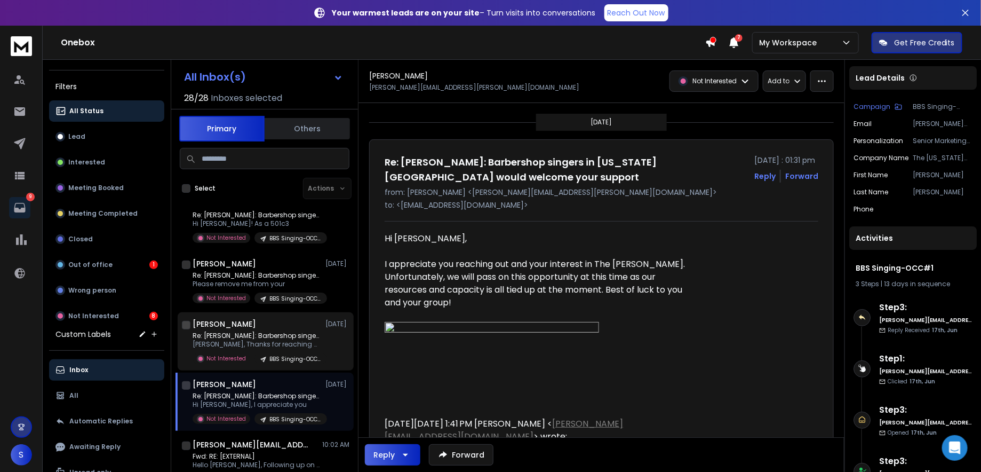
click at [254, 334] on p "Re: [PERSON_NAME]: Barbershop singers in" at bounding box center [257, 335] width 128 height 9
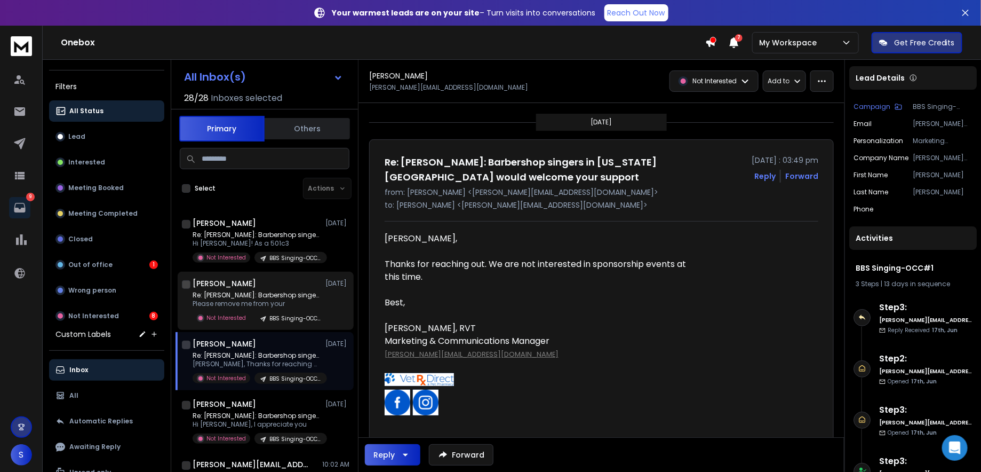
scroll to position [0, 0]
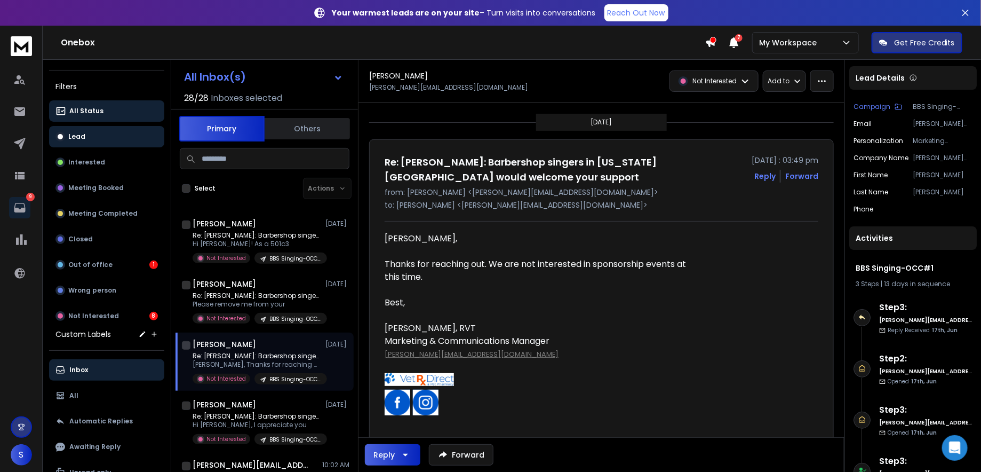
click at [76, 138] on p "Lead" at bounding box center [76, 136] width 17 height 9
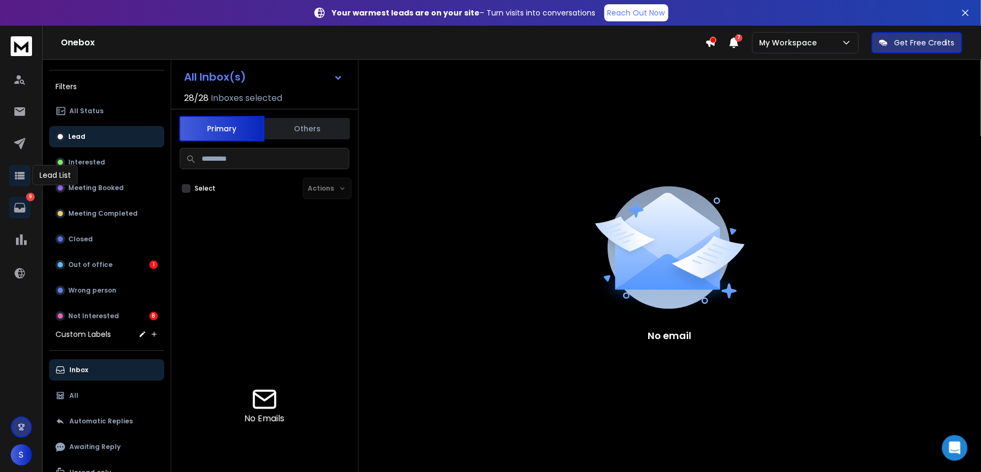
click at [16, 178] on icon at bounding box center [20, 175] width 10 height 7
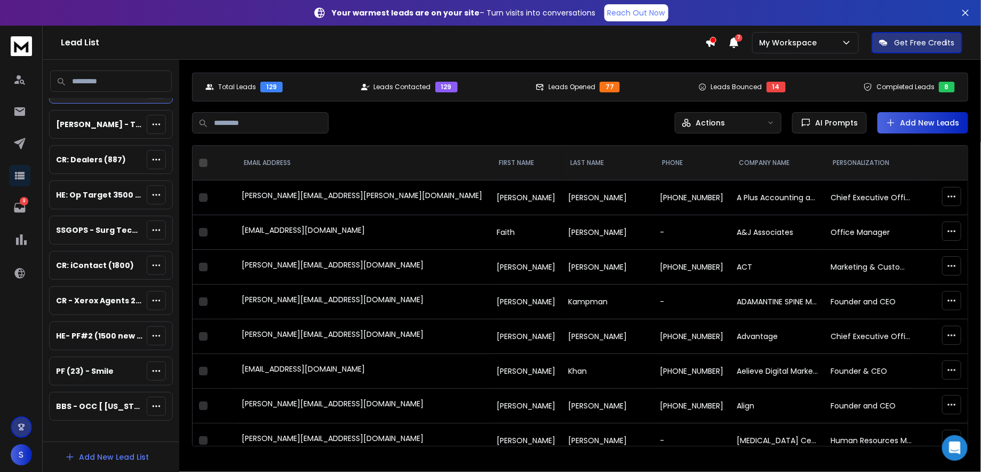
scroll to position [27, 0]
click at [154, 407] on icon "button" at bounding box center [157, 406] width 10 height 10
click at [128, 448] on p "Delete Lead List" at bounding box center [128, 446] width 58 height 11
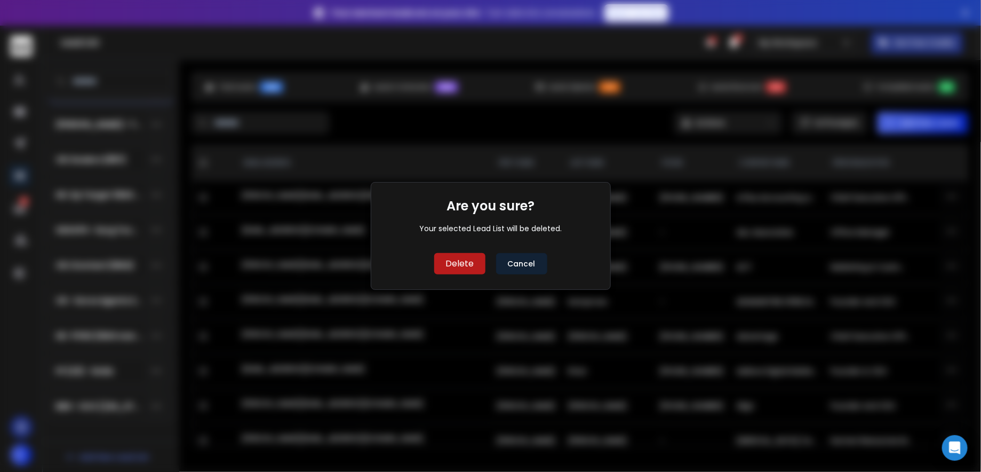
click at [467, 265] on button "Delete" at bounding box center [459, 263] width 51 height 21
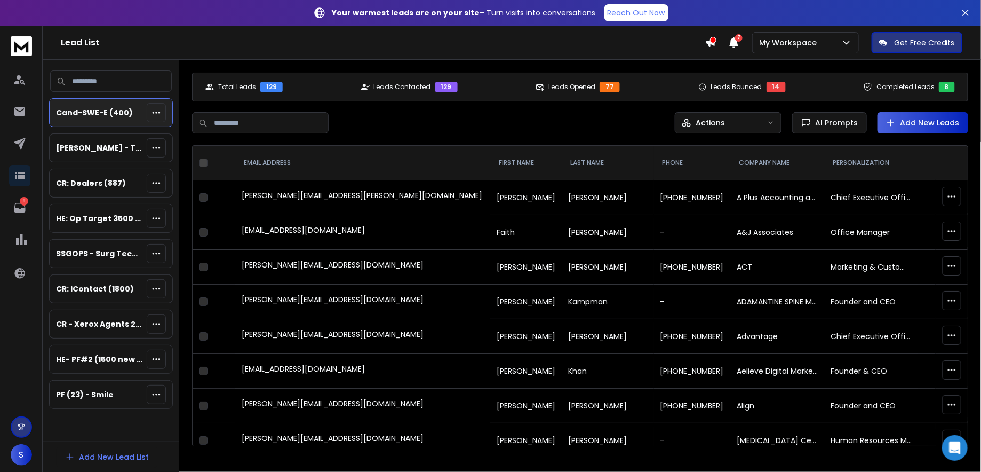
click at [127, 450] on button "Add New Lead List" at bounding box center [107, 456] width 101 height 21
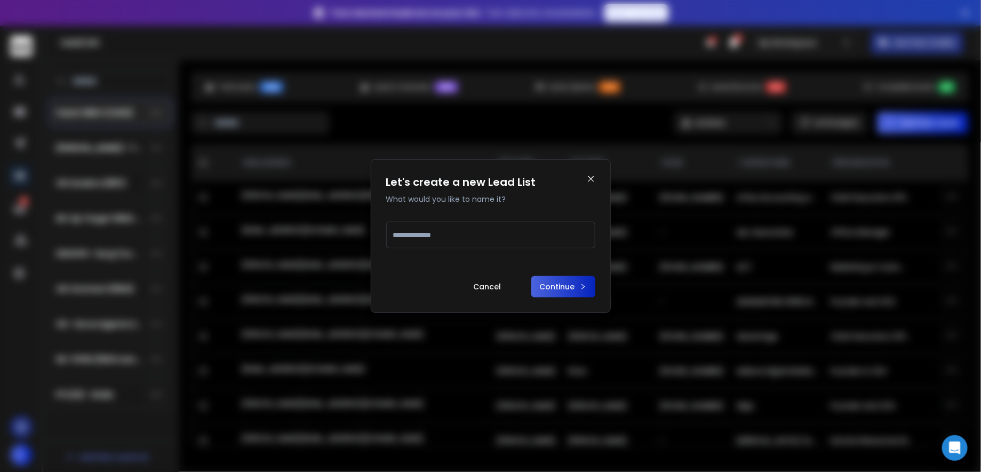
click at [493, 243] on input at bounding box center [490, 234] width 209 height 27
type input "**********"
click at [559, 288] on button "Continue" at bounding box center [563, 286] width 64 height 21
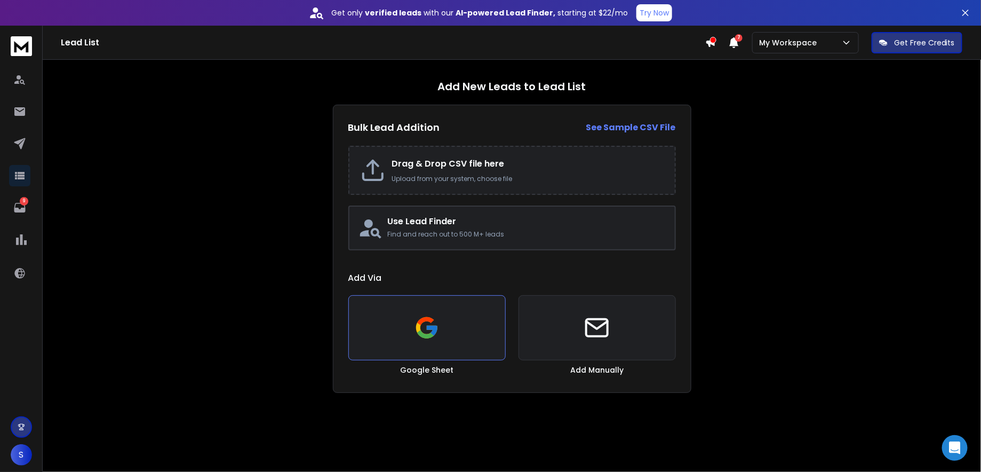
click at [428, 327] on icon at bounding box center [432, 330] width 11 height 10
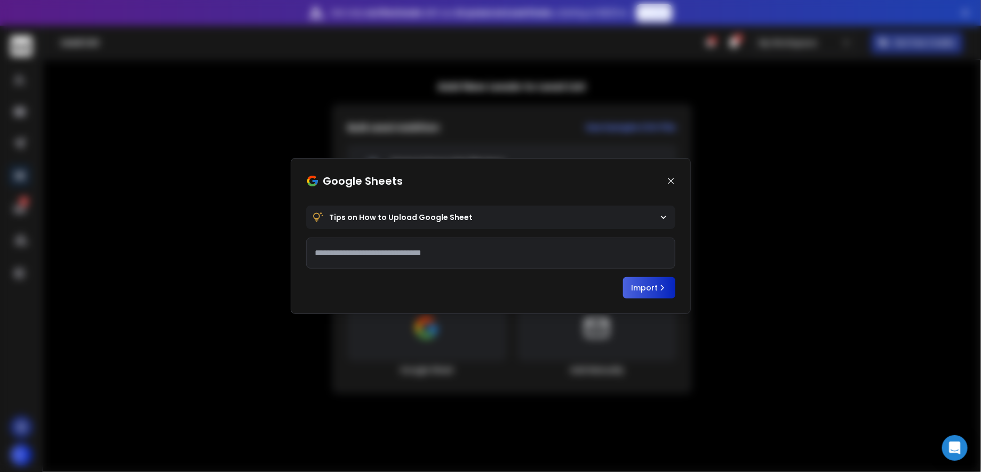
click at [404, 258] on input at bounding box center [490, 252] width 369 height 31
paste input "**********"
type input "**********"
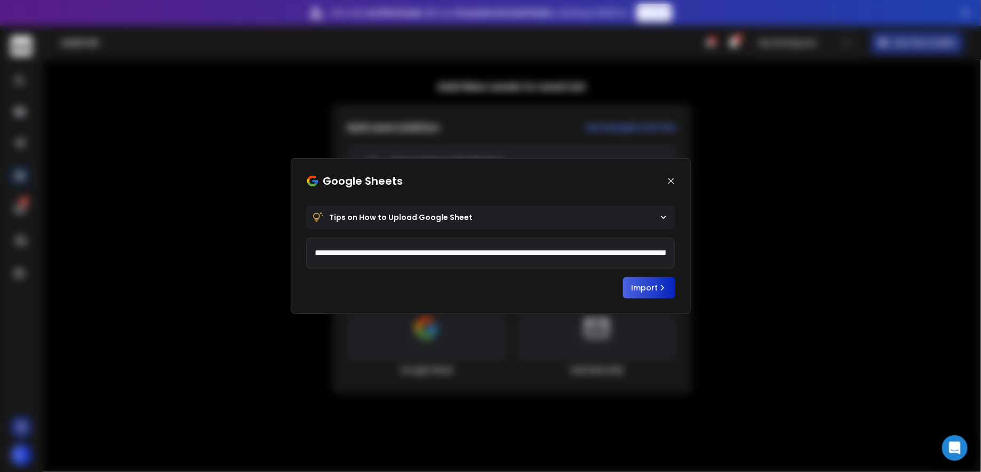
click at [648, 286] on button "Import" at bounding box center [649, 287] width 52 height 21
click at [650, 289] on button "Import" at bounding box center [649, 287] width 52 height 21
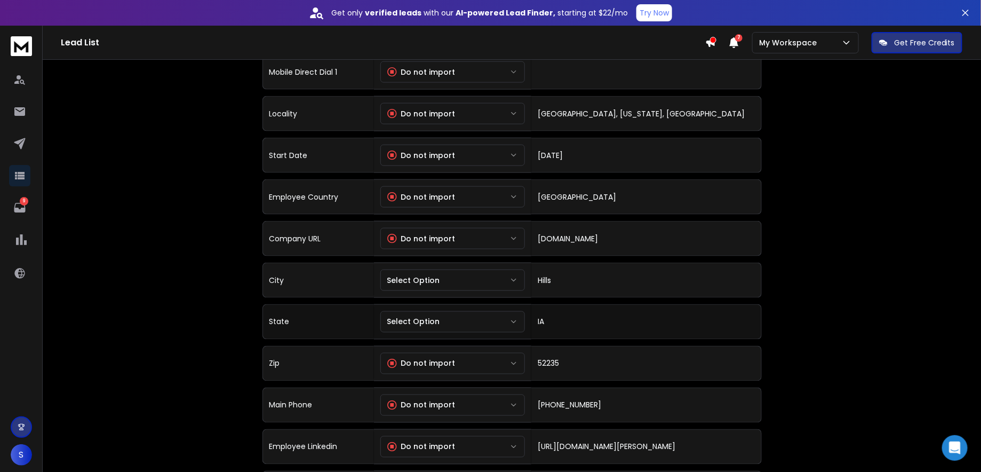
scroll to position [648, 0]
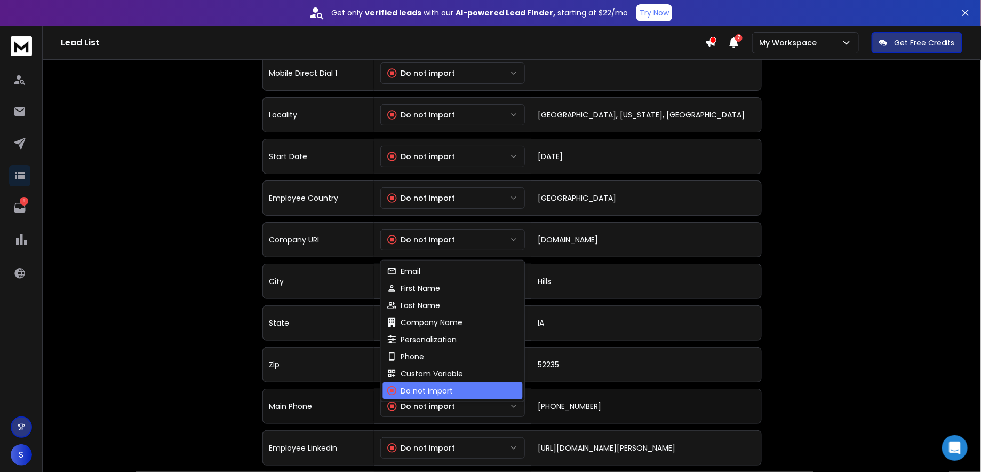
click at [514, 410] on icon "button" at bounding box center [513, 406] width 9 height 9
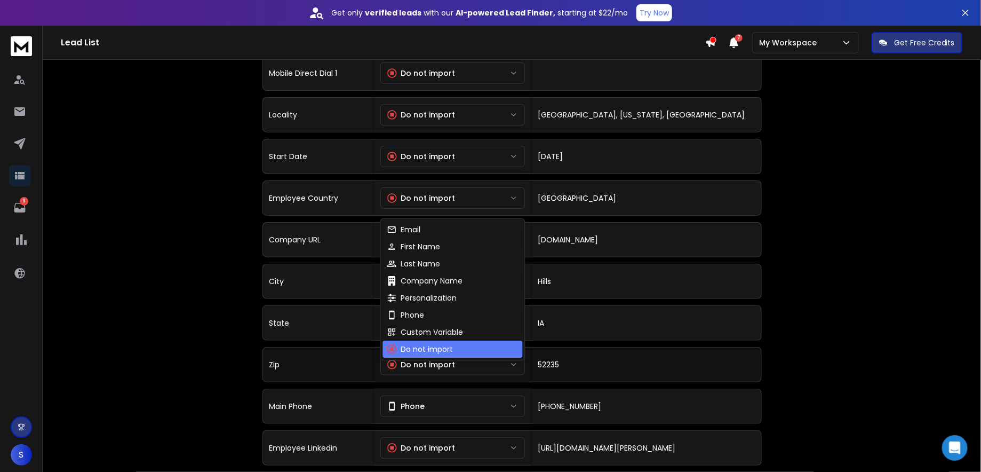
click at [516, 369] on icon "button" at bounding box center [513, 364] width 9 height 9
click at [194, 322] on div "Add New Leads to Lead List Add Leads in Bulk See Sample CSV file https://docs.g…" at bounding box center [490, 30] width 981 height 1305
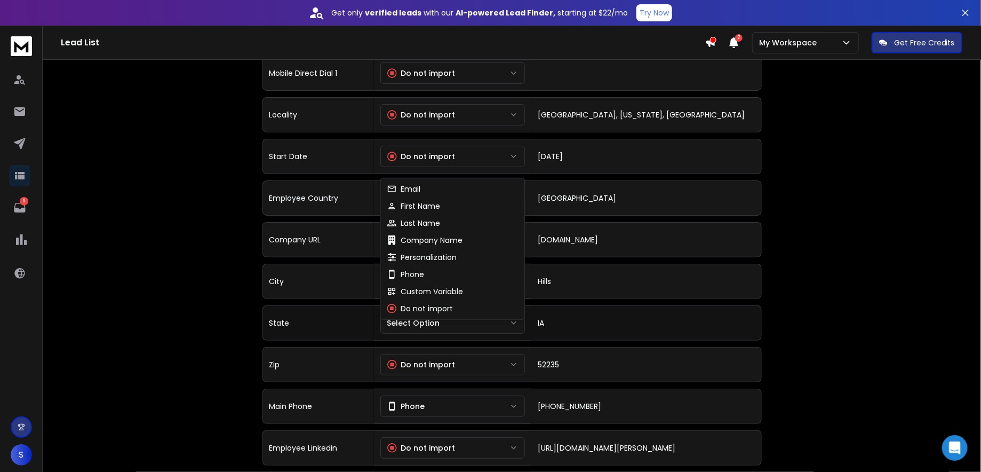
click at [513, 327] on icon "button" at bounding box center [513, 322] width 9 height 9
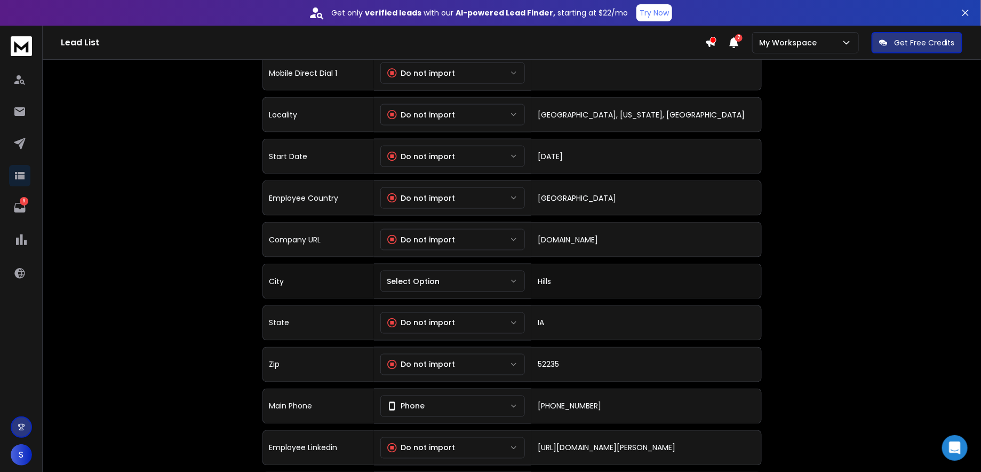
click at [516, 285] on icon "button" at bounding box center [513, 281] width 9 height 9
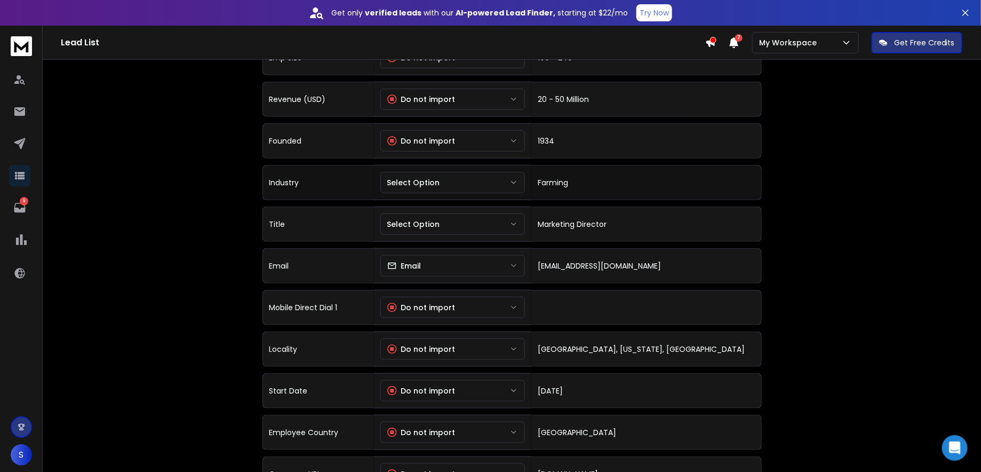
scroll to position [424, 0]
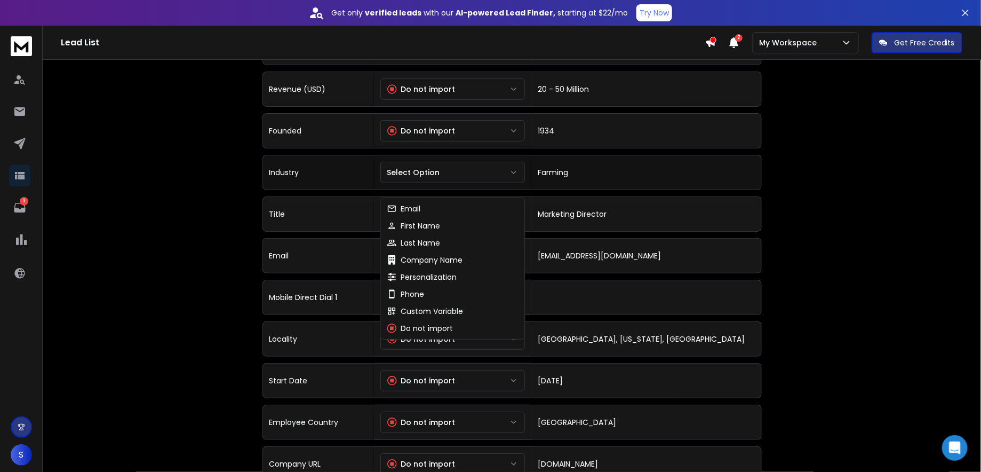
click at [509, 177] on icon "button" at bounding box center [513, 172] width 9 height 9
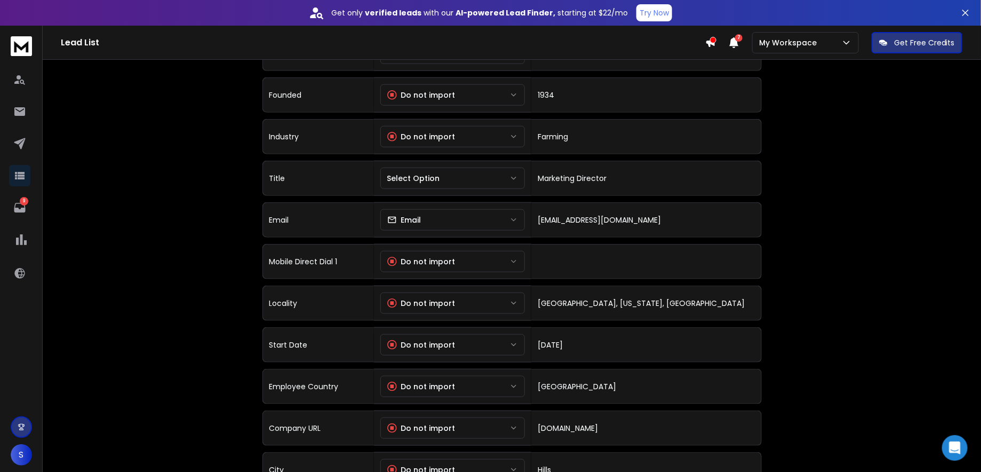
scroll to position [460, 0]
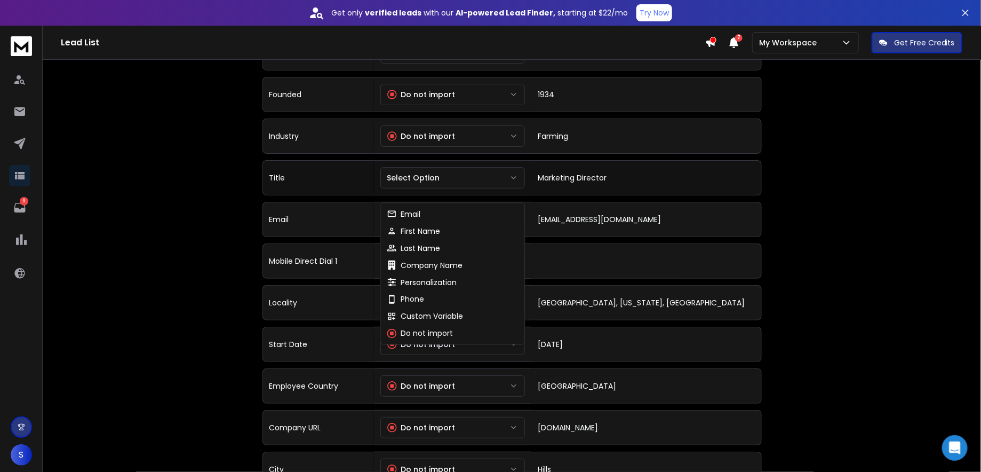
click at [509, 182] on icon "button" at bounding box center [513, 177] width 9 height 9
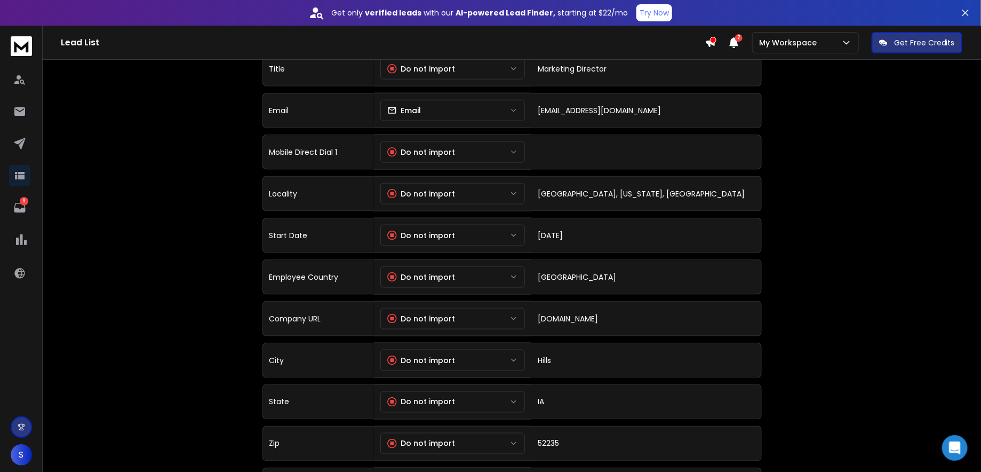
scroll to position [865, 0]
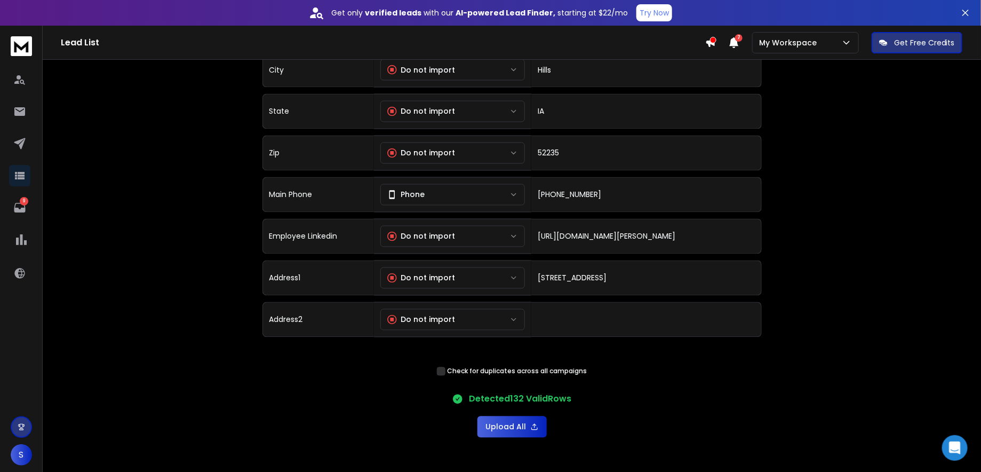
click at [497, 429] on button "Upload All" at bounding box center [511, 426] width 69 height 21
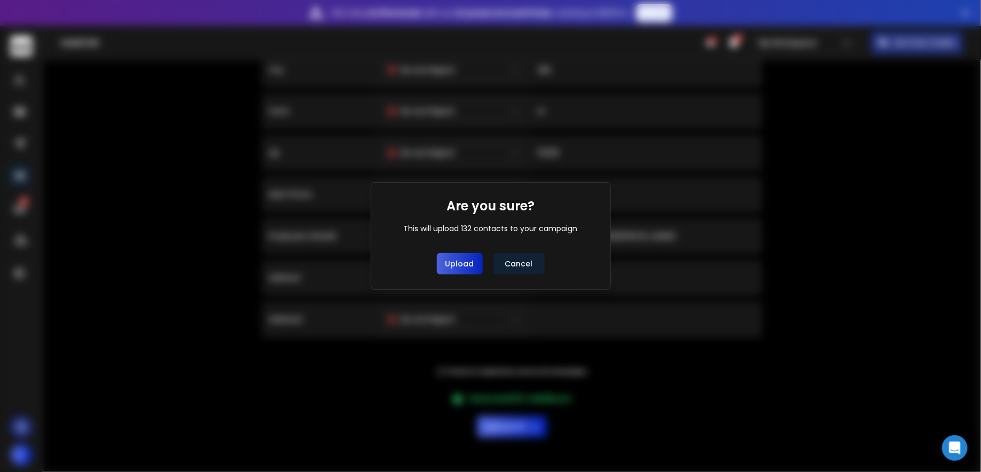
click at [460, 266] on button "Upload" at bounding box center [460, 263] width 46 height 21
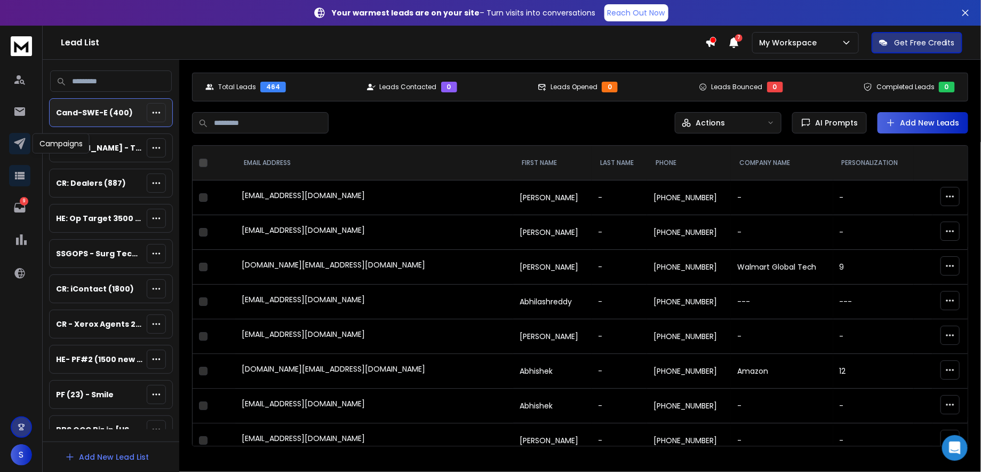
click at [21, 138] on icon at bounding box center [19, 143] width 13 height 13
